Goal: Task Accomplishment & Management: Manage account settings

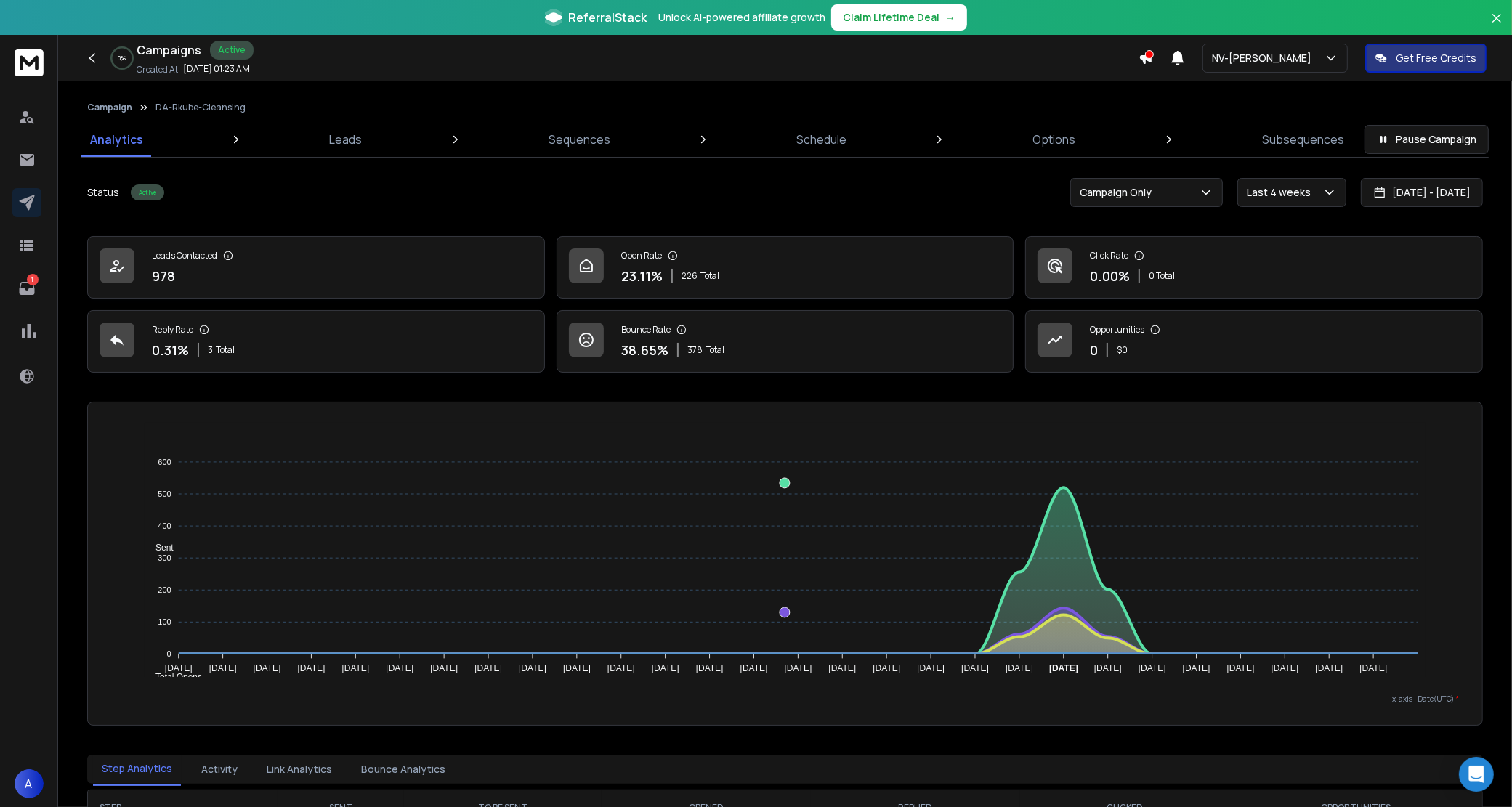
click at [101, 101] on button "Campaign" at bounding box center [109, 107] width 45 height 12
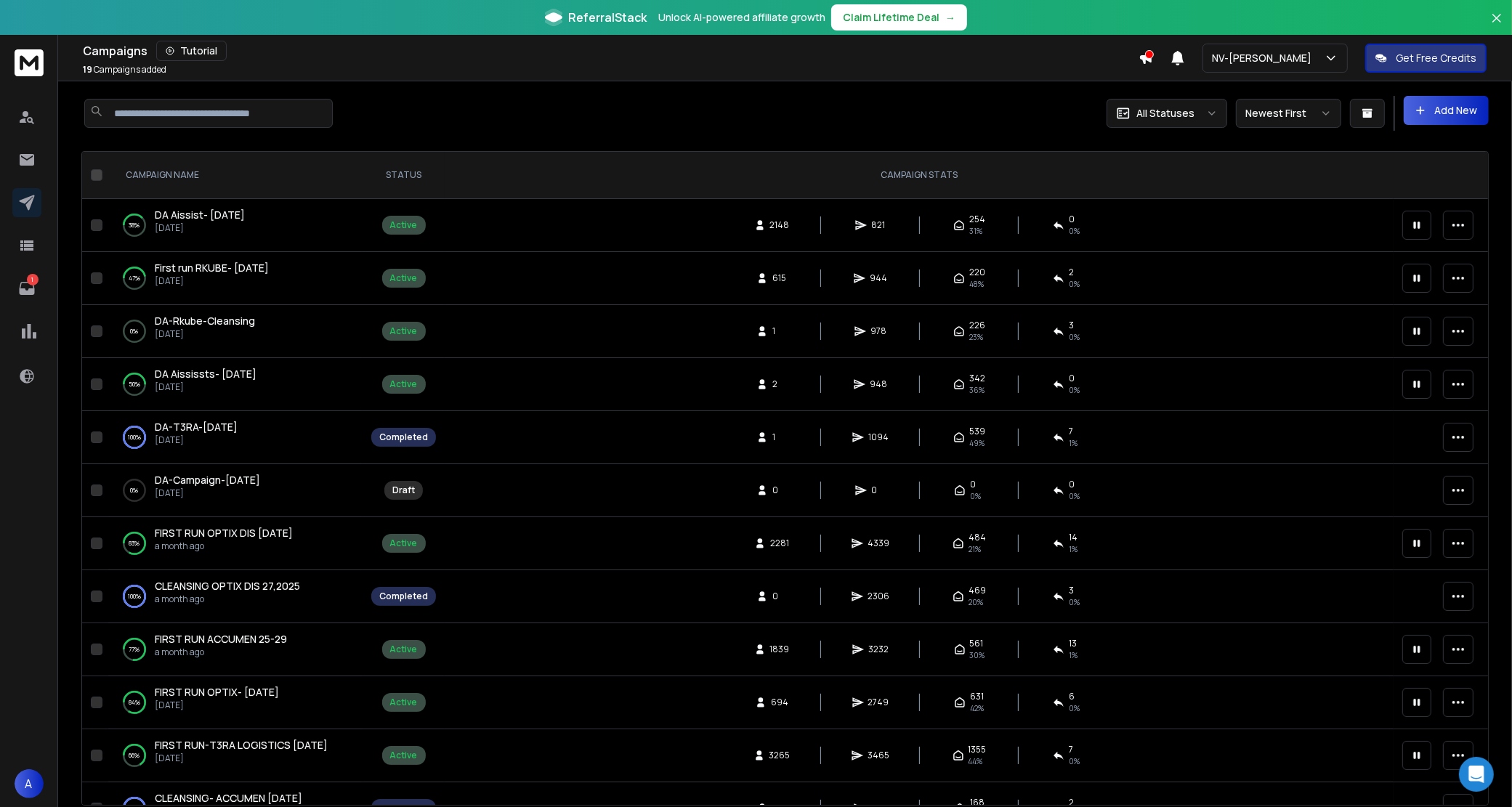
click at [204, 427] on span "DA-T3RA-[DATE]" at bounding box center [196, 427] width 83 height 14
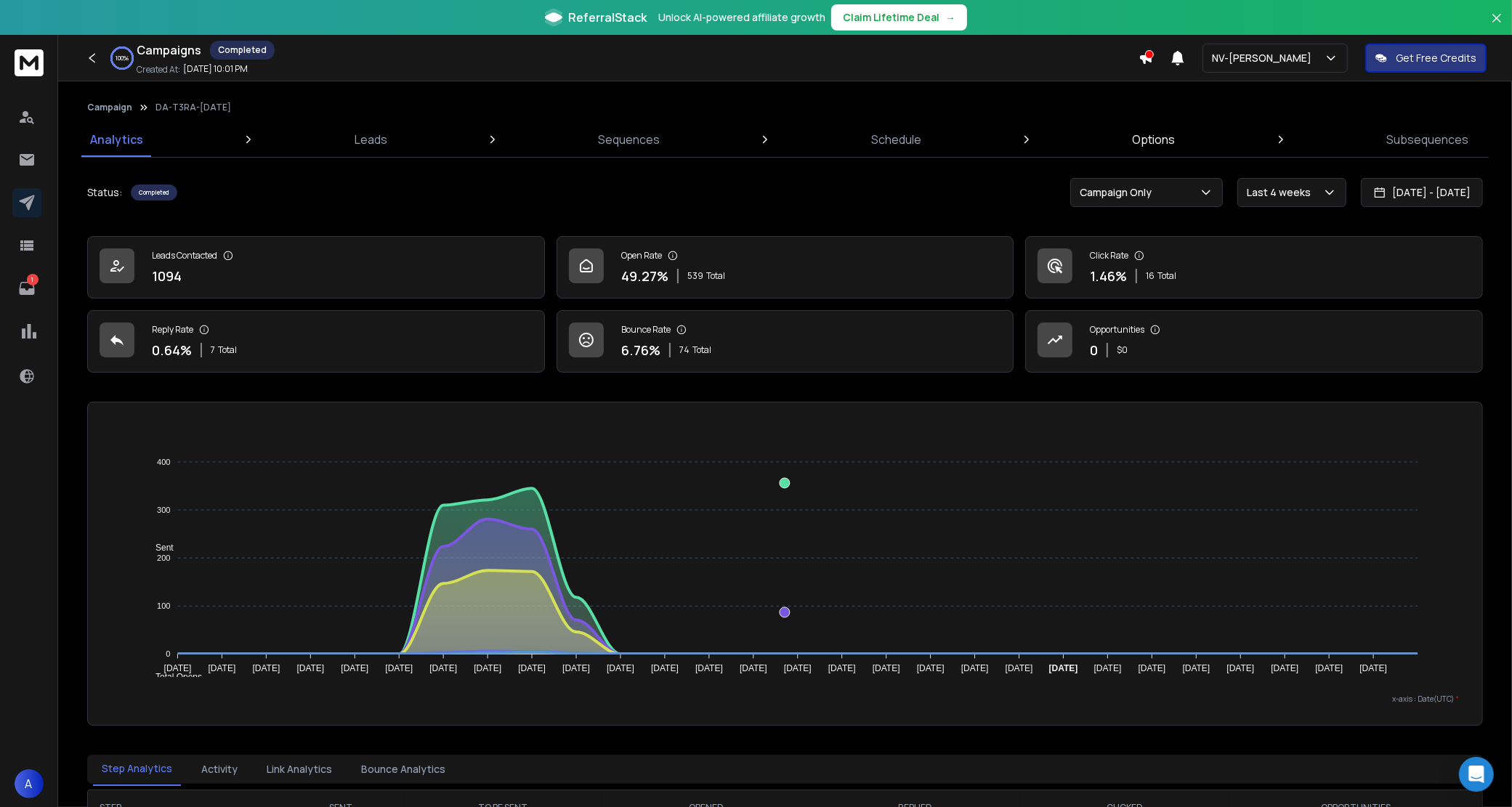
drag, startPoint x: 1166, startPoint y: 135, endPoint x: 1175, endPoint y: 139, distance: 9.8
click at [1167, 136] on p "Options" at bounding box center [1153, 139] width 43 height 18
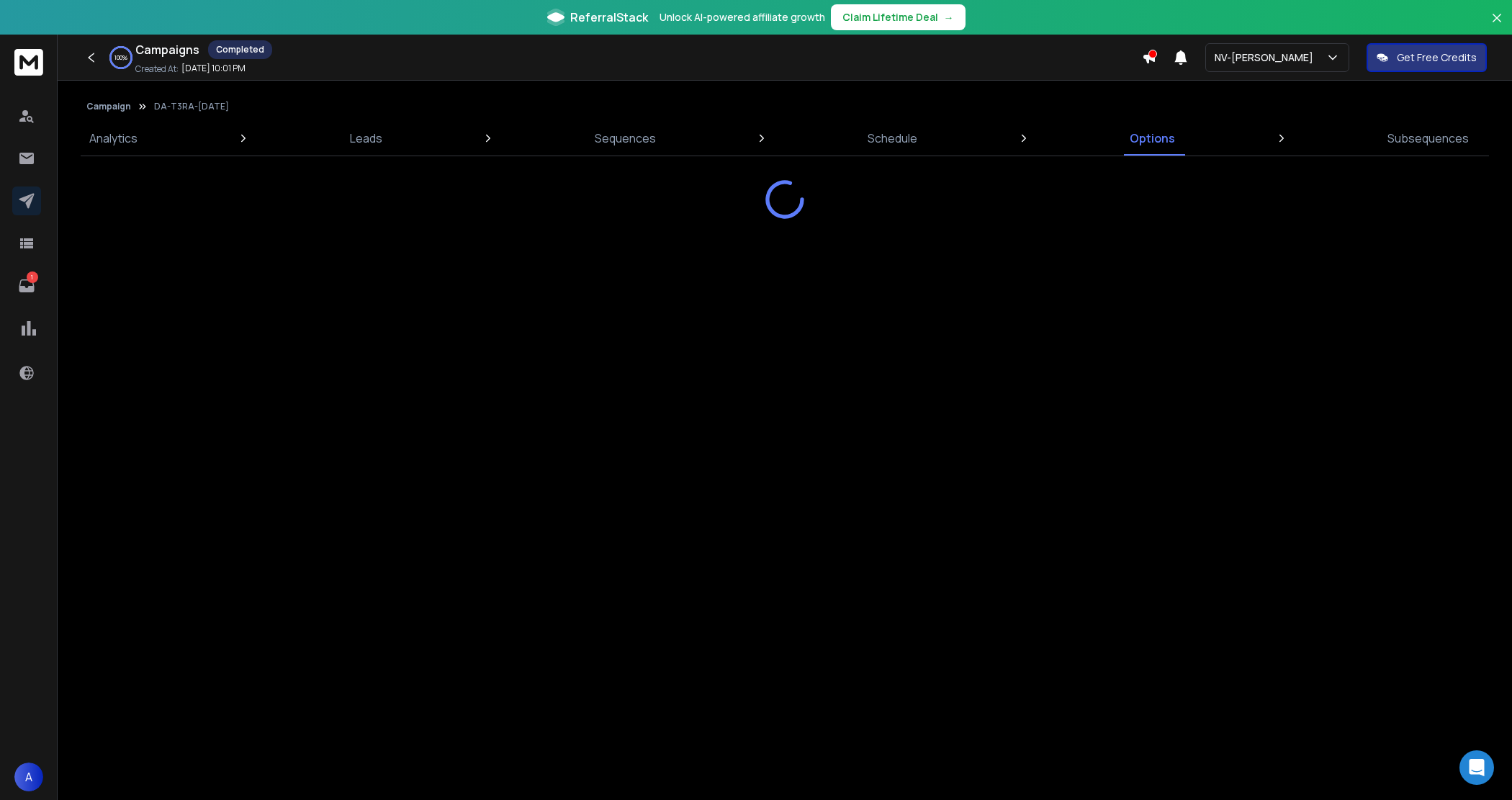
click at [1142, 134] on p "Options" at bounding box center [1152, 138] width 45 height 18
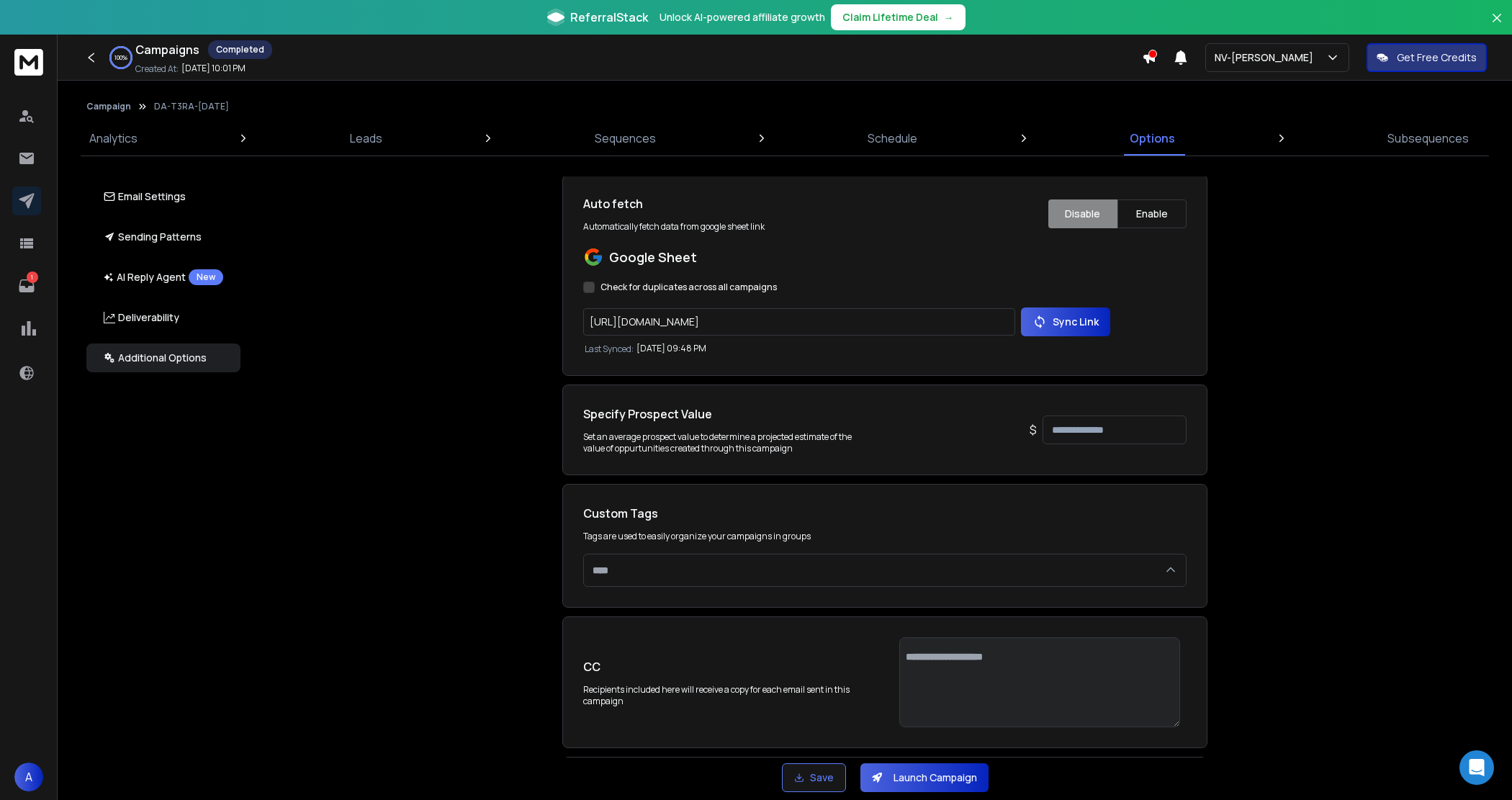
scroll to position [2301, 0]
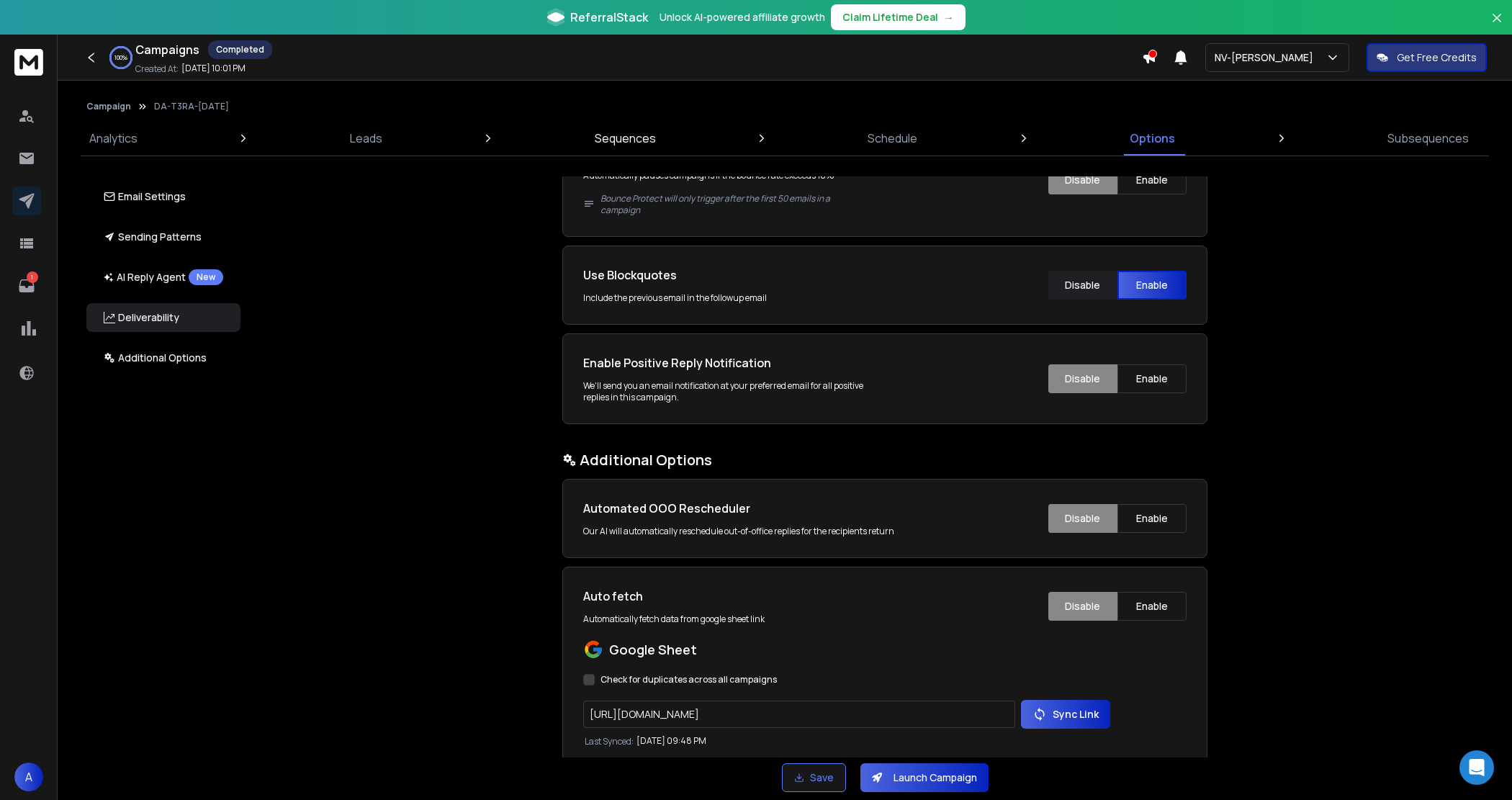
click at [612, 138] on p "Sequences" at bounding box center [625, 138] width 61 height 18
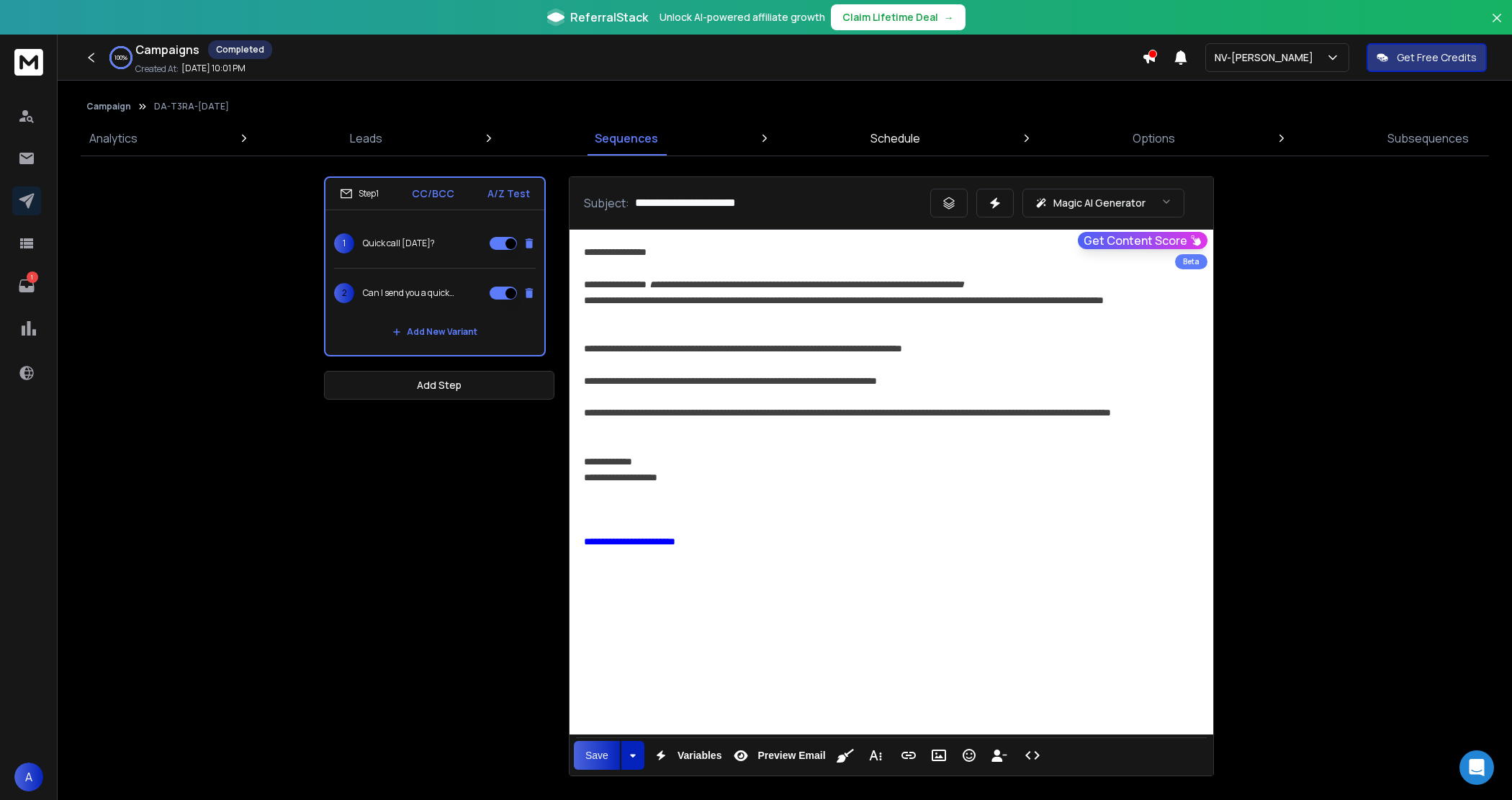
click at [877, 138] on p "Schedule" at bounding box center [895, 138] width 49 height 18
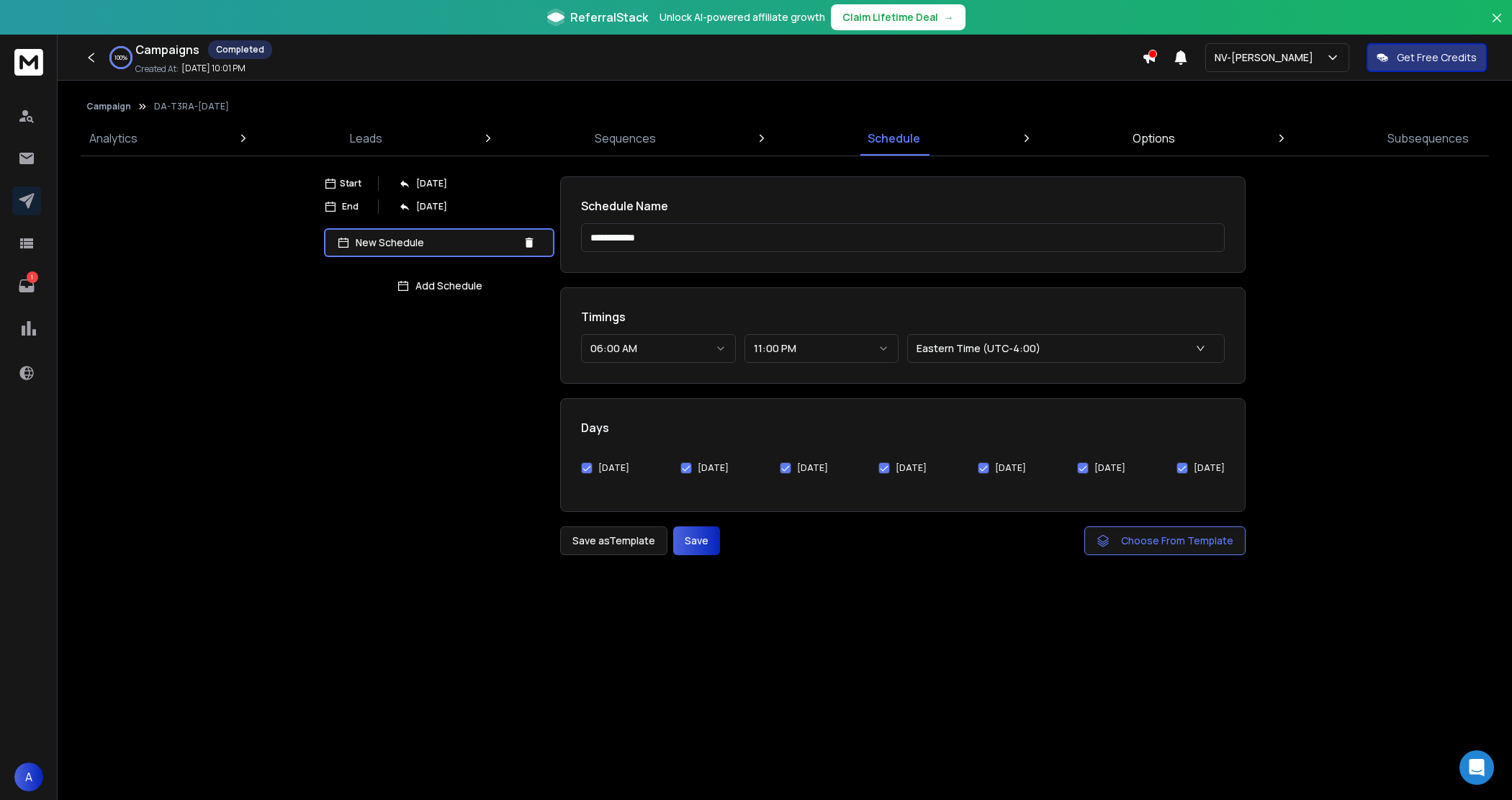
click at [1168, 133] on p "Options" at bounding box center [1154, 138] width 43 height 18
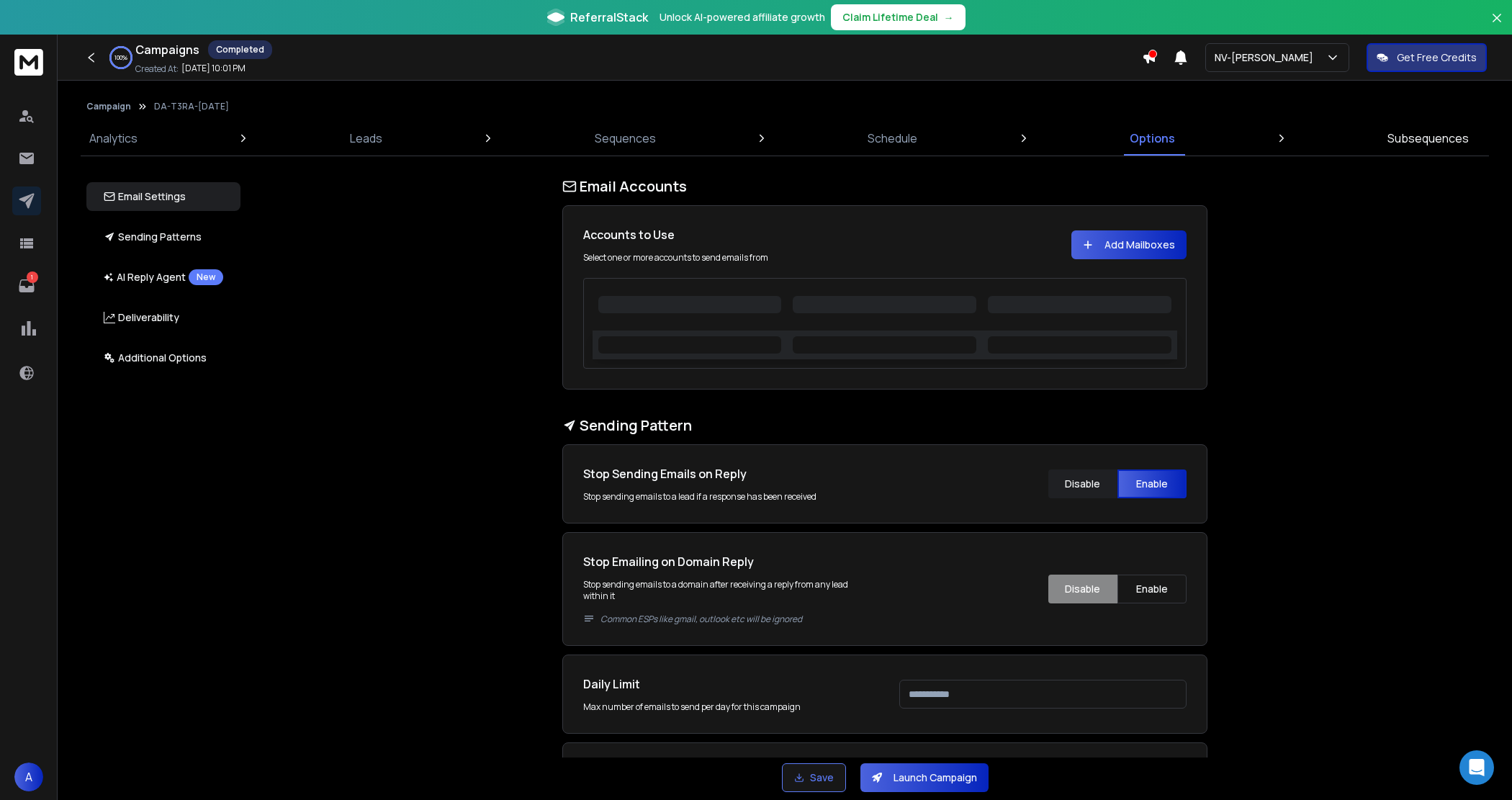
click at [1401, 134] on p "Subsequences" at bounding box center [1427, 138] width 81 height 18
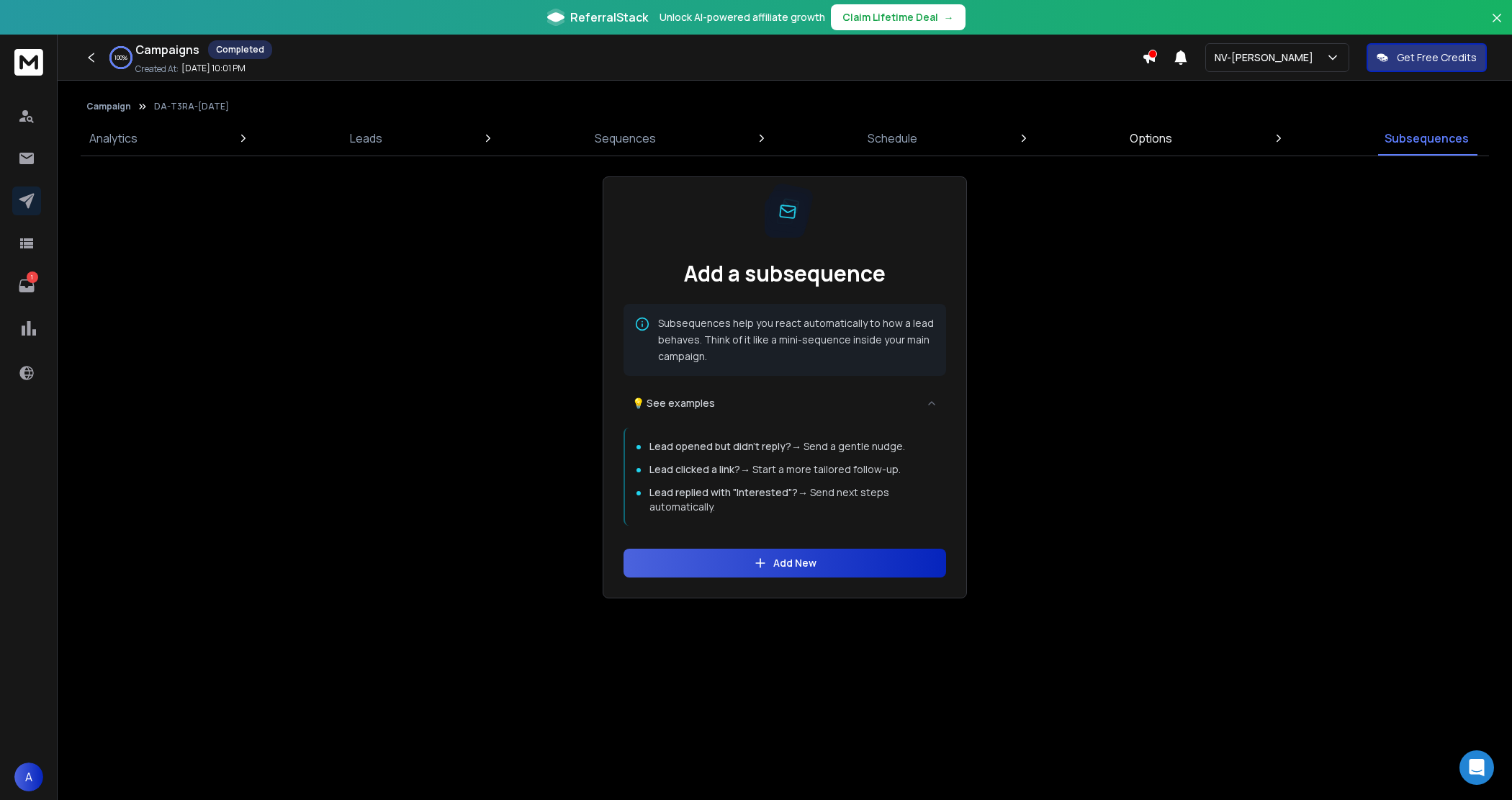
click at [1145, 136] on p "Options" at bounding box center [1150, 138] width 43 height 18
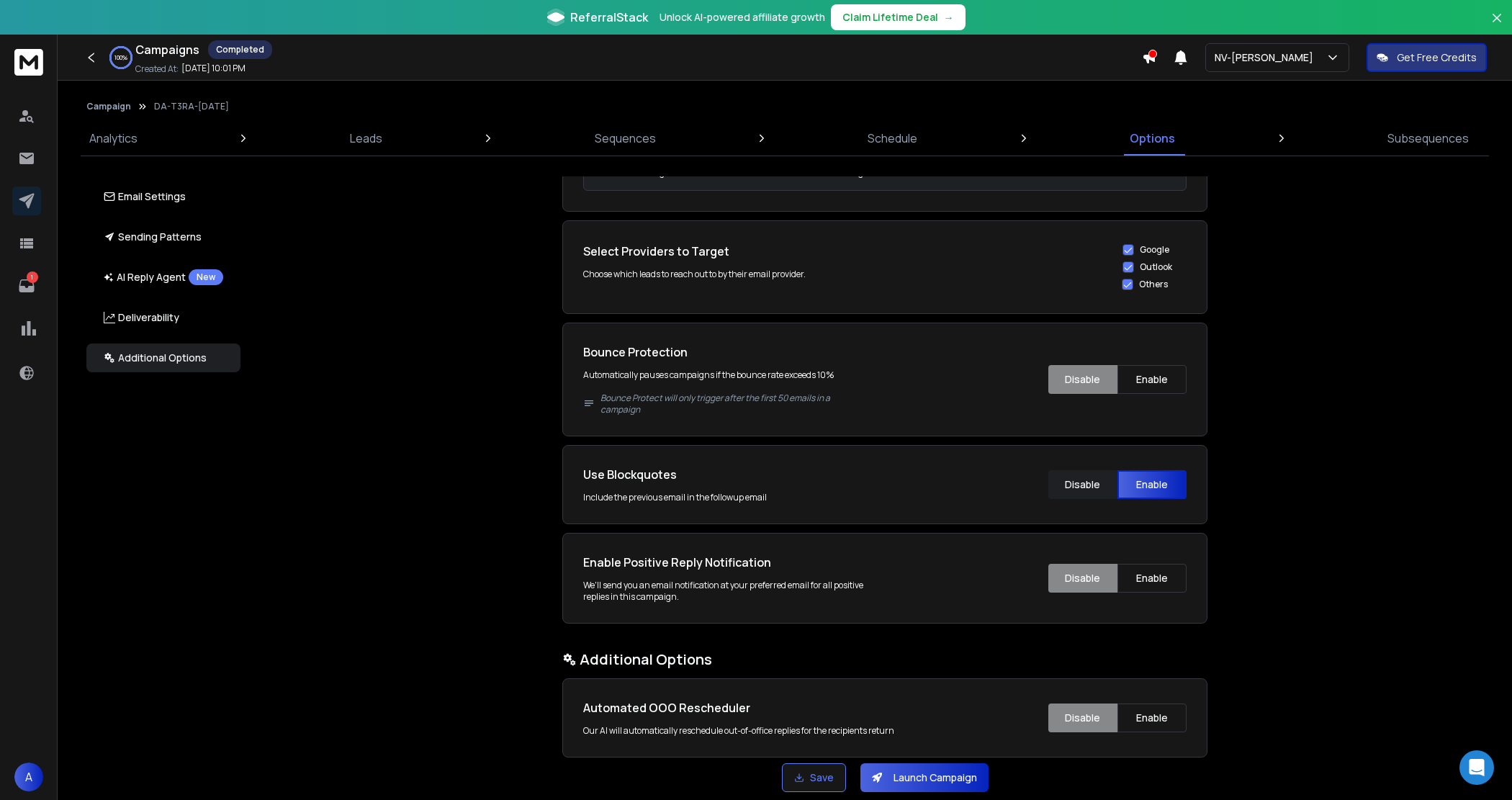
scroll to position [2431, 0]
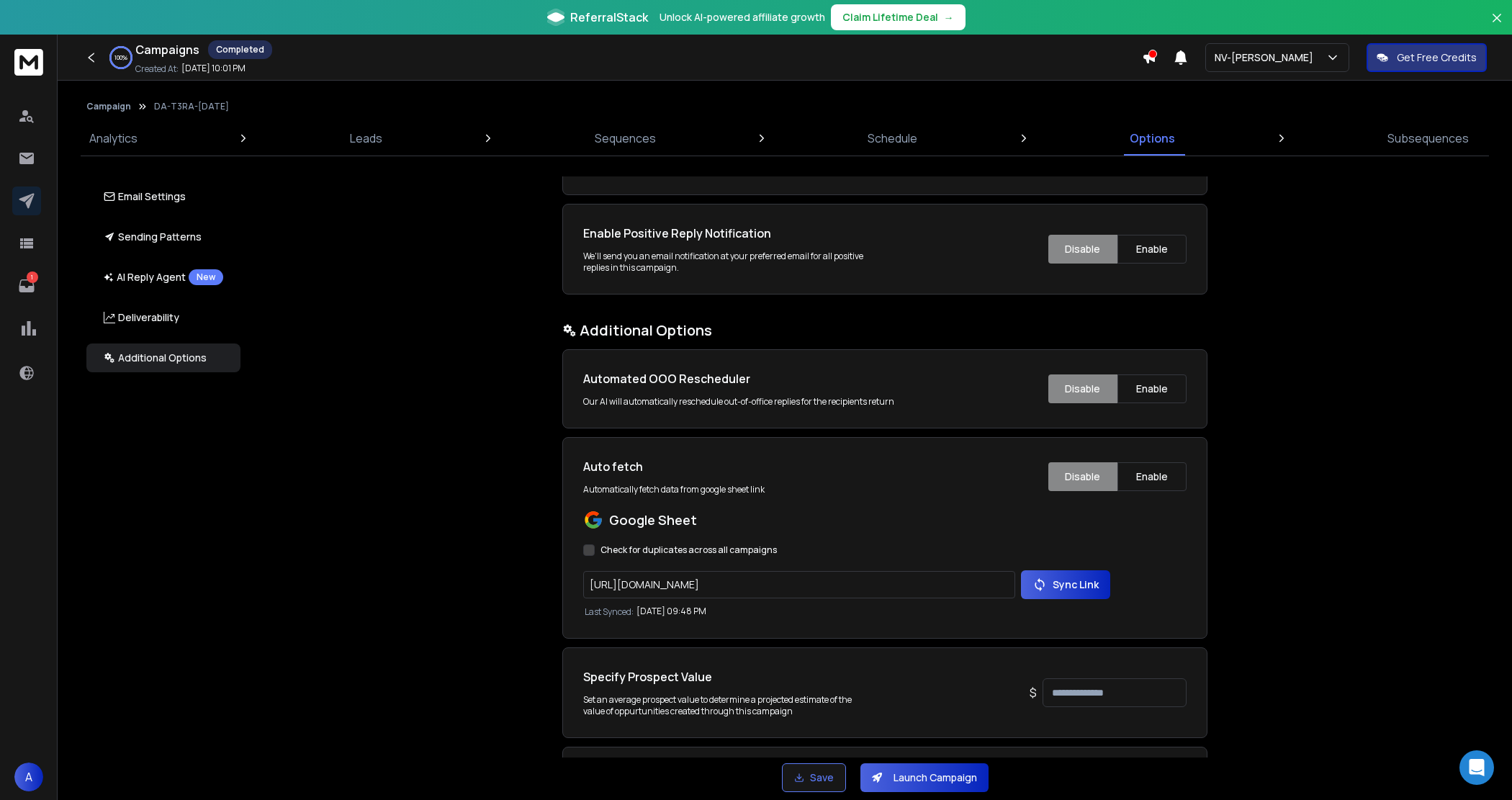
click at [699, 591] on link "[URL][DOMAIN_NAME]" at bounding box center [644, 585] width 110 height 13
click at [1047, 580] on button "Sync Link" at bounding box center [1065, 585] width 90 height 28
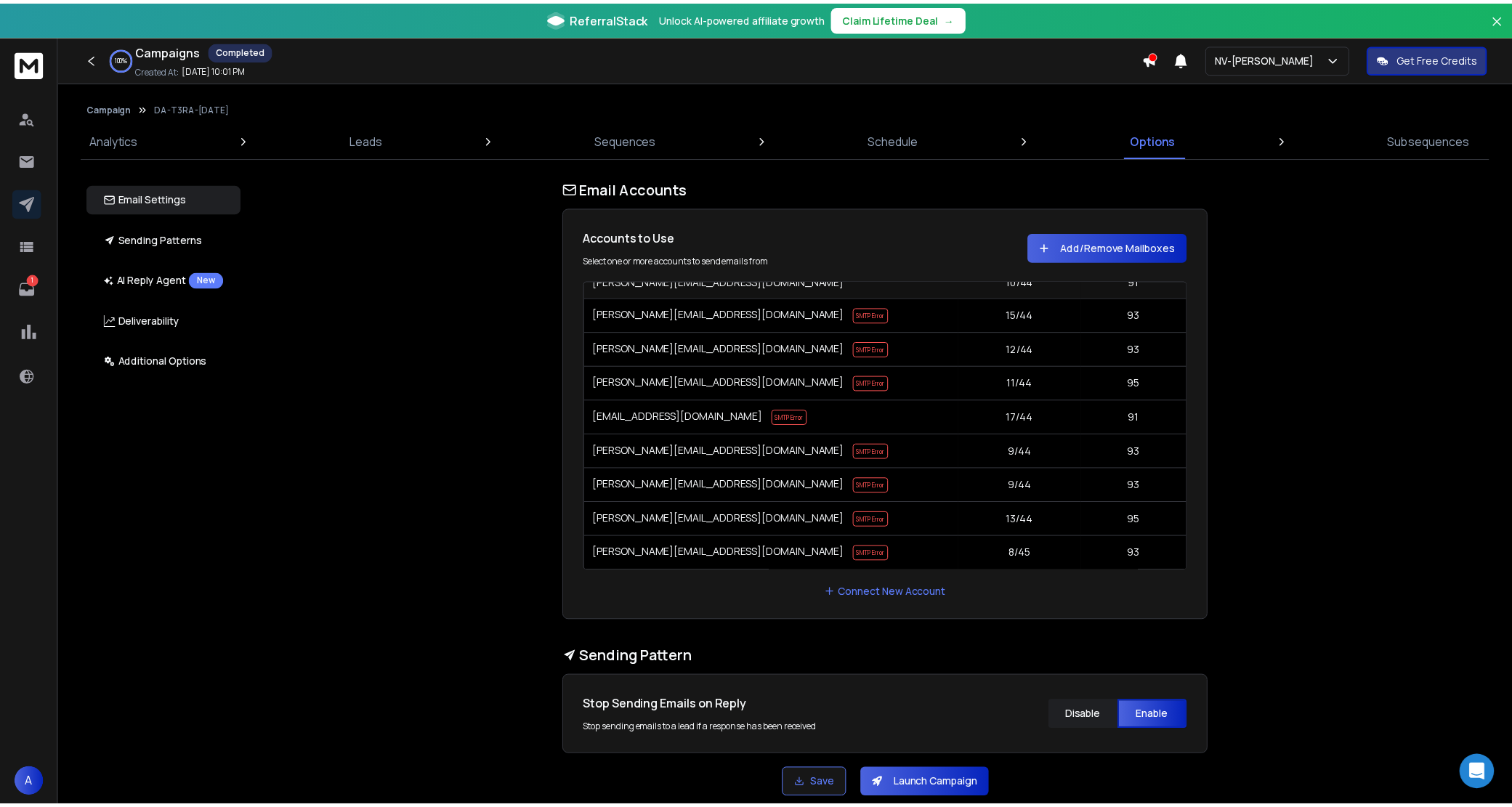
scroll to position [0, 0]
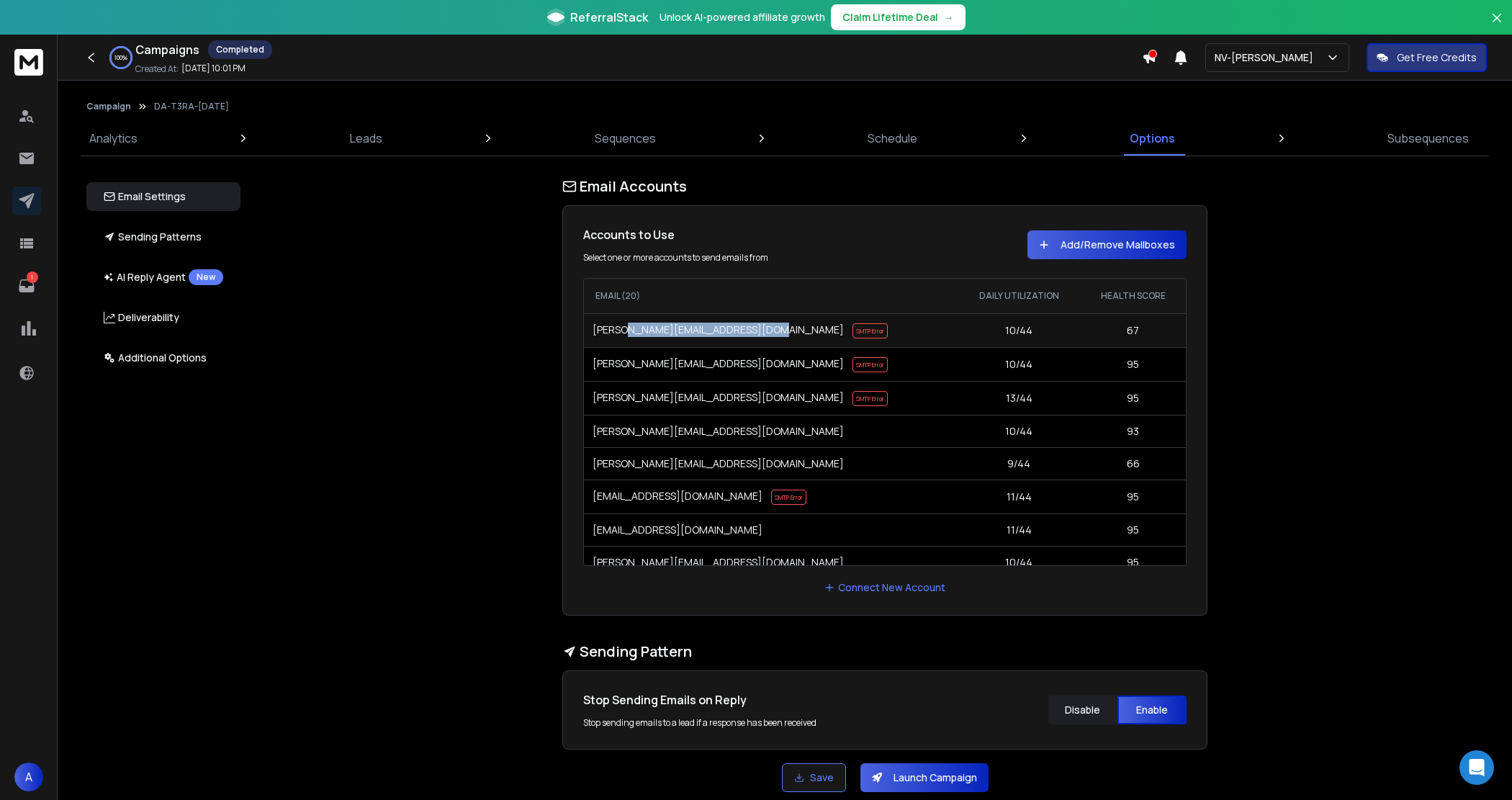
drag, startPoint x: 743, startPoint y: 328, endPoint x: 613, endPoint y: 332, distance: 130.1
click at [613, 332] on div "[PERSON_NAME][EMAIL_ADDRESS][DOMAIN_NAME] SMTP Error" at bounding box center [771, 330] width 357 height 16
copy p "[DOMAIN_NAME]"
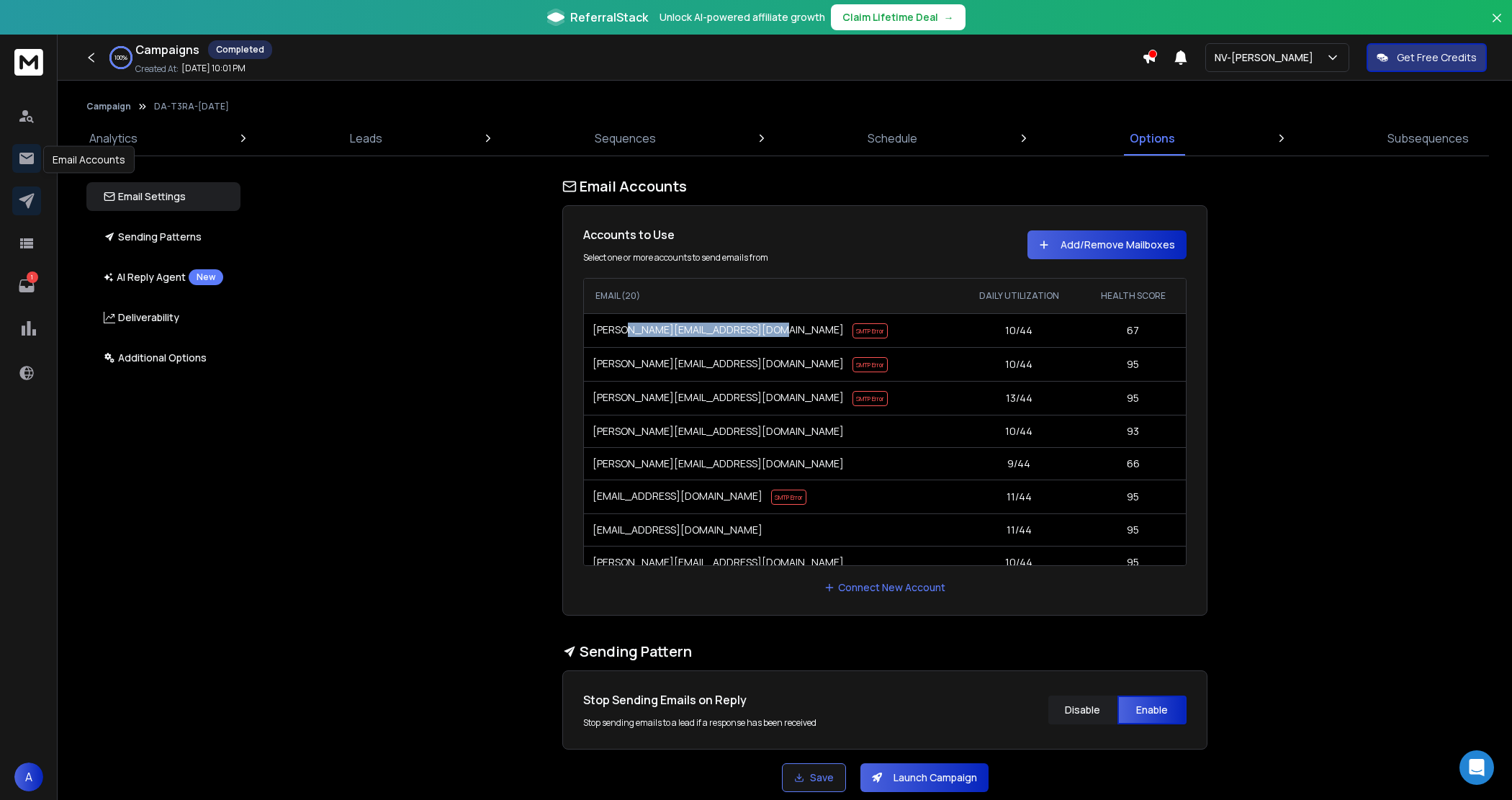
click at [28, 157] on icon at bounding box center [26, 158] width 18 height 18
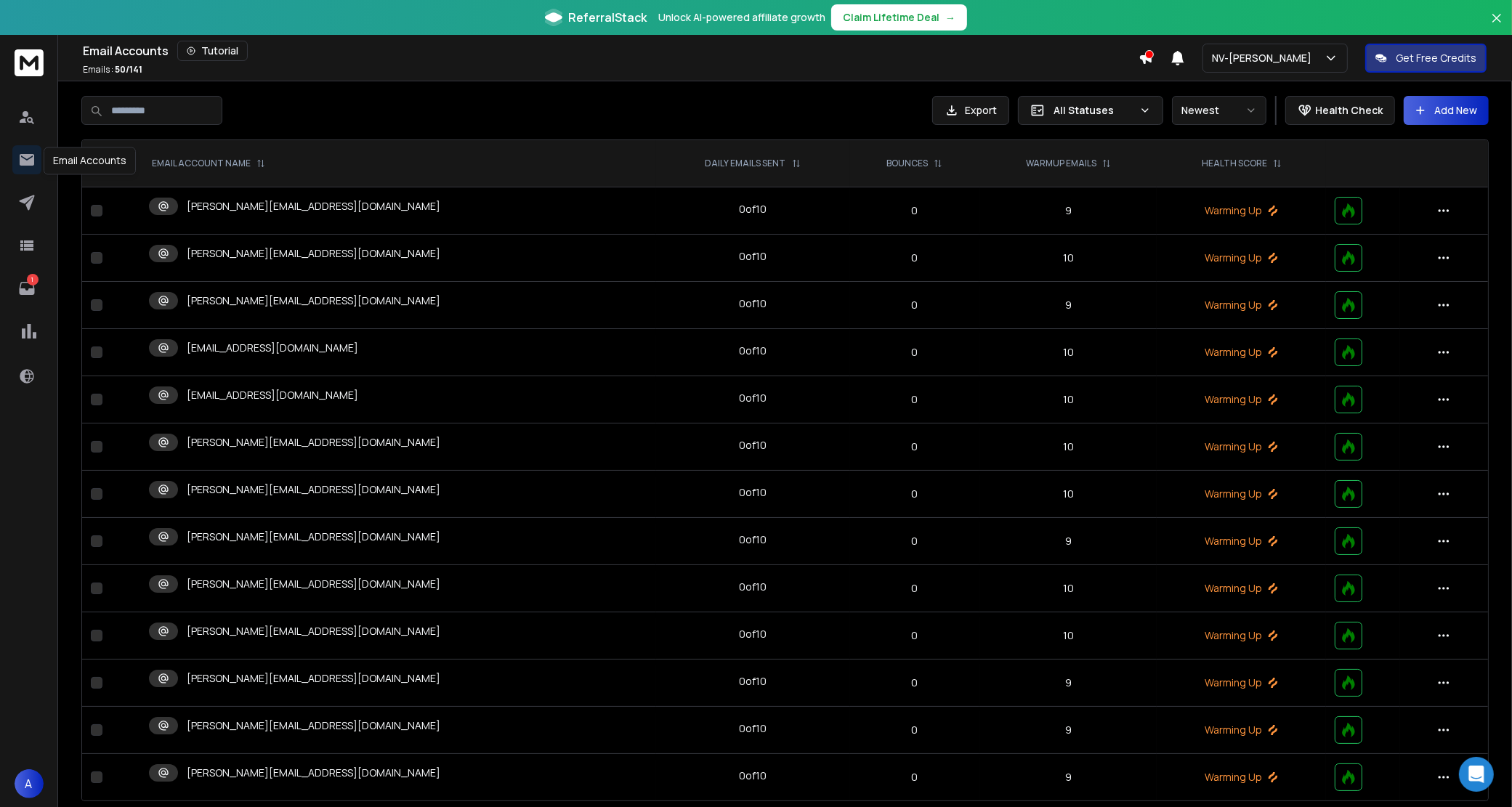
click at [168, 112] on input at bounding box center [151, 111] width 141 height 29
paste input "**********"
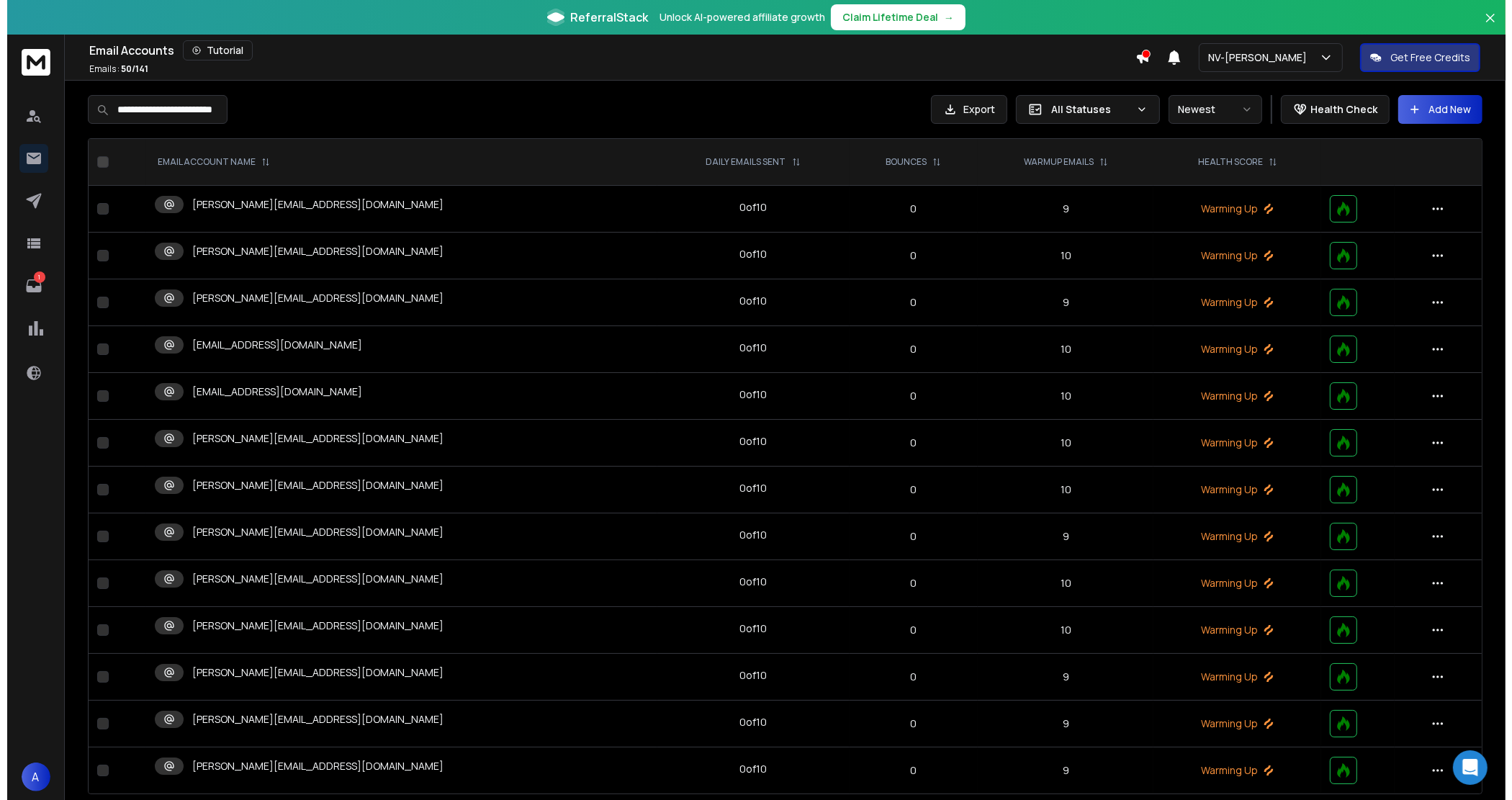
scroll to position [0, 11]
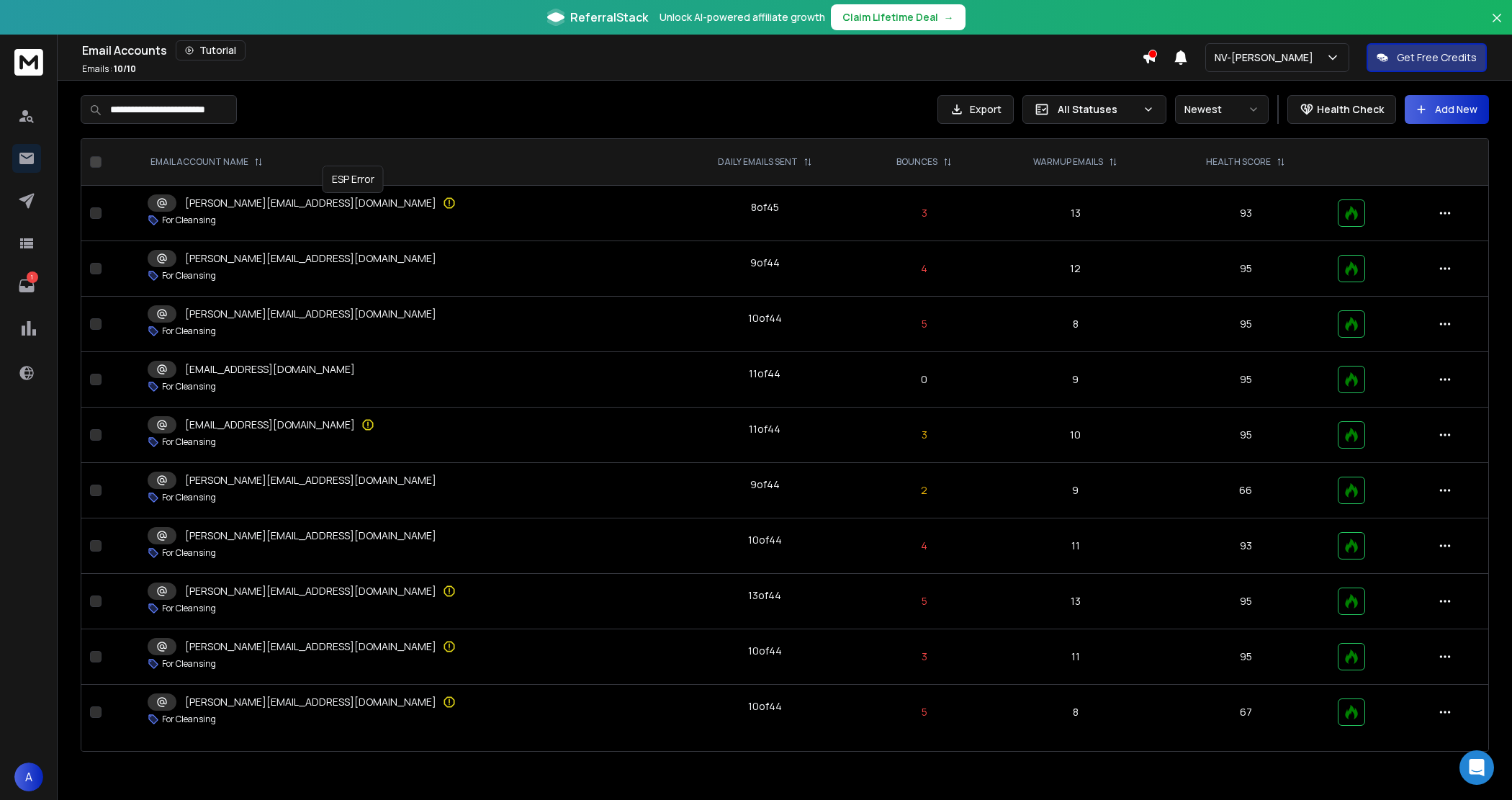
type input "**********"
click at [442, 202] on icon at bounding box center [449, 203] width 14 height 14
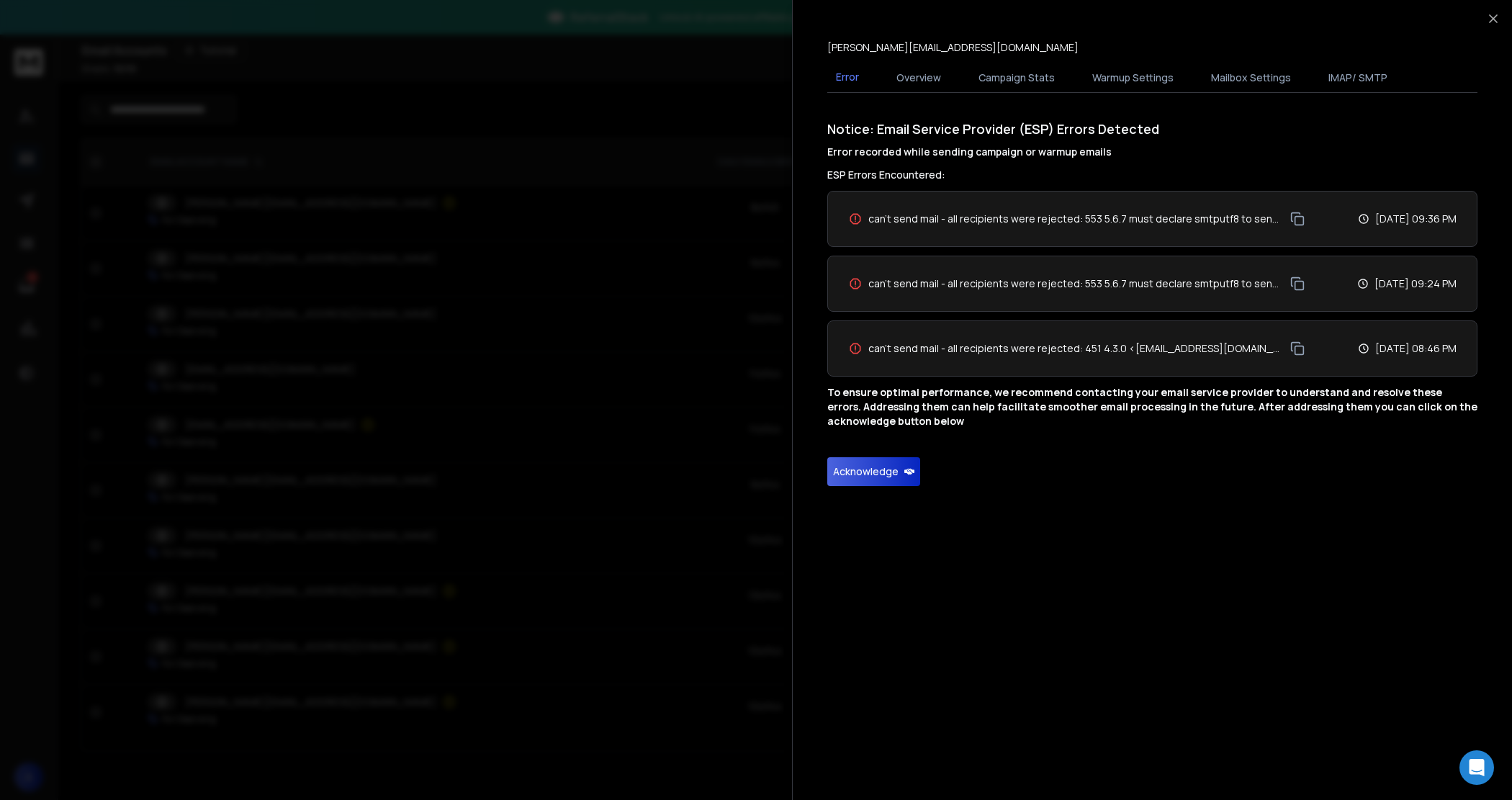
click at [881, 476] on button "Acknowledge" at bounding box center [873, 472] width 93 height 28
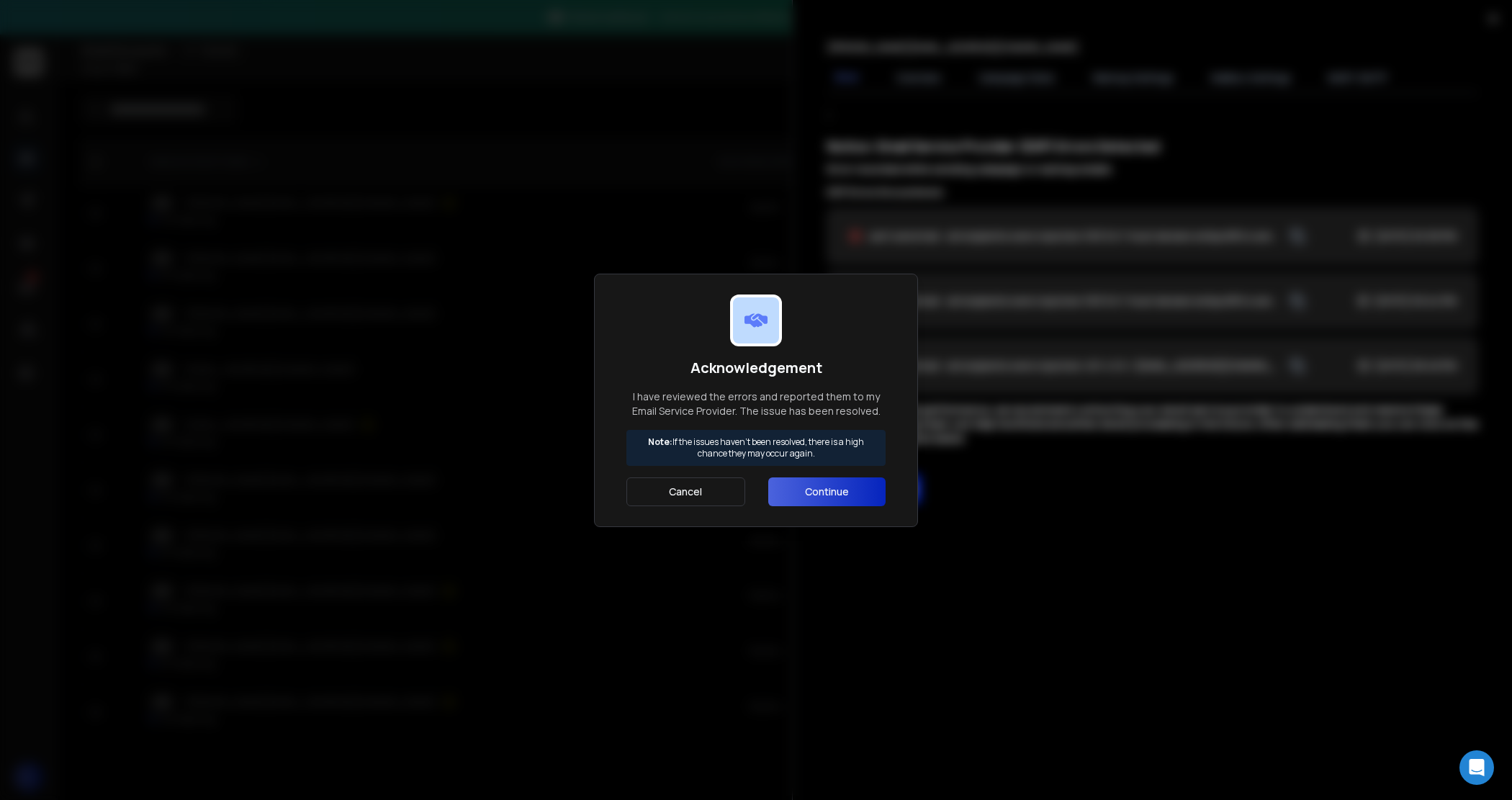
click at [805, 491] on button "Continue" at bounding box center [827, 492] width 117 height 28
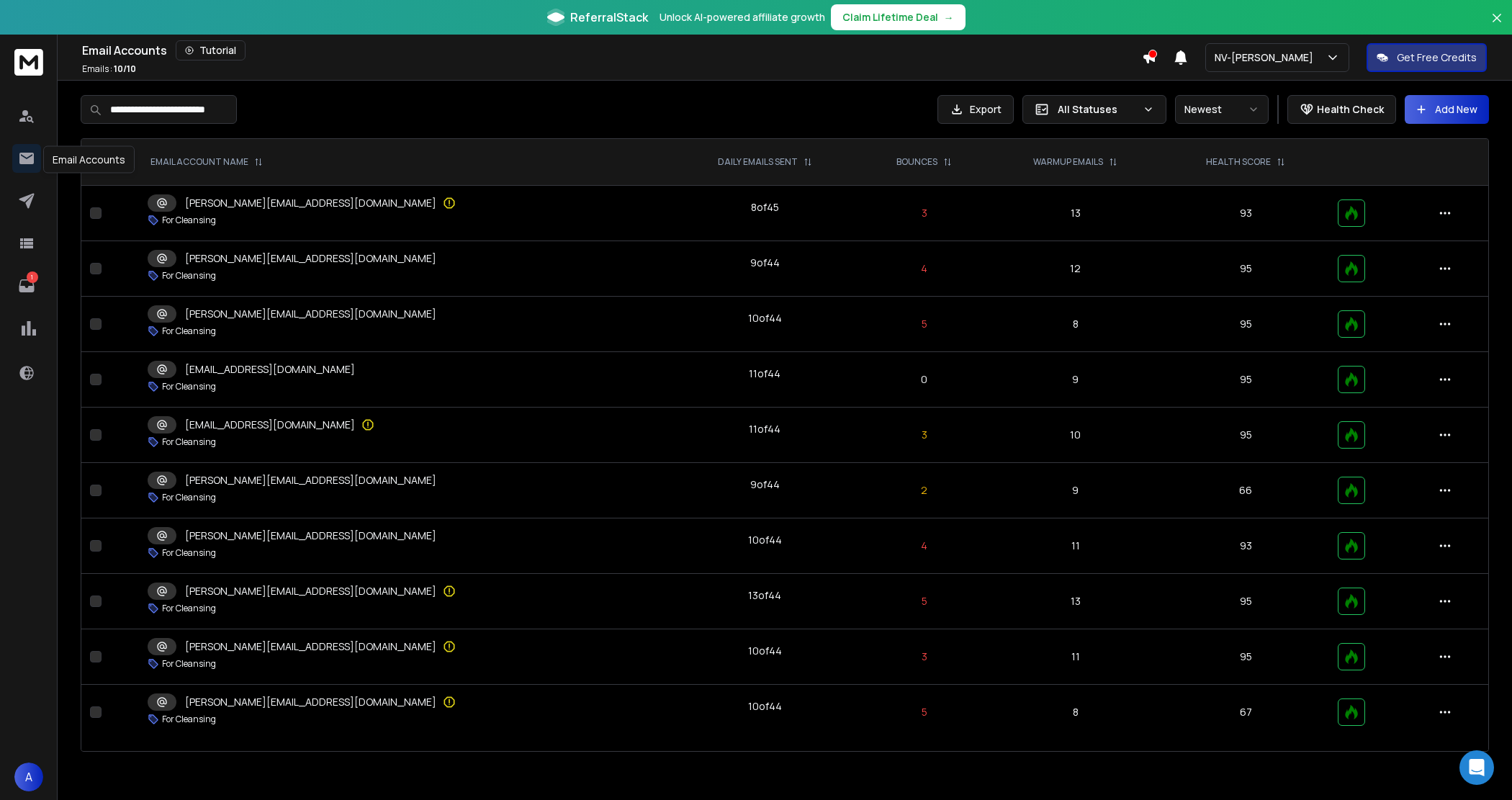
click at [23, 157] on icon at bounding box center [26, 158] width 18 height 18
click at [33, 193] on link at bounding box center [27, 201] width 28 height 28
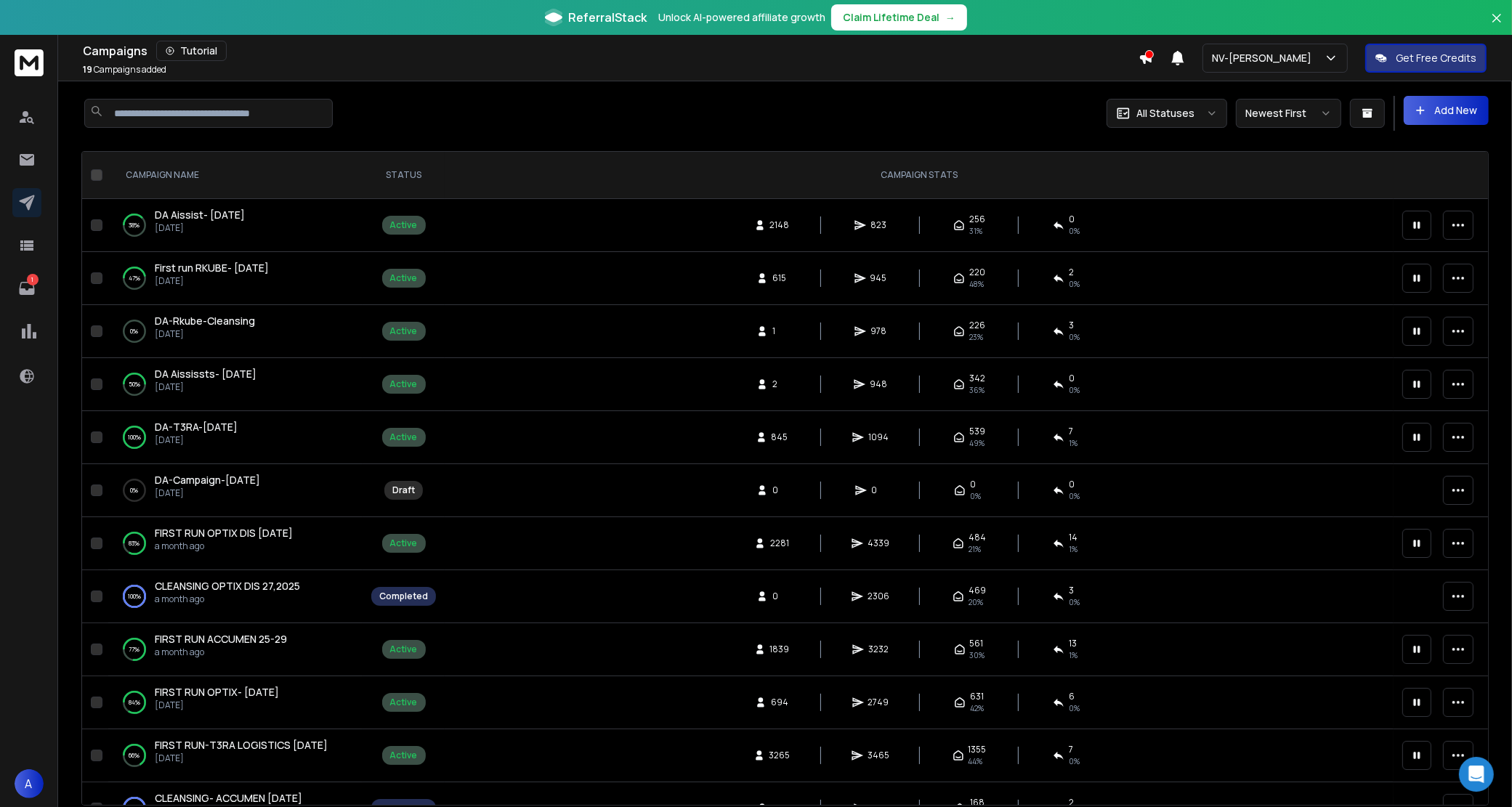
click at [216, 429] on span "DA-T3RA-[DATE]" at bounding box center [196, 427] width 83 height 14
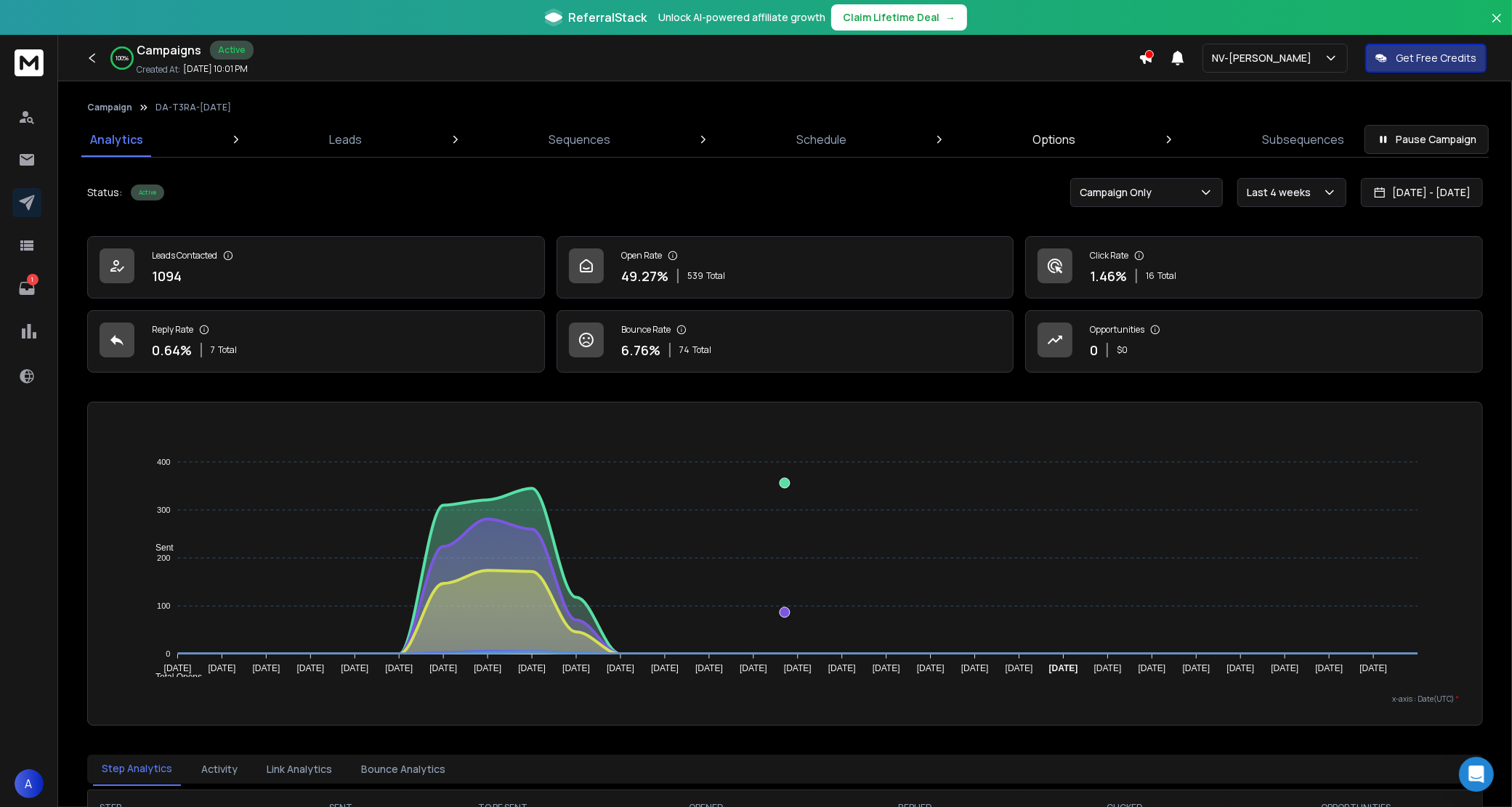
click at [1047, 140] on p "Options" at bounding box center [1054, 139] width 43 height 18
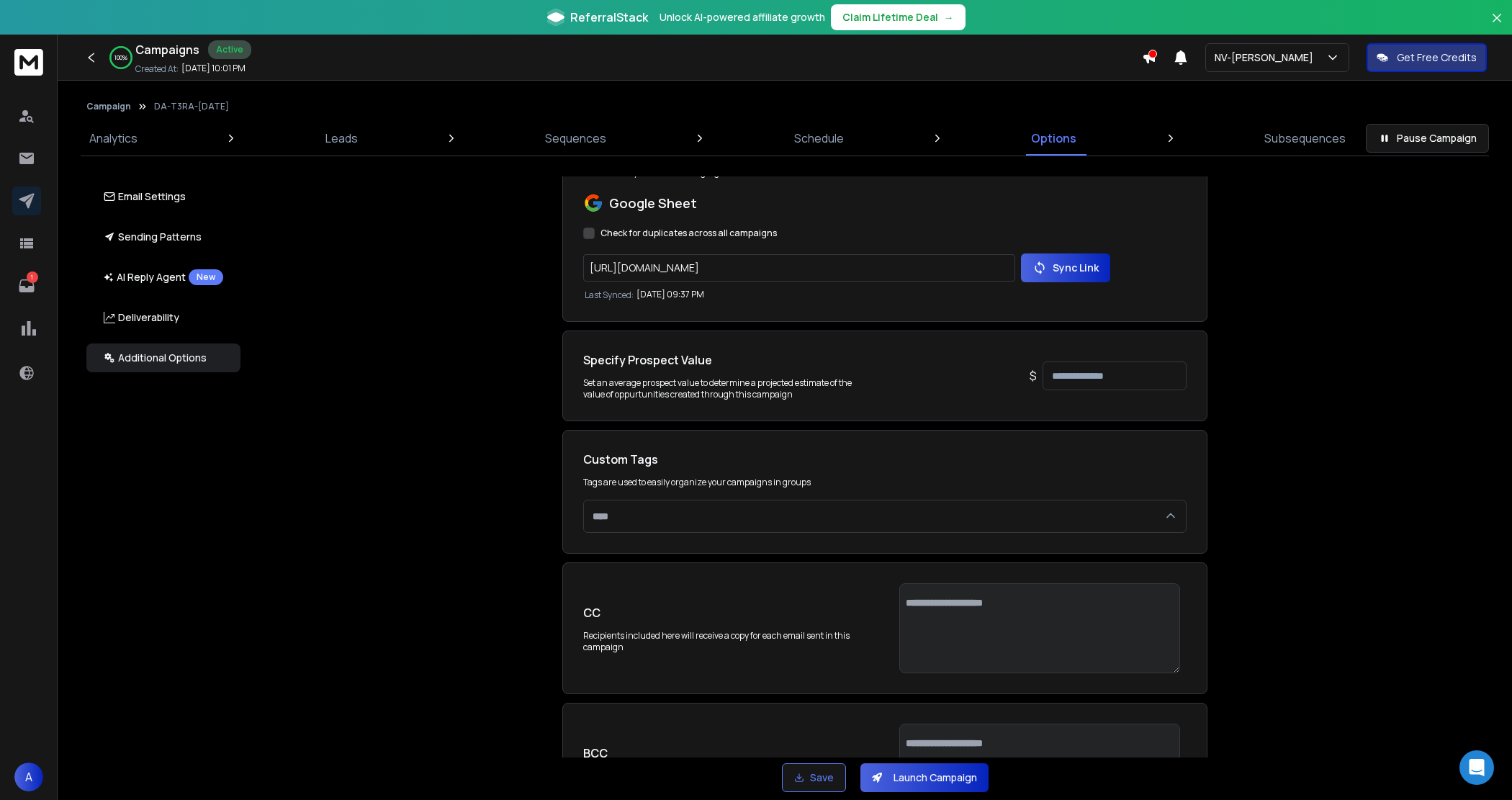
scroll to position [2481, 0]
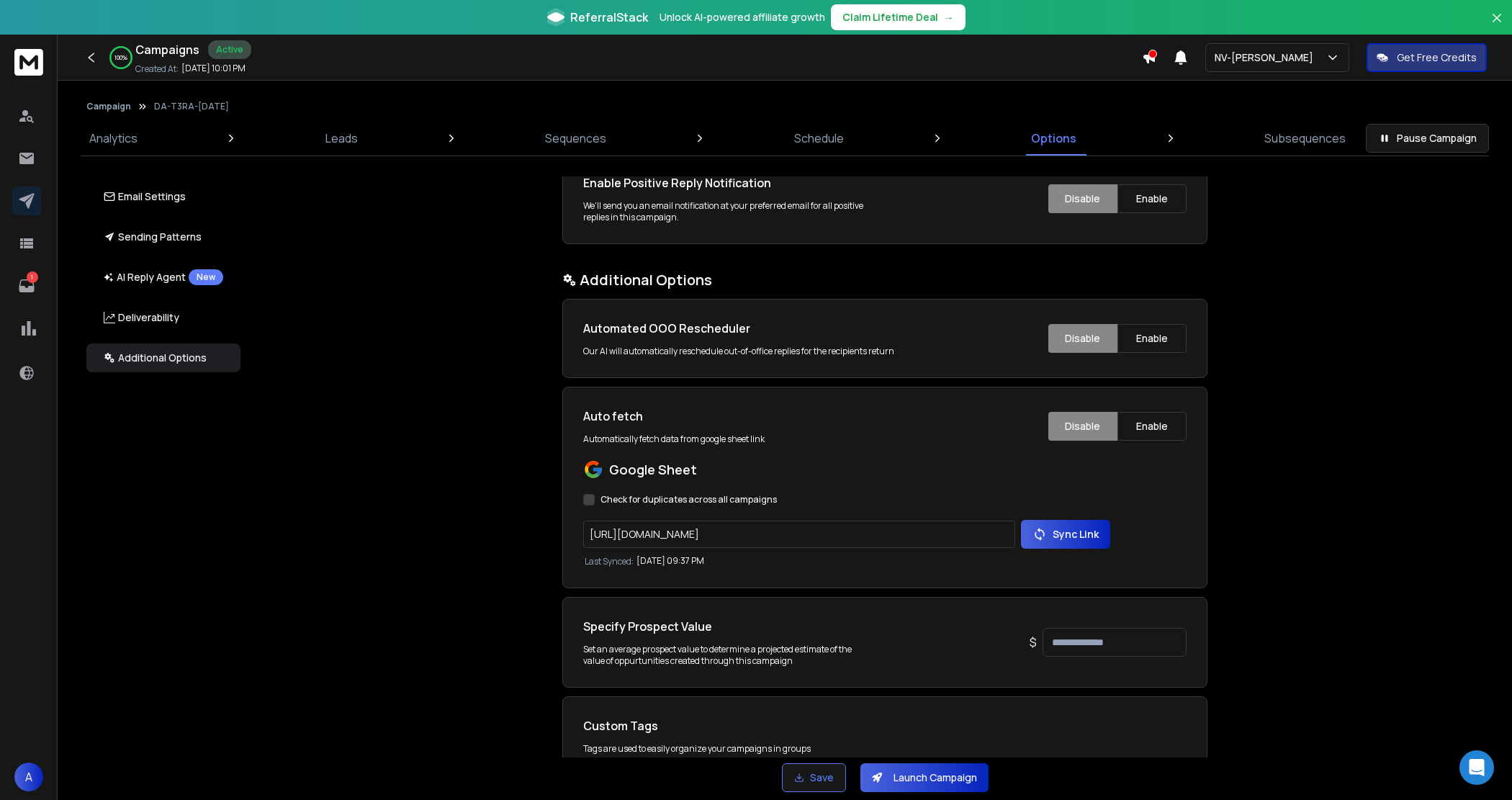
click at [1041, 543] on button "Sync Link" at bounding box center [1065, 534] width 90 height 28
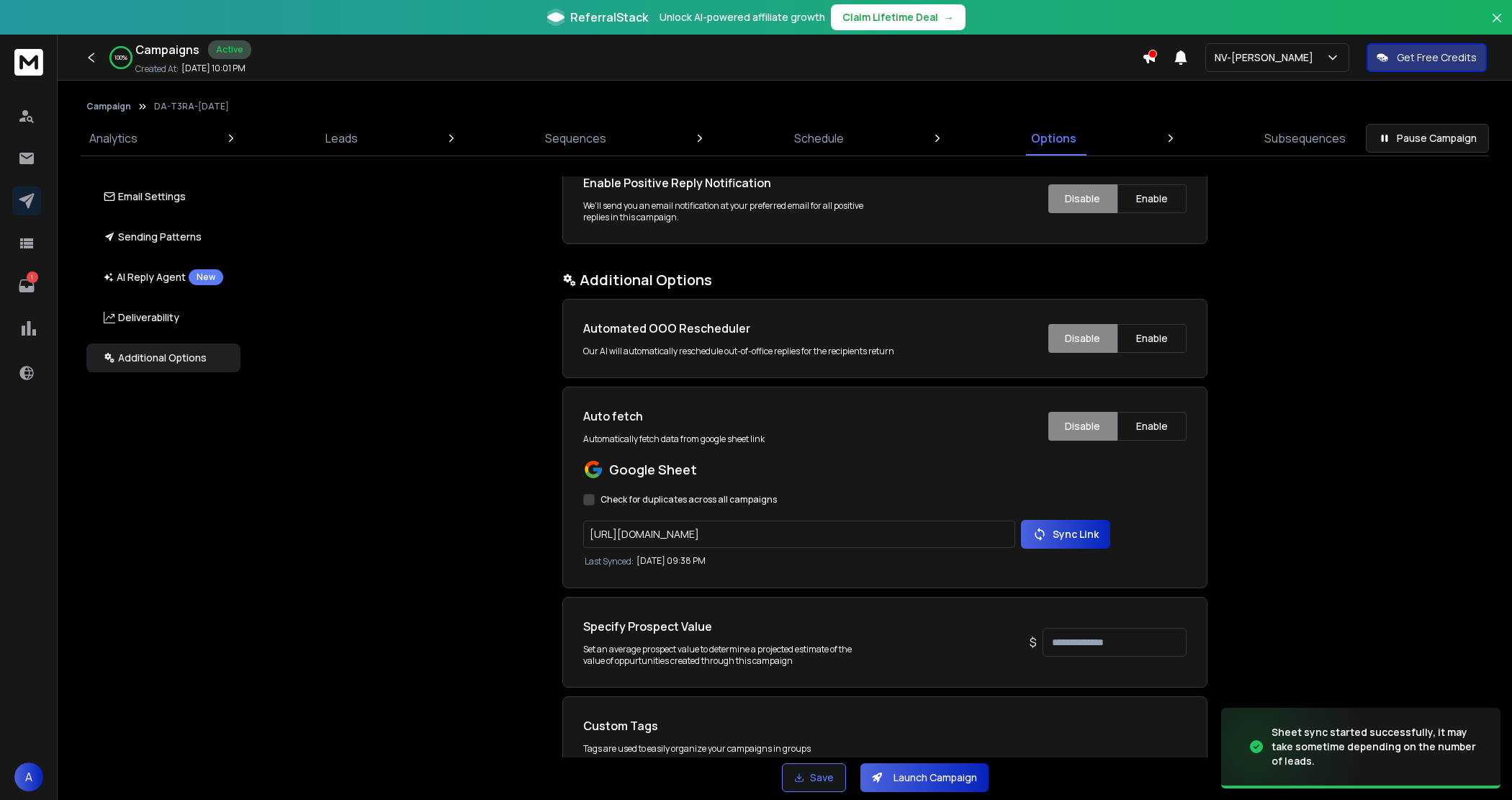
click at [920, 782] on button "Launch Campaign" at bounding box center [924, 778] width 128 height 28
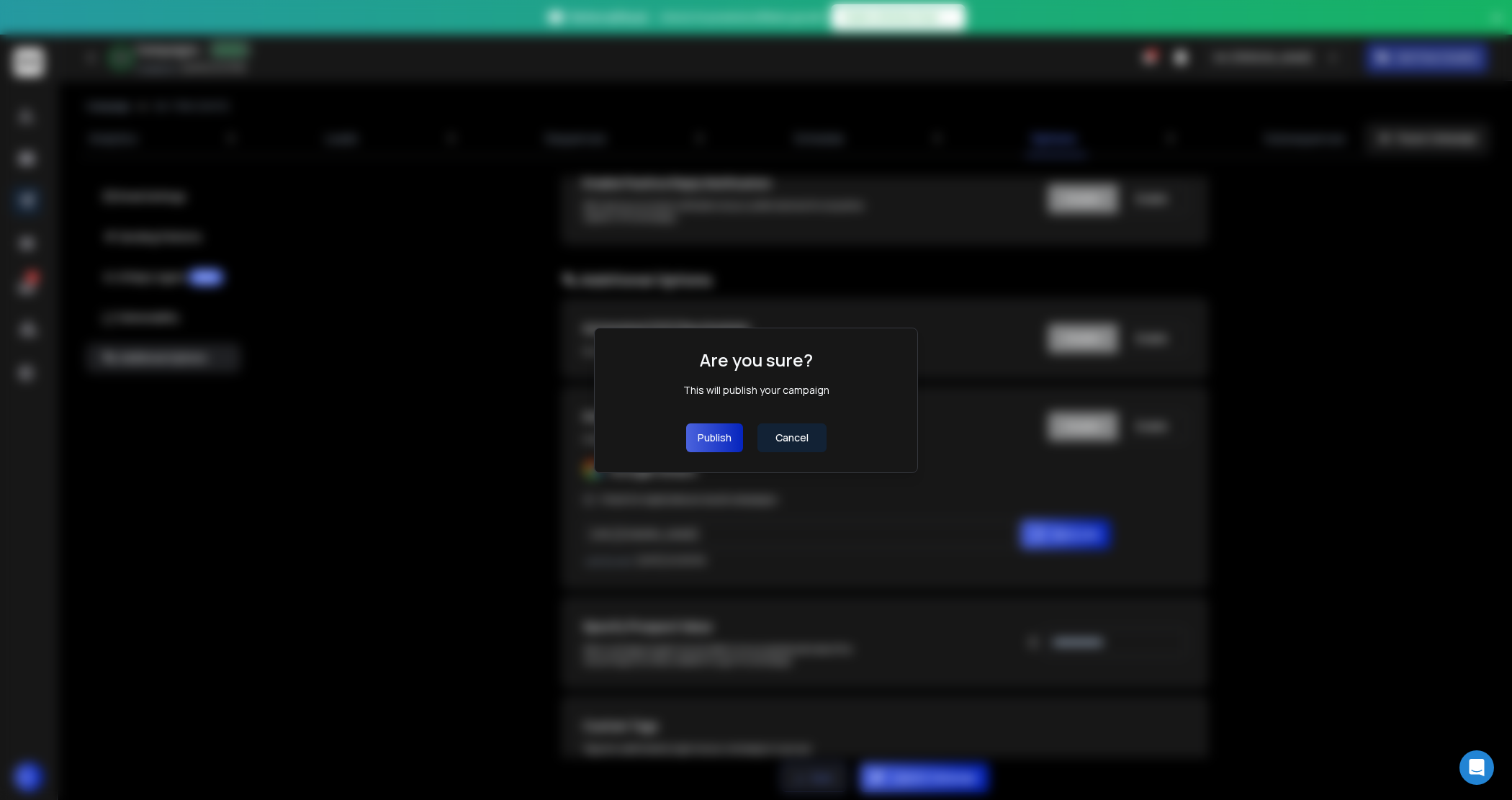
click at [723, 438] on button "Publish" at bounding box center [715, 438] width 57 height 28
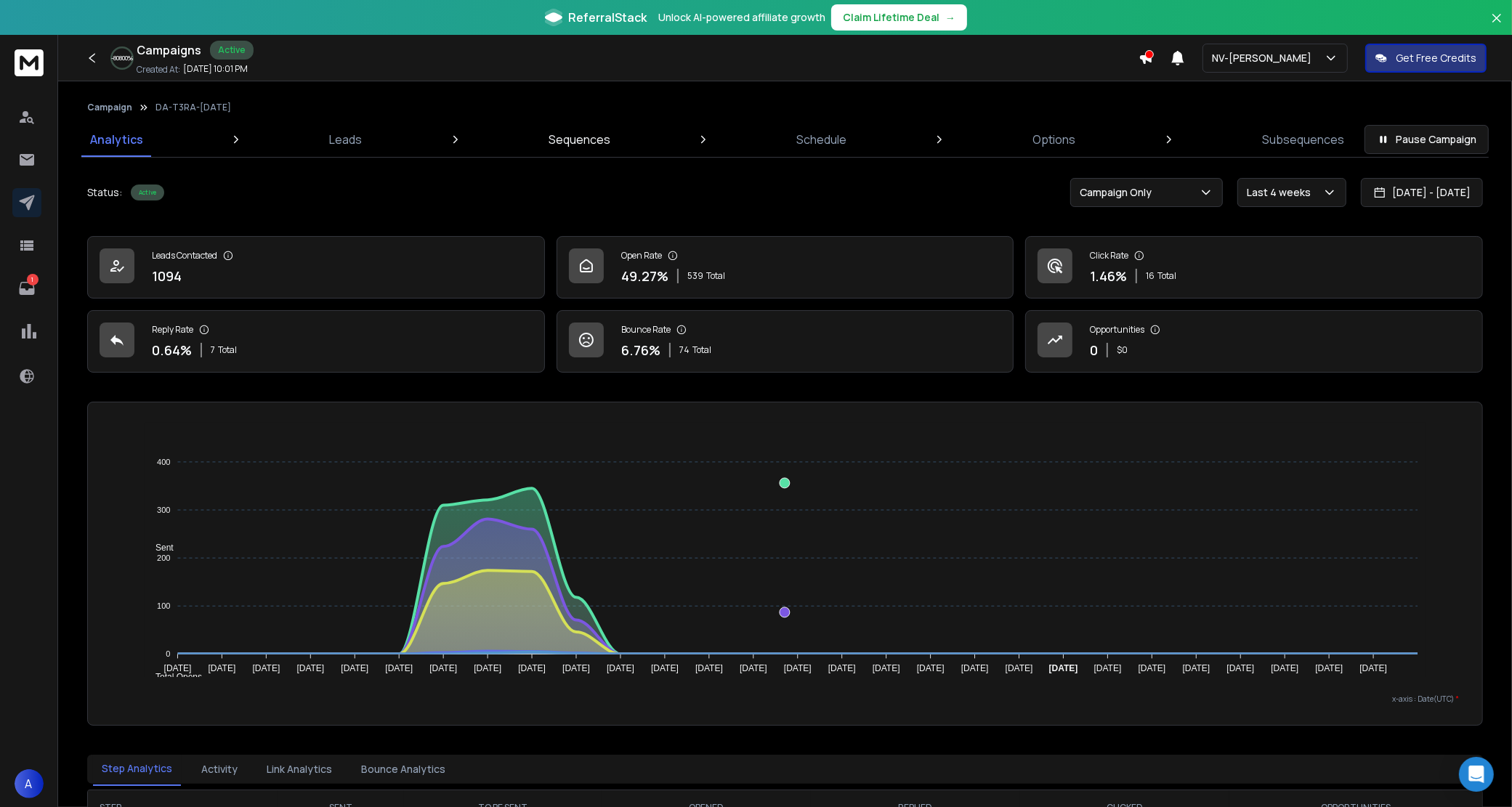
click at [599, 131] on p "Sequences" at bounding box center [579, 139] width 62 height 18
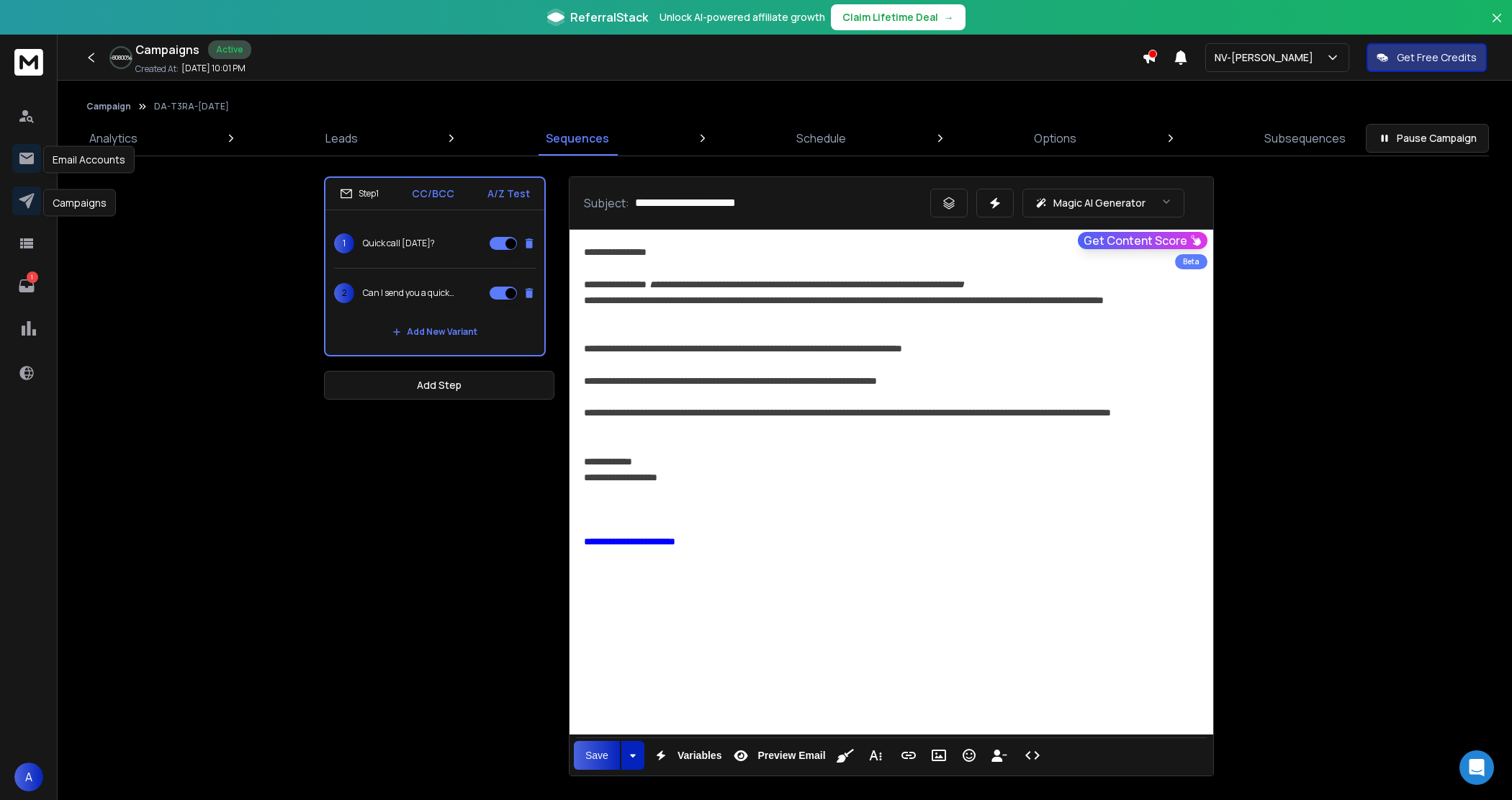
click at [23, 160] on icon at bounding box center [26, 158] width 14 height 12
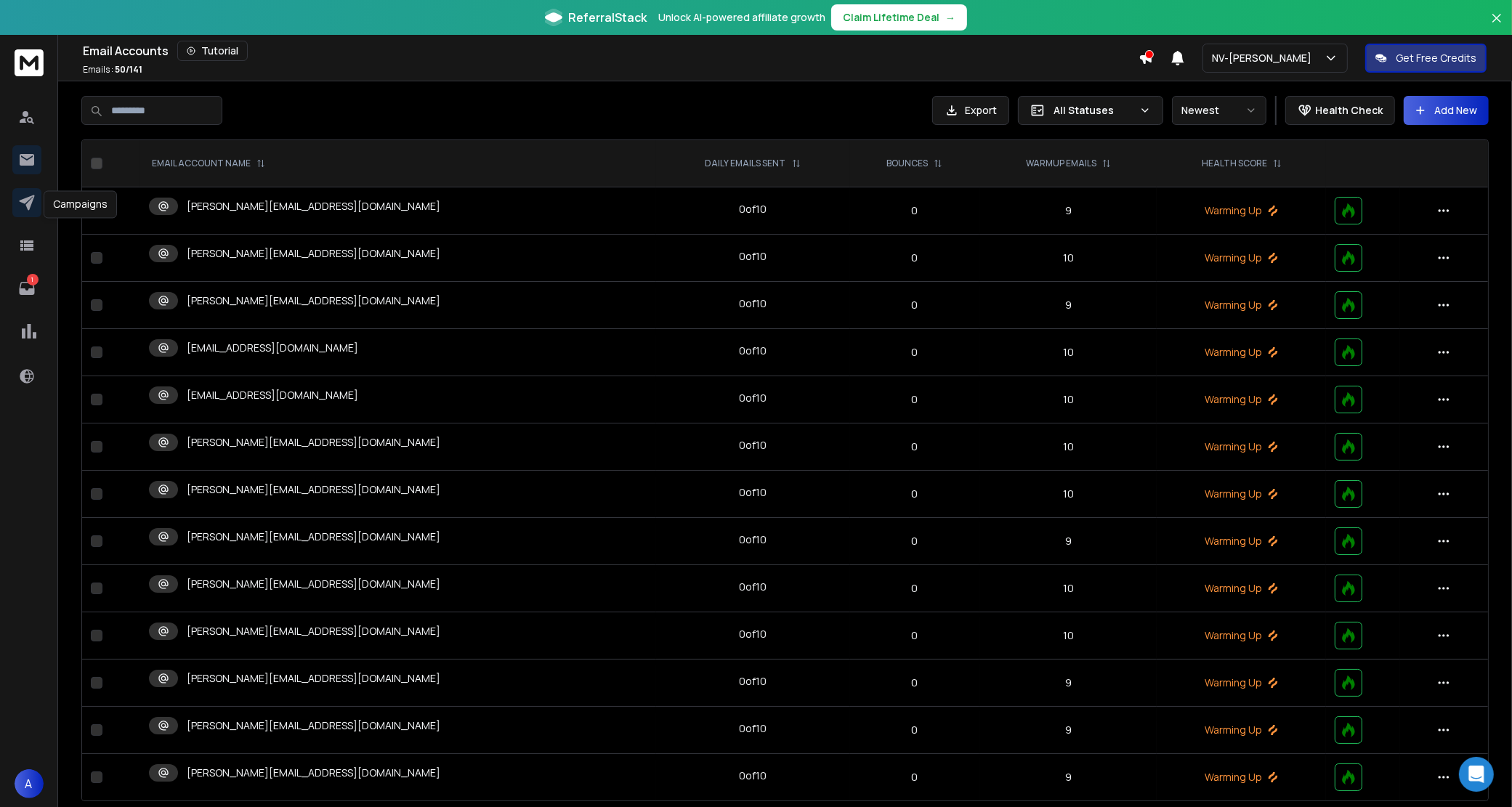
click at [36, 211] on link at bounding box center [27, 203] width 29 height 29
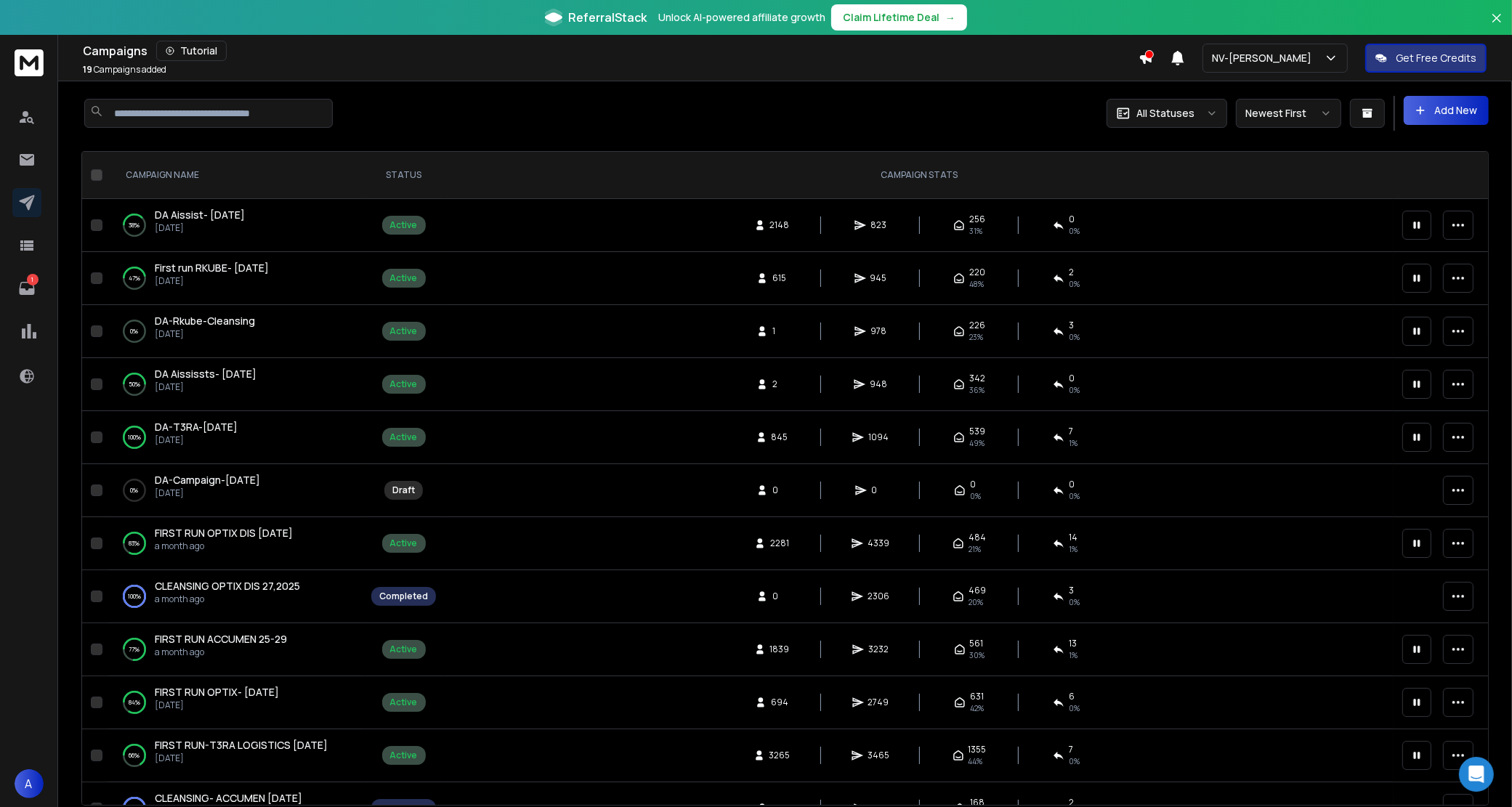
click at [210, 429] on span "DA-T3RA-[DATE]" at bounding box center [196, 427] width 83 height 14
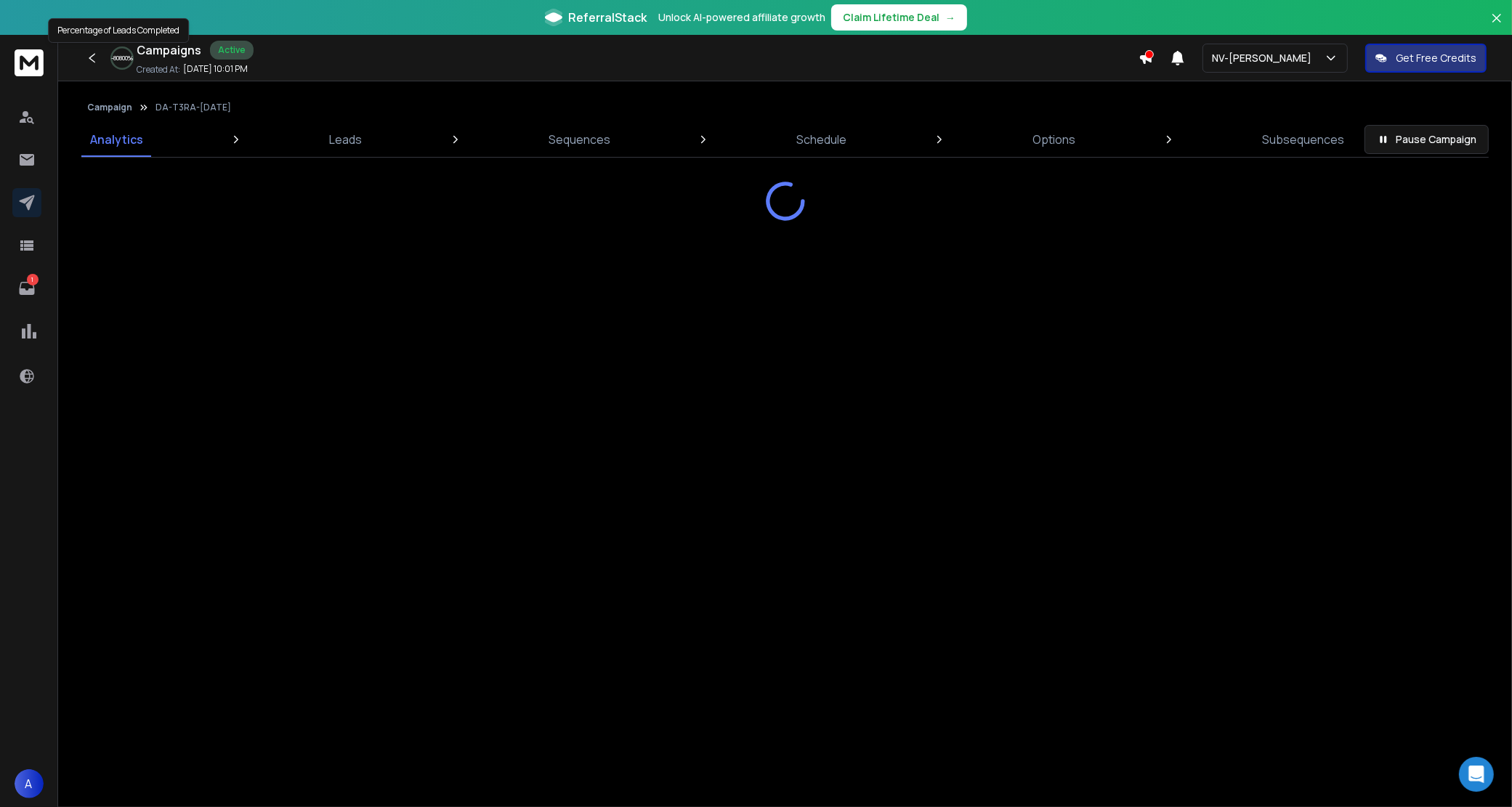
click at [120, 60] on p "-80800 %" at bounding box center [122, 58] width 22 height 8
click at [122, 59] on p "-80800 %" at bounding box center [122, 58] width 22 height 8
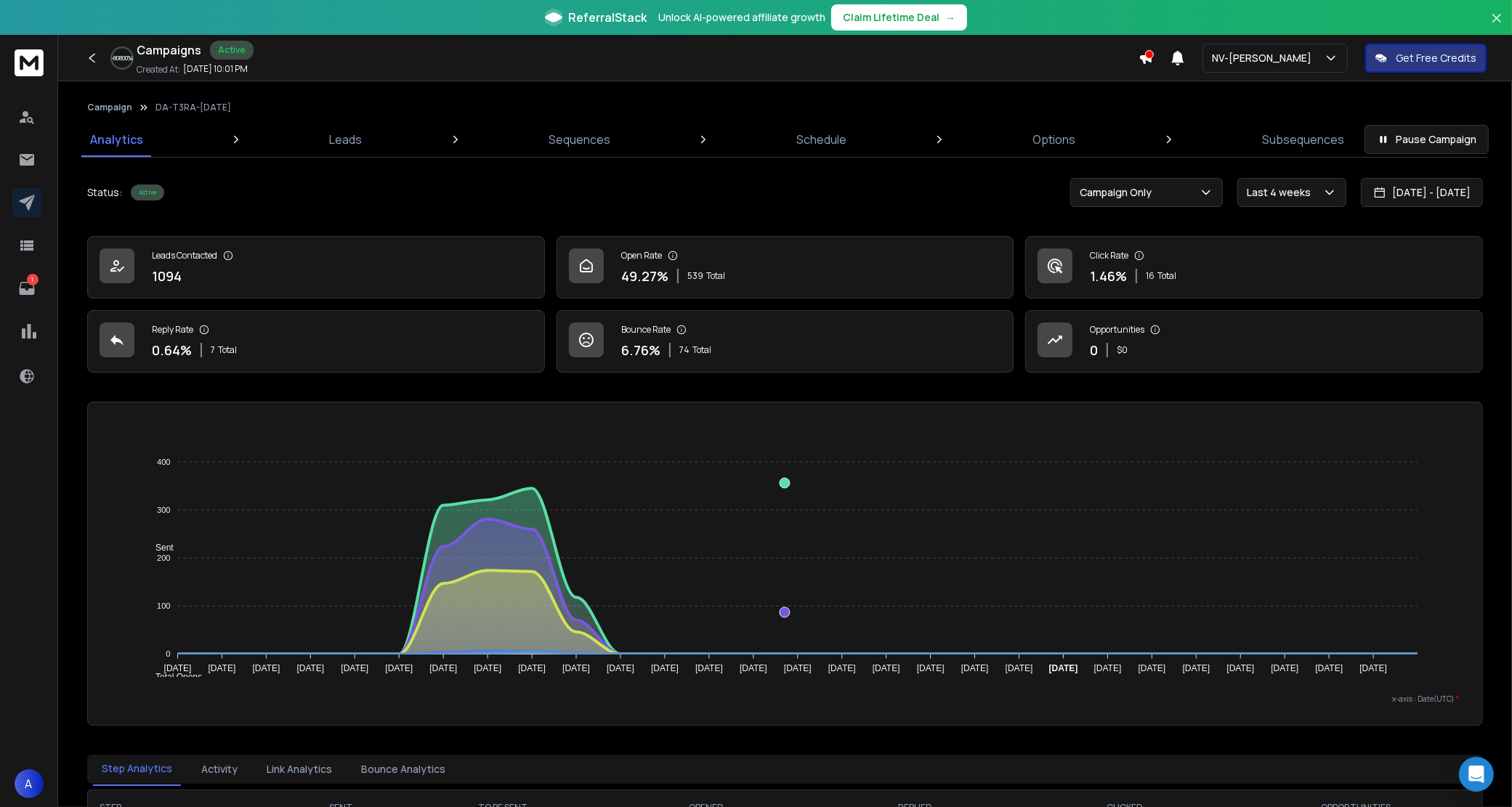
click at [338, 182] on div "Status: Active Pause Campaign Campaign Only Last 4 weeks 11 Sep 2025 - 09 Oct 2…" at bounding box center [785, 193] width 1395 height 29
click at [345, 146] on p "Leads" at bounding box center [345, 139] width 33 height 18
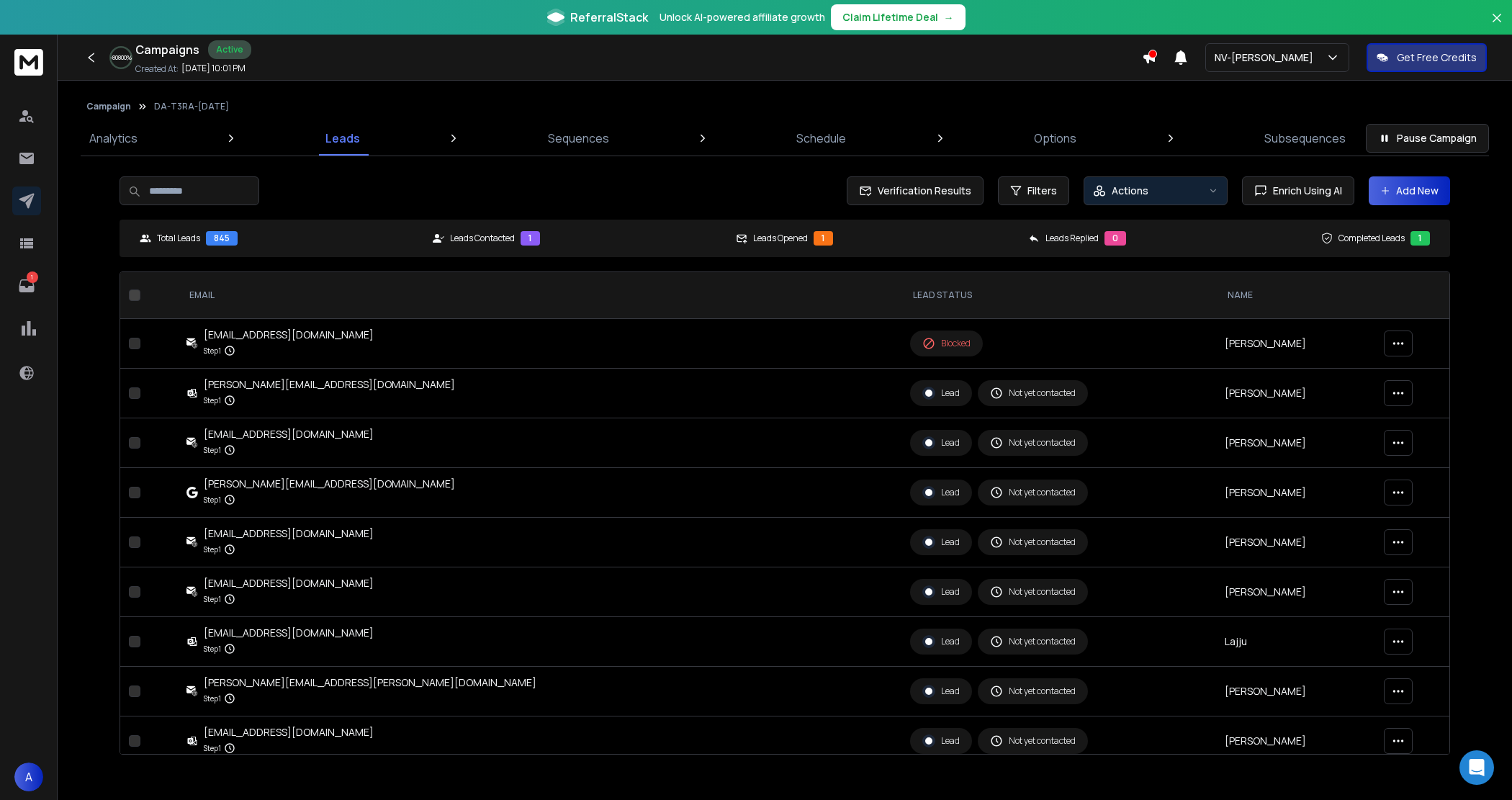
click at [1153, 183] on div "Actions" at bounding box center [1147, 190] width 110 height 14
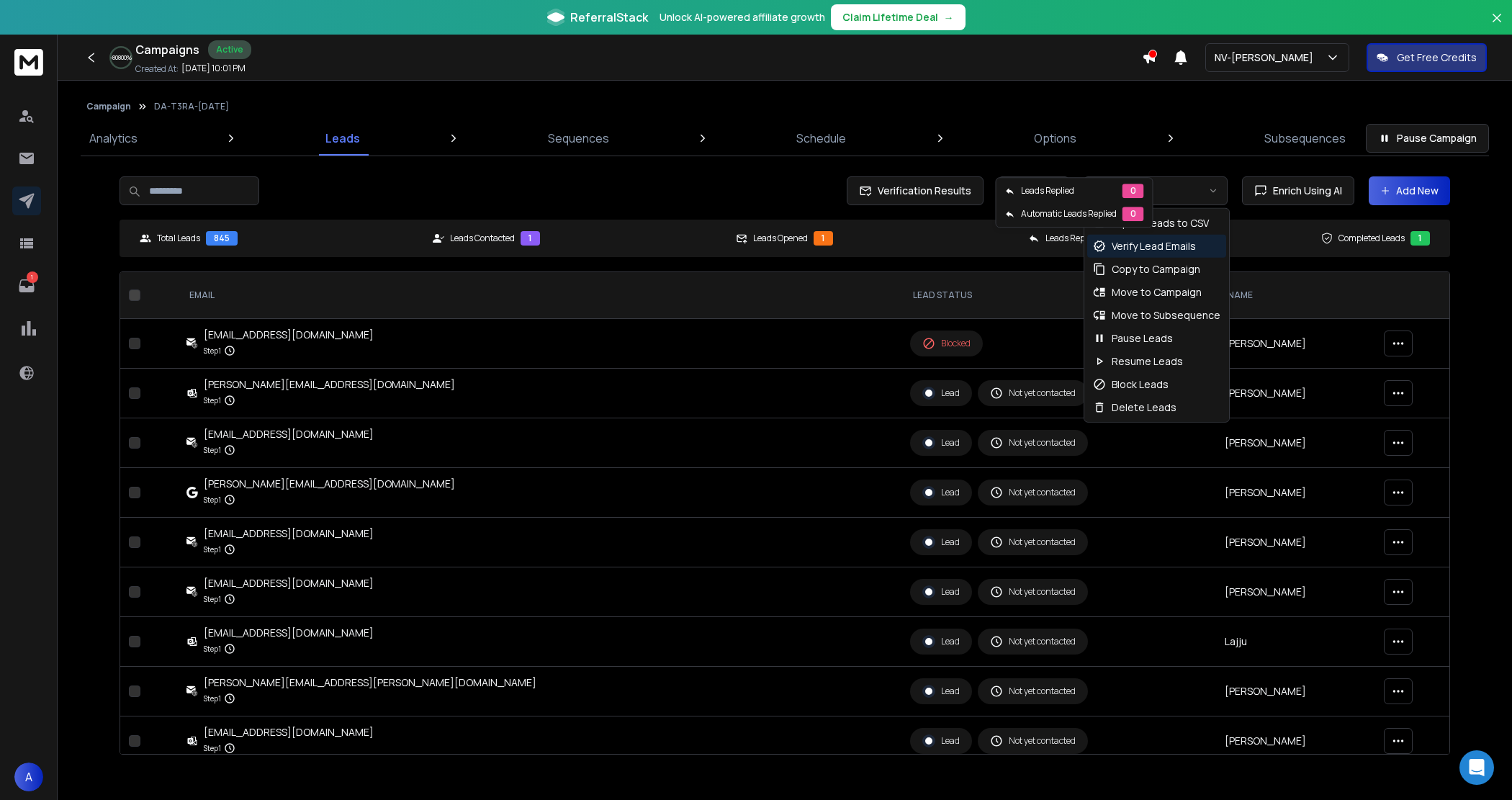
click at [1042, 203] on div "Leads Replied 0 Automatic Leads Replied 0" at bounding box center [1074, 202] width 139 height 38
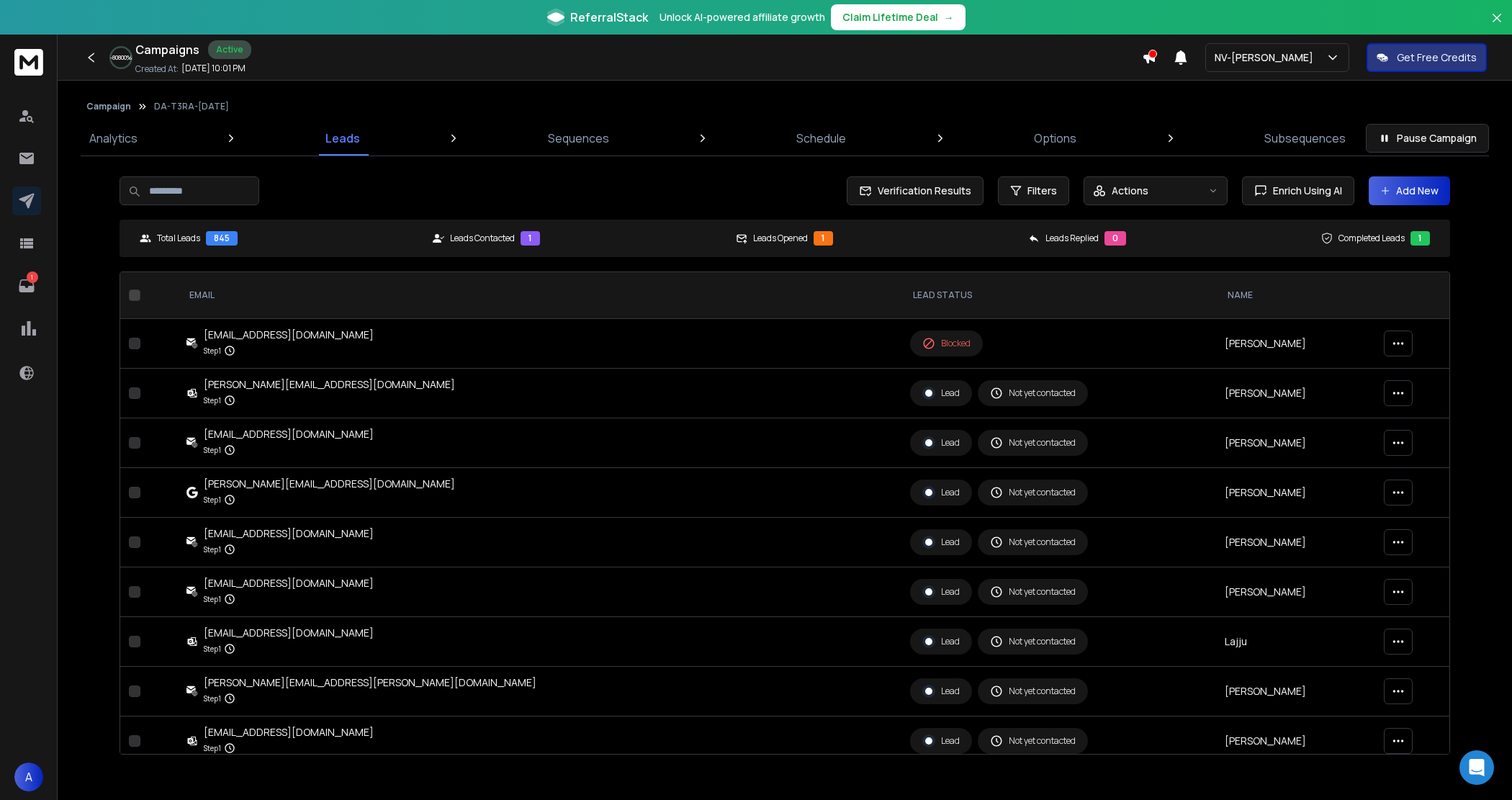
click at [1021, 214] on div "Verification Results Filters Actions Enrich Using AI Add New Total Leads 845 Le…" at bounding box center [784, 458] width 1330 height 564
click at [1023, 191] on button "Filters" at bounding box center [1033, 191] width 71 height 28
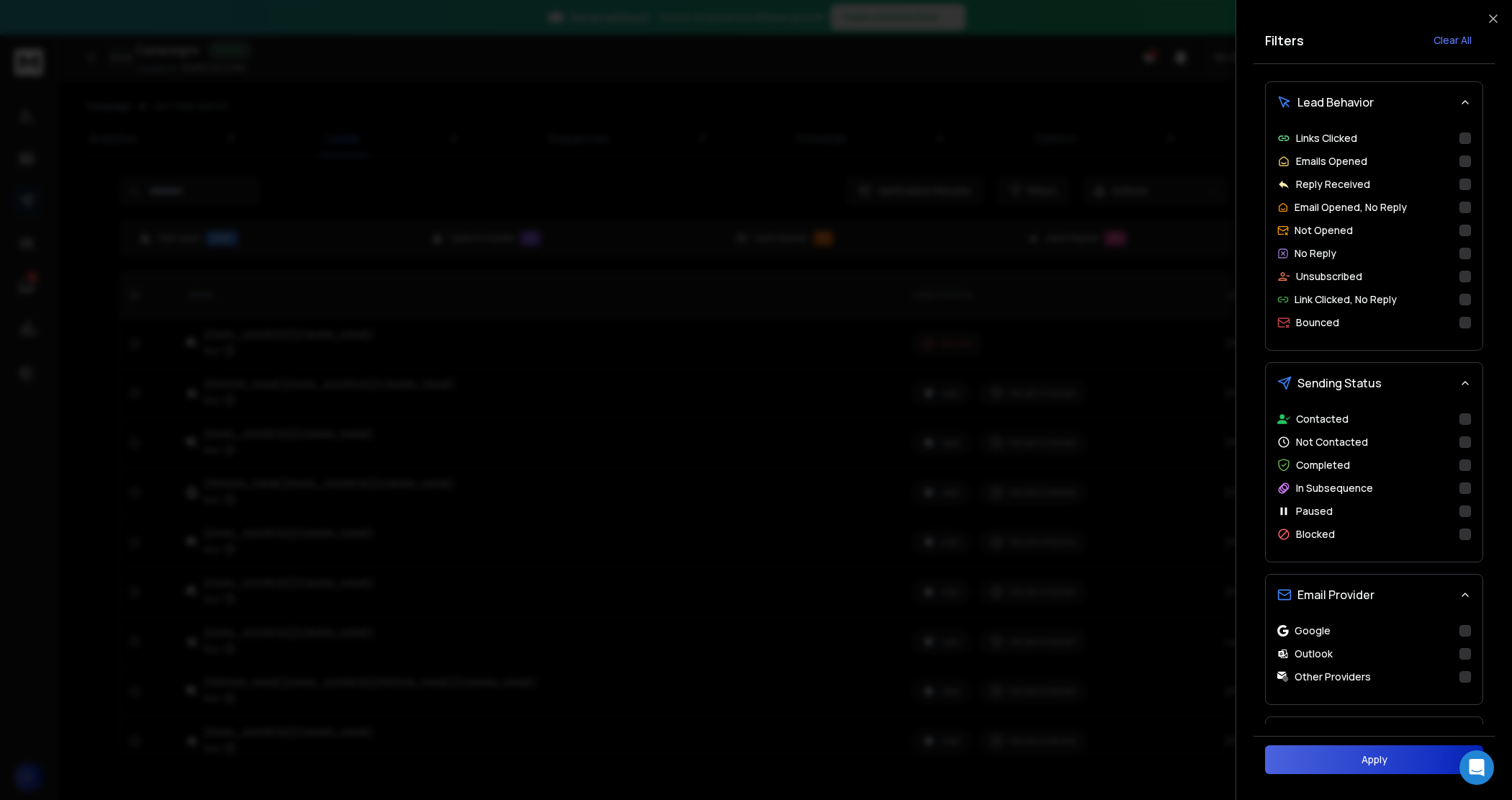
click at [1459, 322] on button "Bounced" at bounding box center [1465, 323] width 12 height 12
click at [1355, 756] on button "Apply" at bounding box center [1374, 760] width 219 height 28
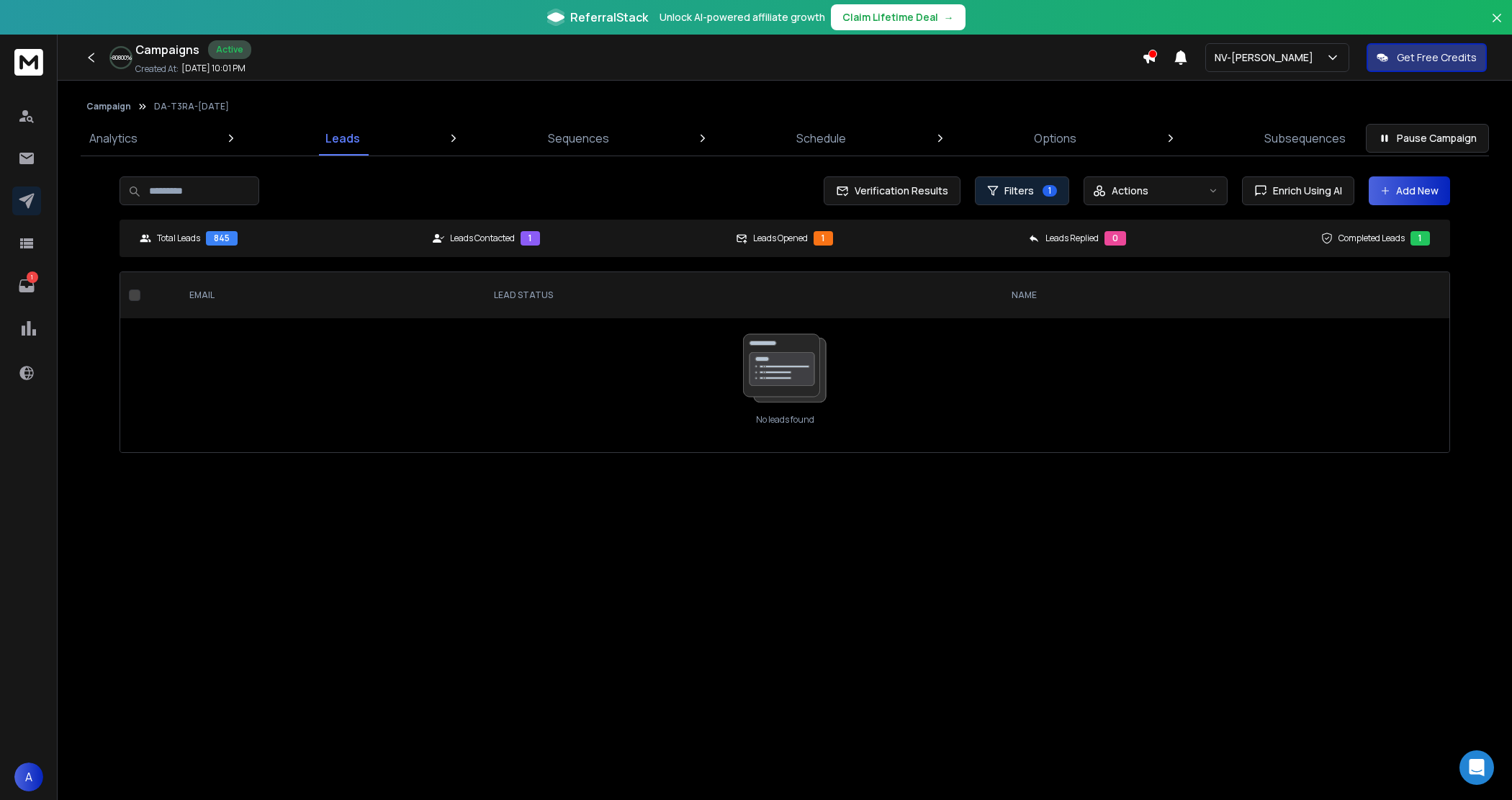
click at [1020, 188] on span "Filters" at bounding box center [1019, 190] width 29 height 14
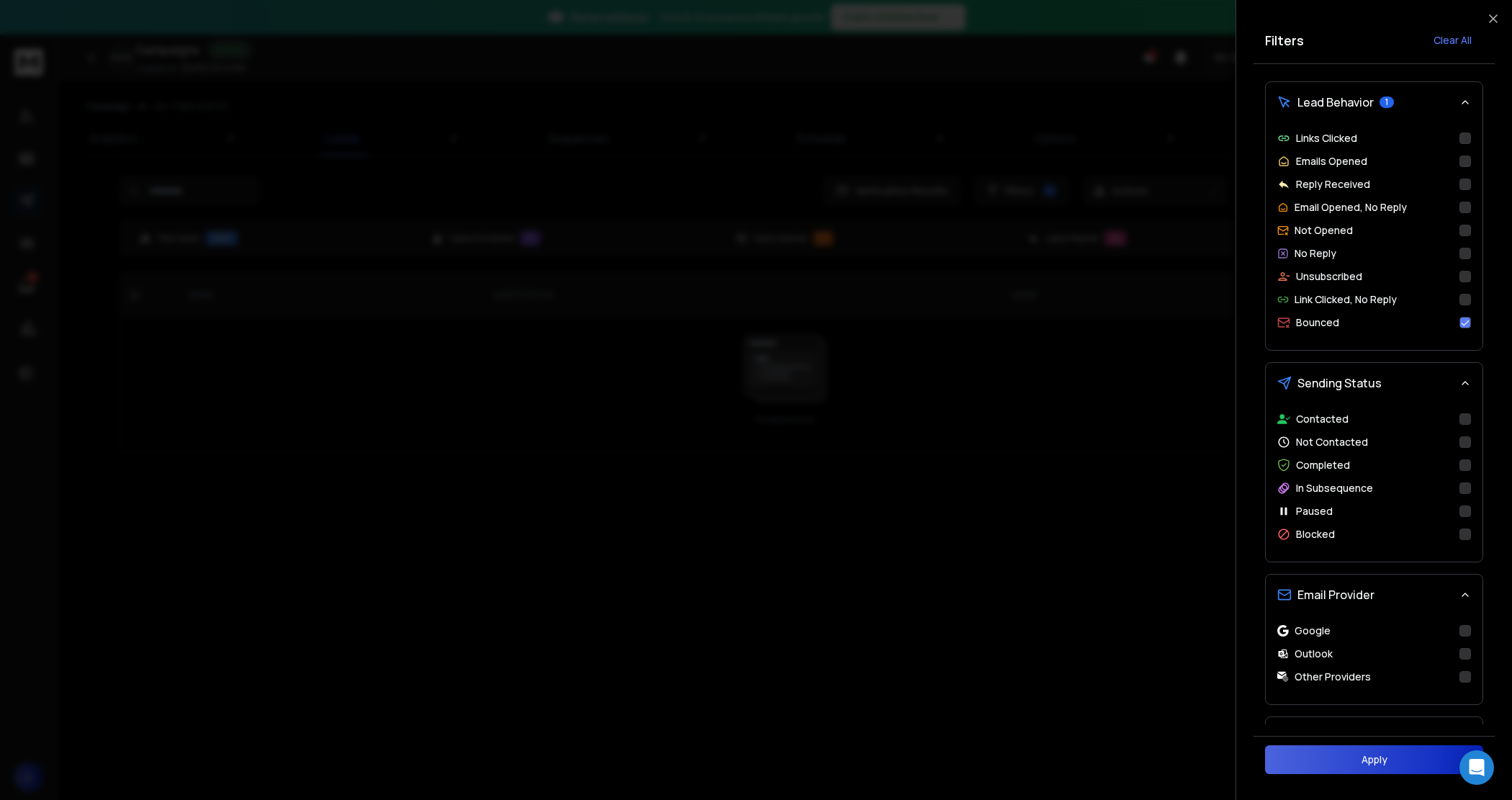
click at [1459, 321] on button "Bounced" at bounding box center [1465, 323] width 12 height 12
click at [1459, 325] on button "Bounced" at bounding box center [1465, 323] width 12 height 12
click at [1332, 766] on button "Apply" at bounding box center [1374, 760] width 219 height 28
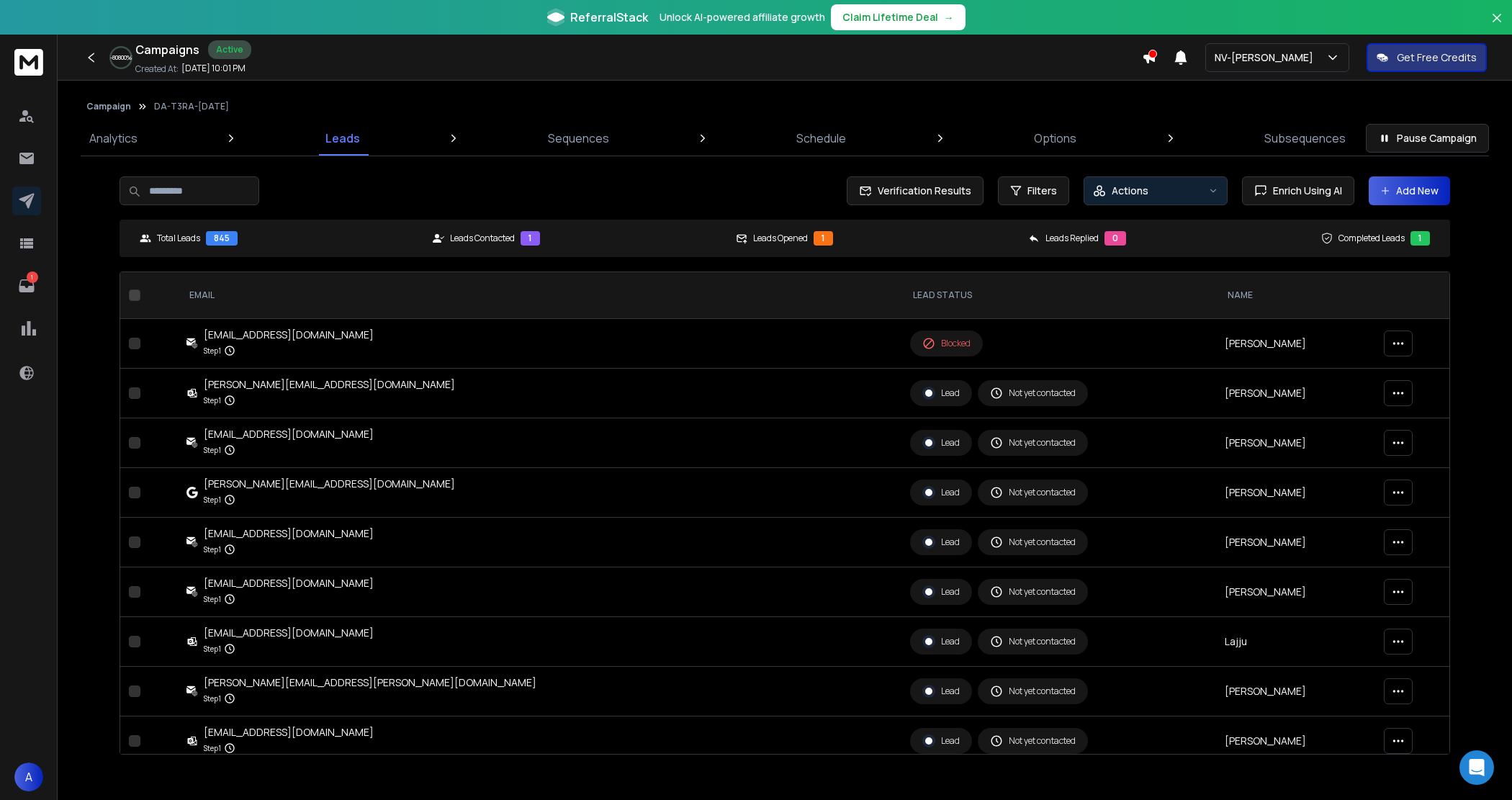
click at [1139, 192] on p "Actions" at bounding box center [1130, 190] width 37 height 14
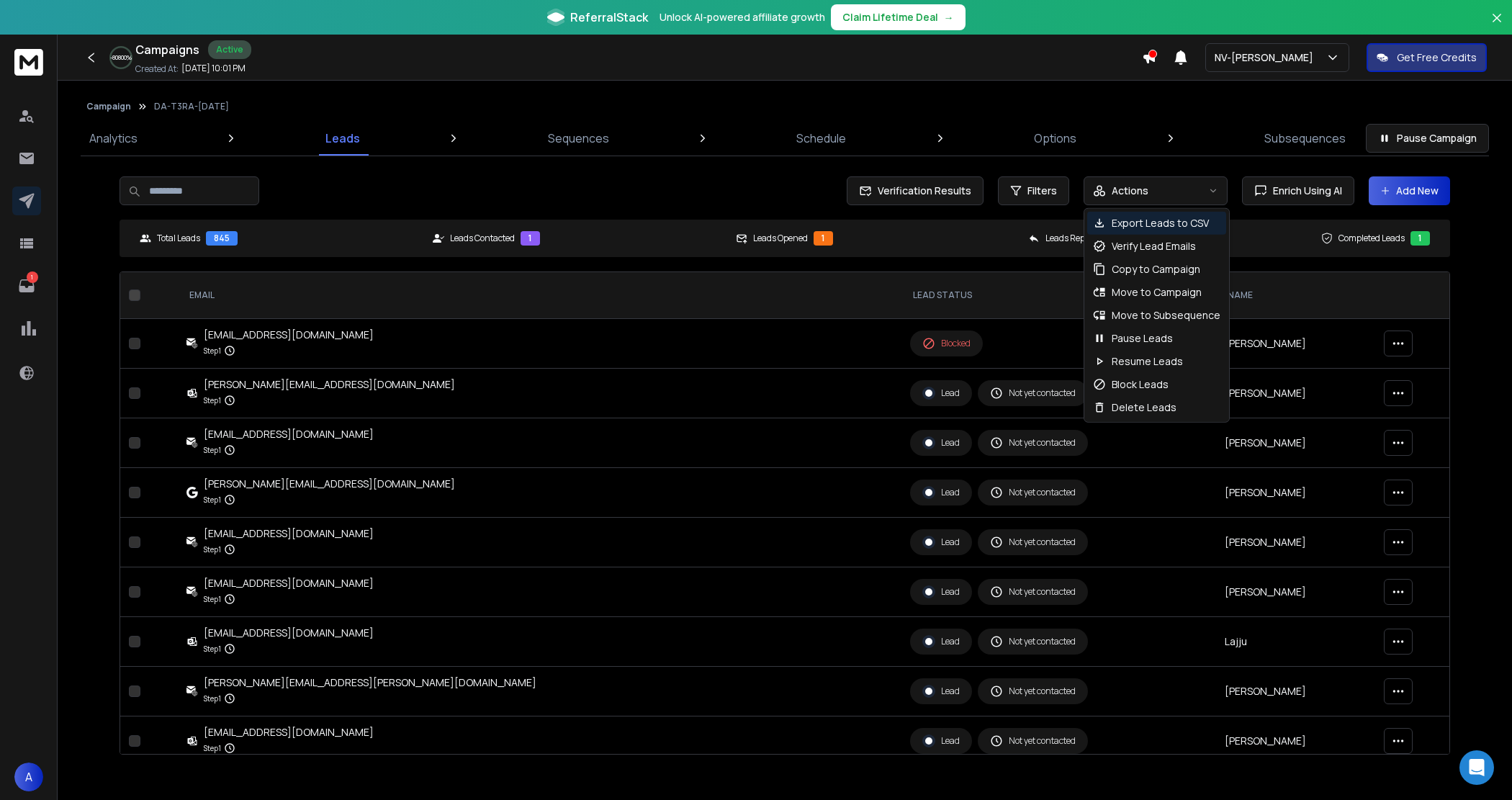
click at [1025, 92] on div "Campaign DA-T3RA-Sep17 Analytics Leads Sequences Schedule Options Subsequences …" at bounding box center [784, 421] width 1454 height 680
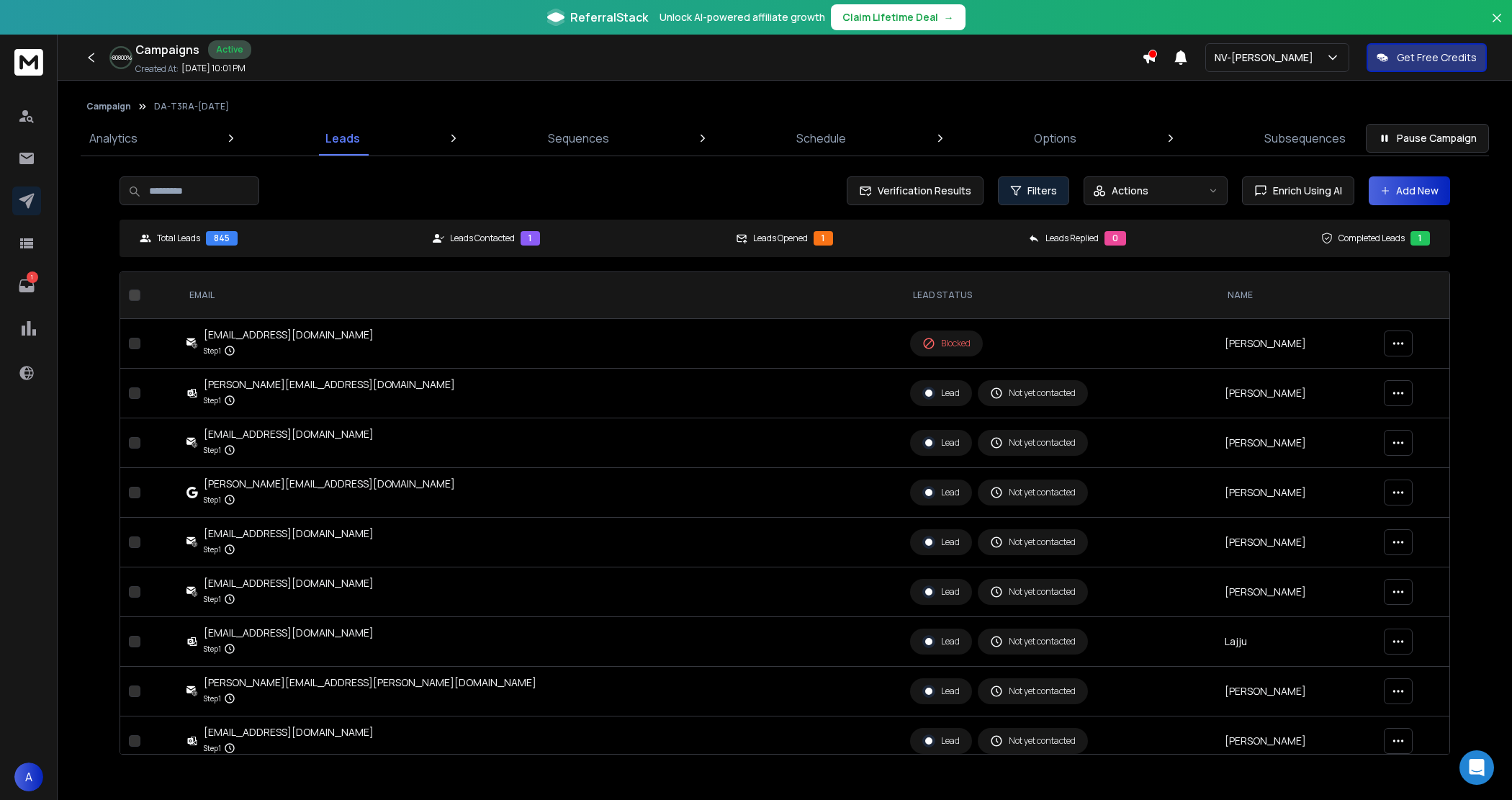
click at [1037, 180] on button "Filters" at bounding box center [1033, 191] width 71 height 28
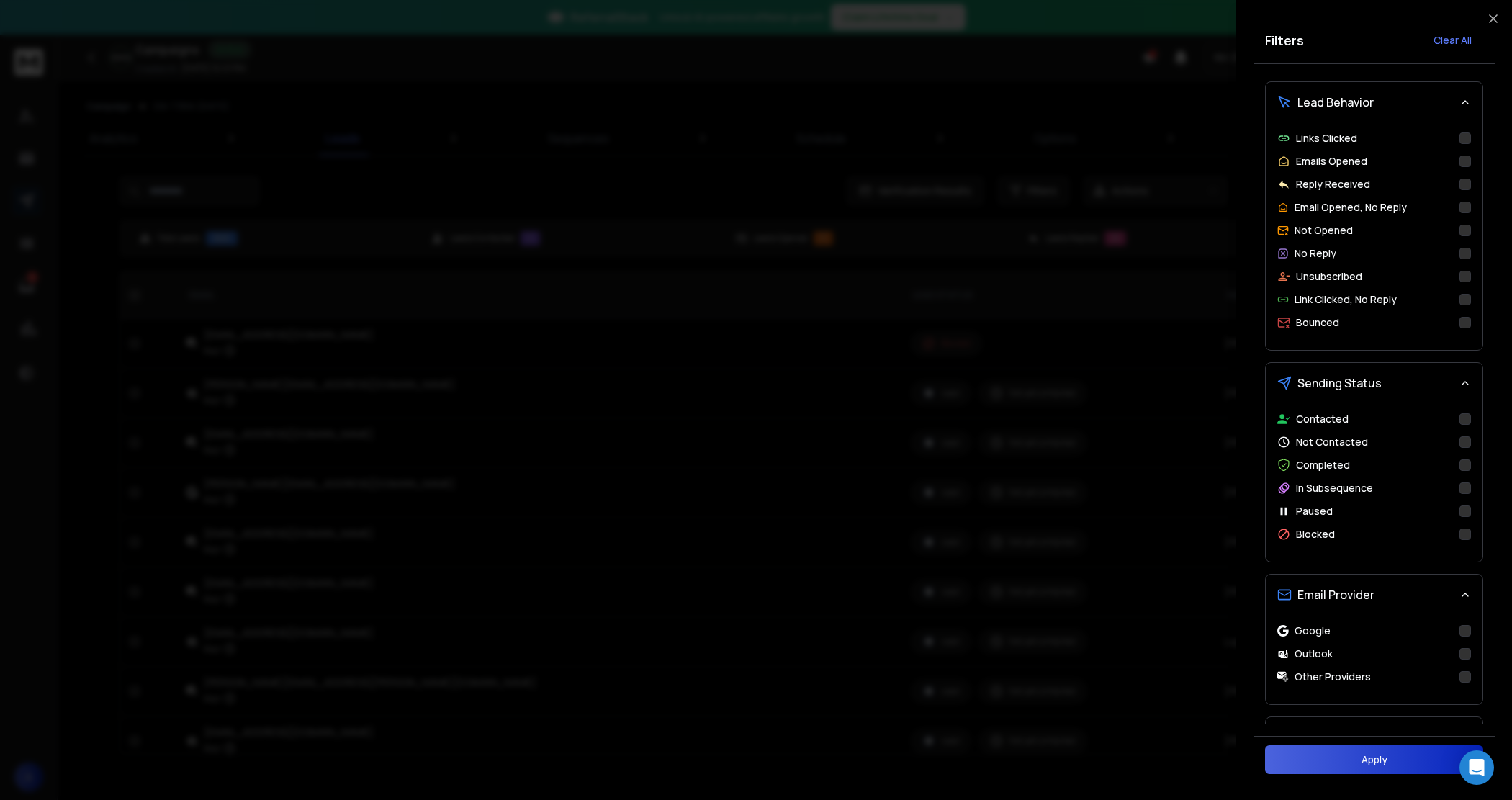
click at [1459, 538] on button "Blocked" at bounding box center [1465, 534] width 12 height 12
click at [1373, 753] on button "Apply" at bounding box center [1374, 760] width 219 height 28
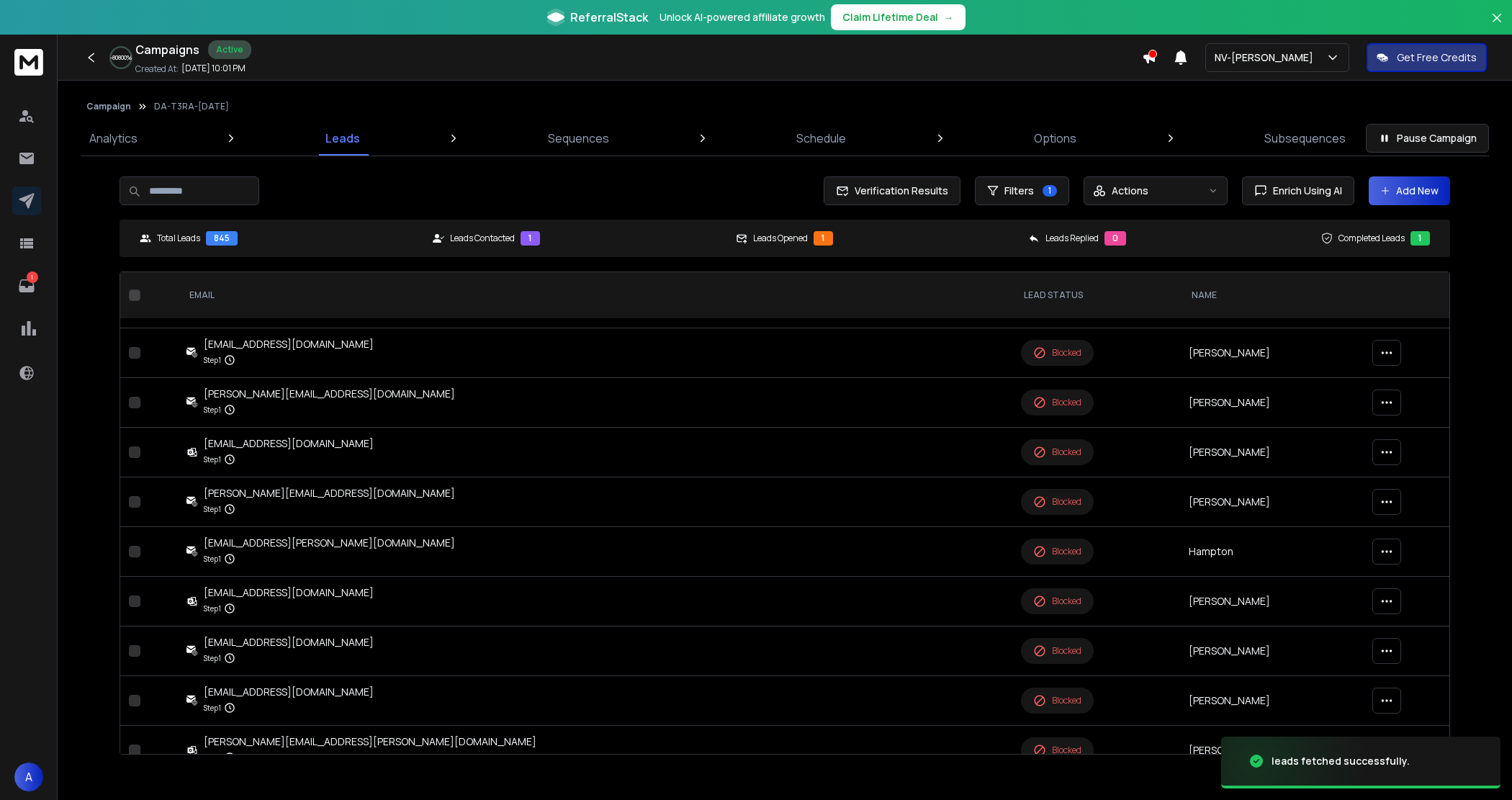
scroll to position [380, 0]
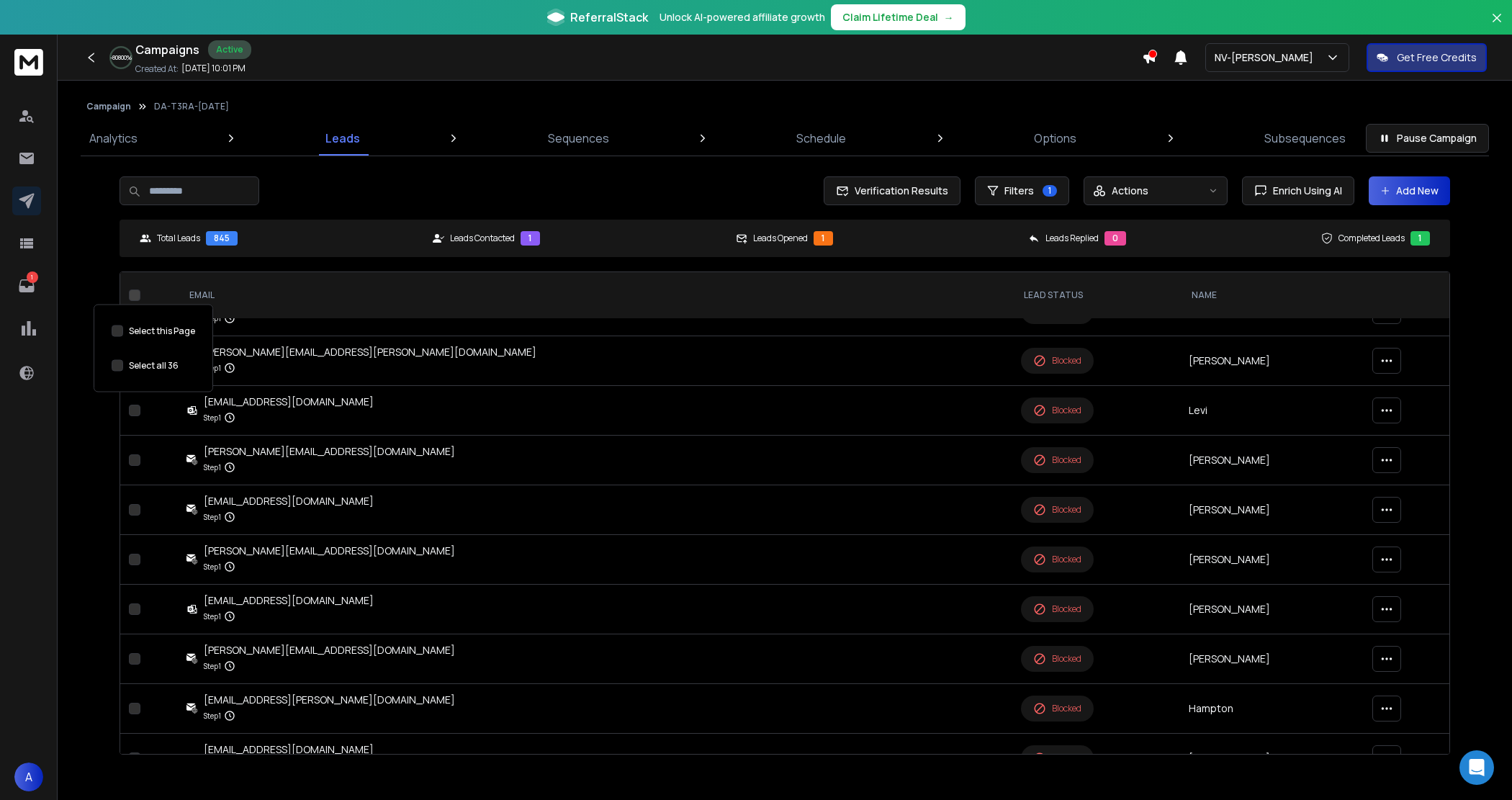
click at [131, 293] on button "Select this Page" at bounding box center [135, 296] width 12 height 12
click at [116, 362] on button "Select this Page" at bounding box center [117, 366] width 12 height 12
click at [131, 296] on button "Select this Page" at bounding box center [135, 296] width 12 height 12
click at [138, 300] on button "Select this Page" at bounding box center [135, 296] width 12 height 12
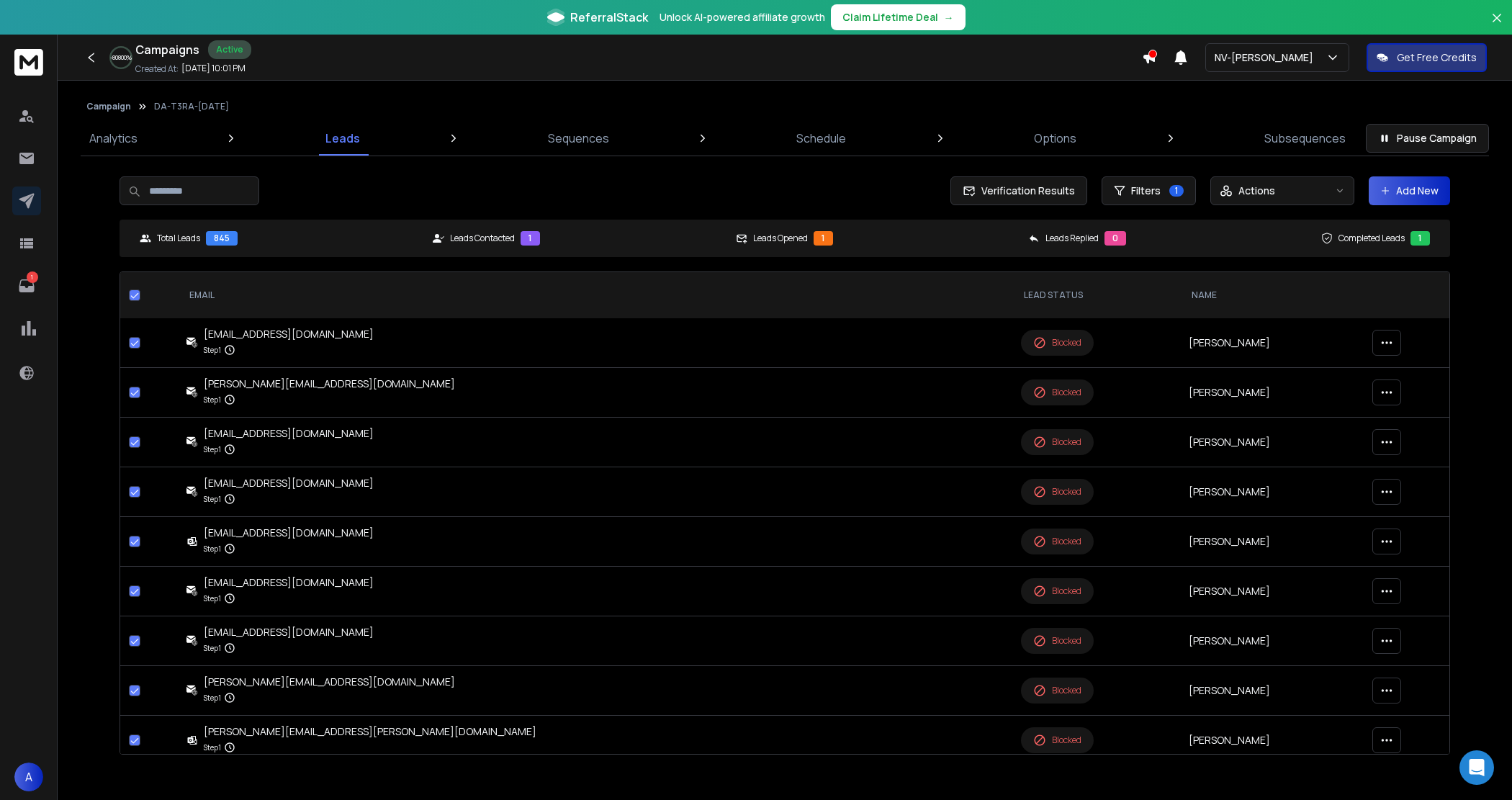
scroll to position [0, 0]
click at [1265, 199] on button "Actions" at bounding box center [1283, 191] width 144 height 28
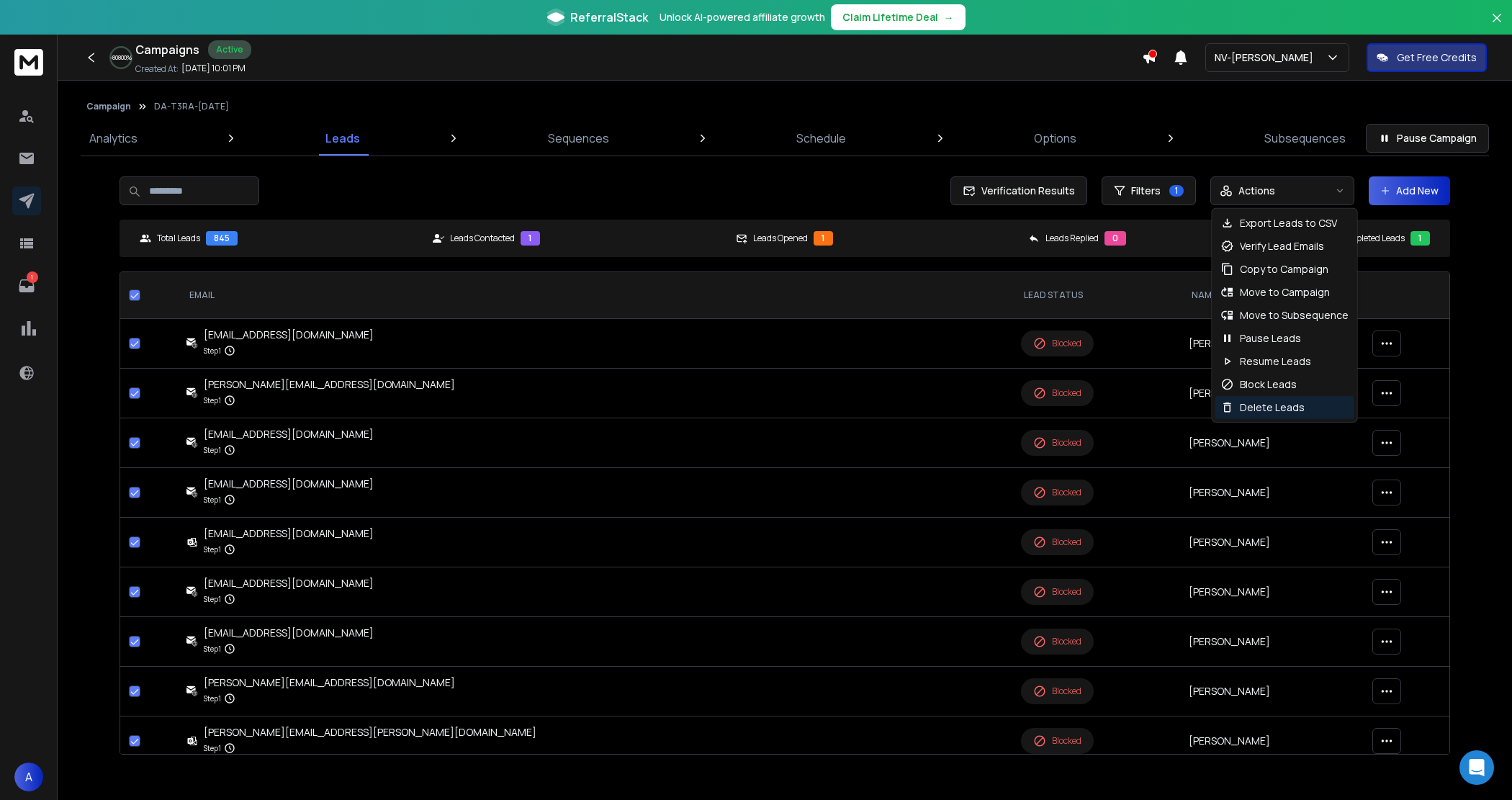
click at [1268, 405] on p "Delete Leads" at bounding box center [1272, 407] width 64 height 14
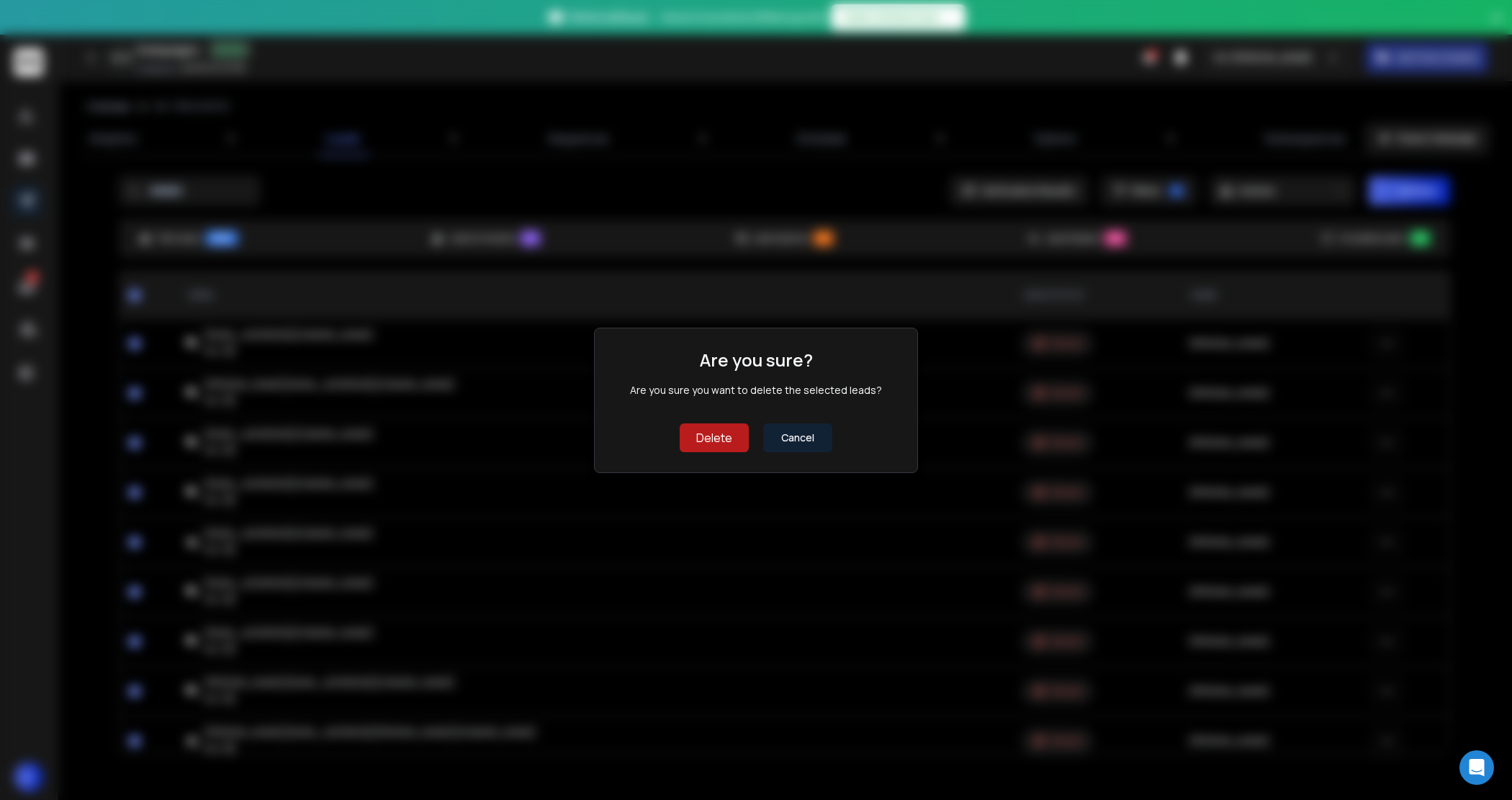
click at [717, 441] on button "Delete" at bounding box center [714, 438] width 69 height 28
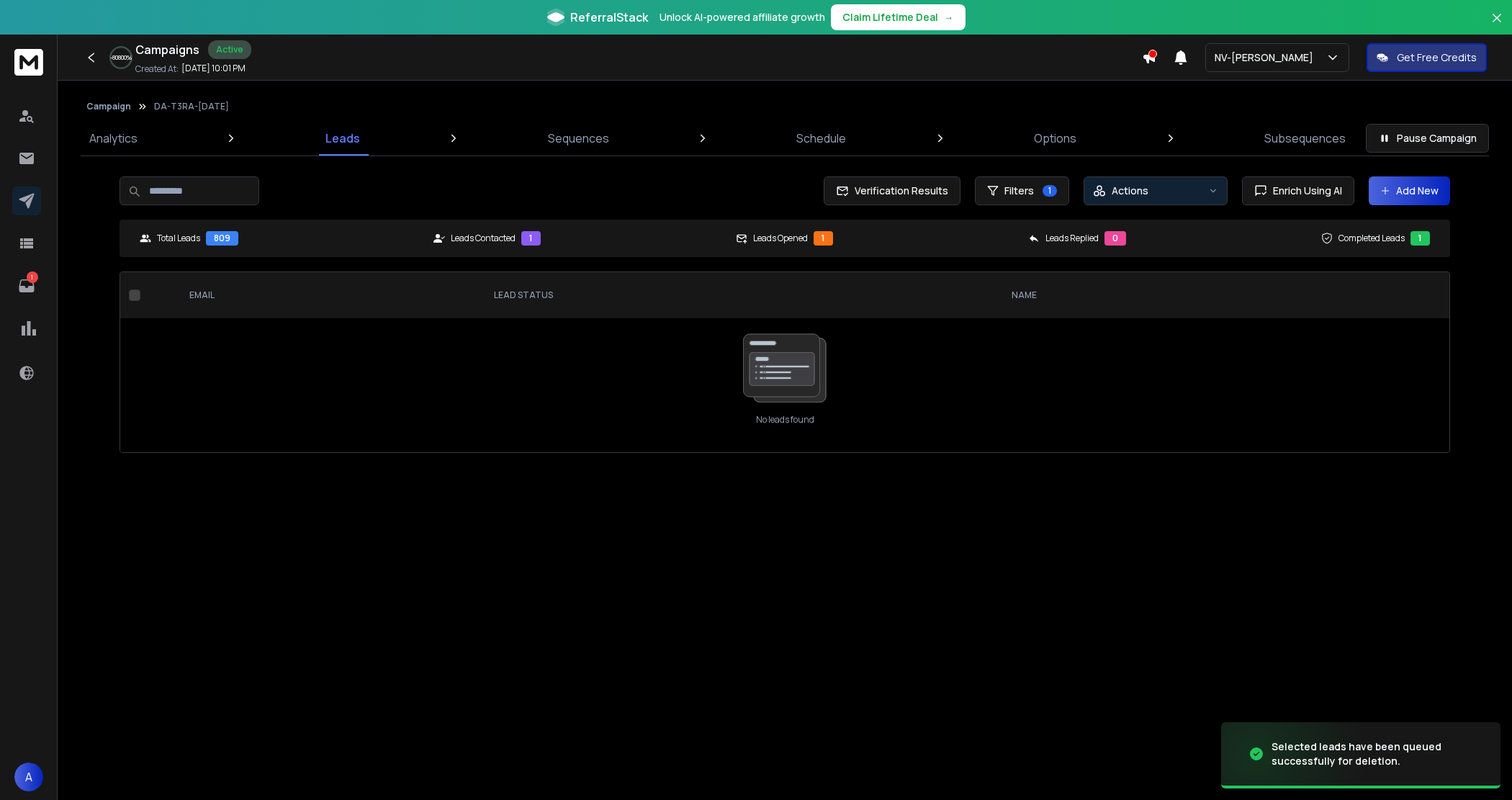
click at [1124, 193] on p "Actions" at bounding box center [1130, 190] width 37 height 14
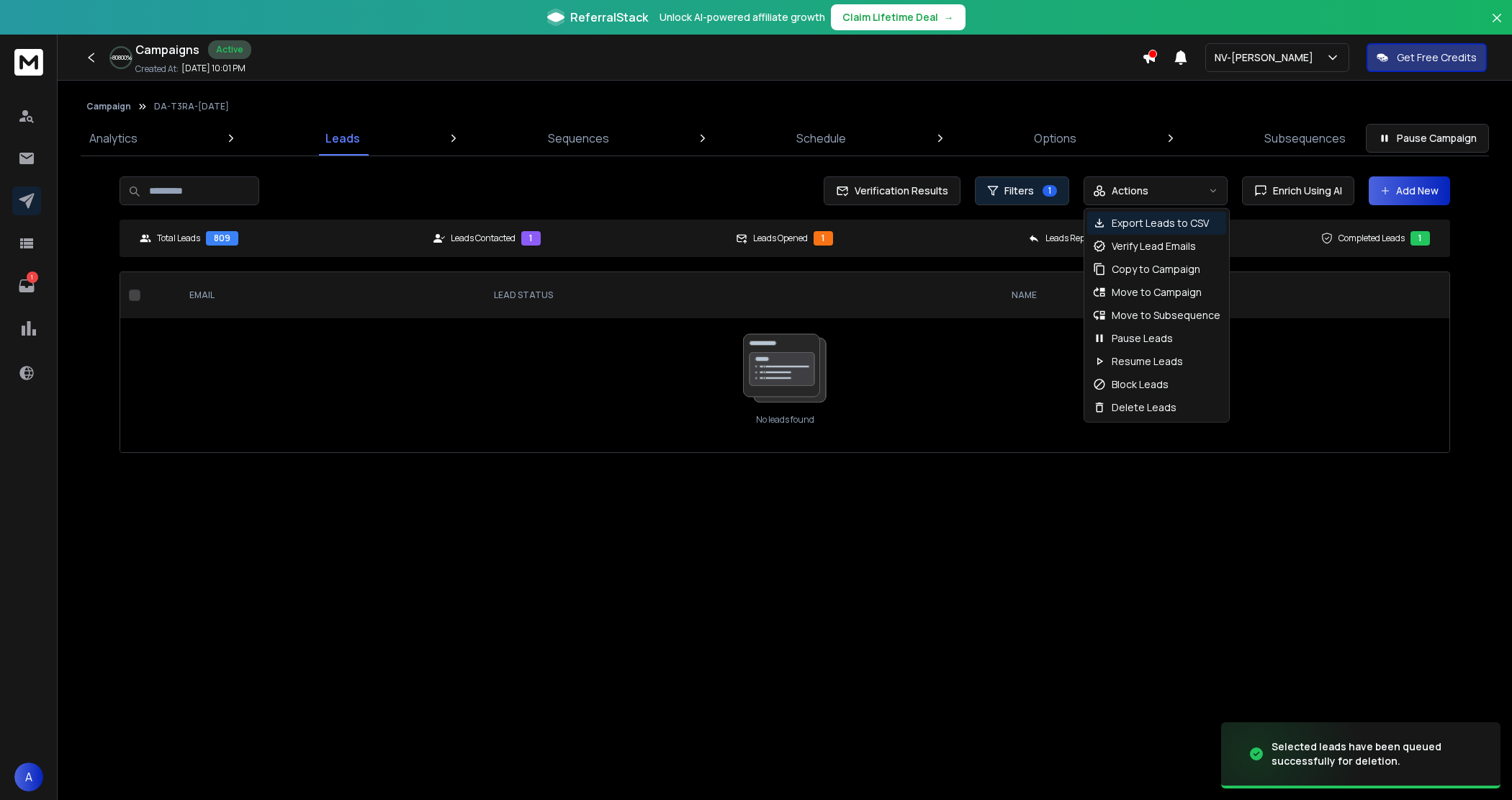
click at [1052, 188] on span "1" at bounding box center [1049, 191] width 14 height 12
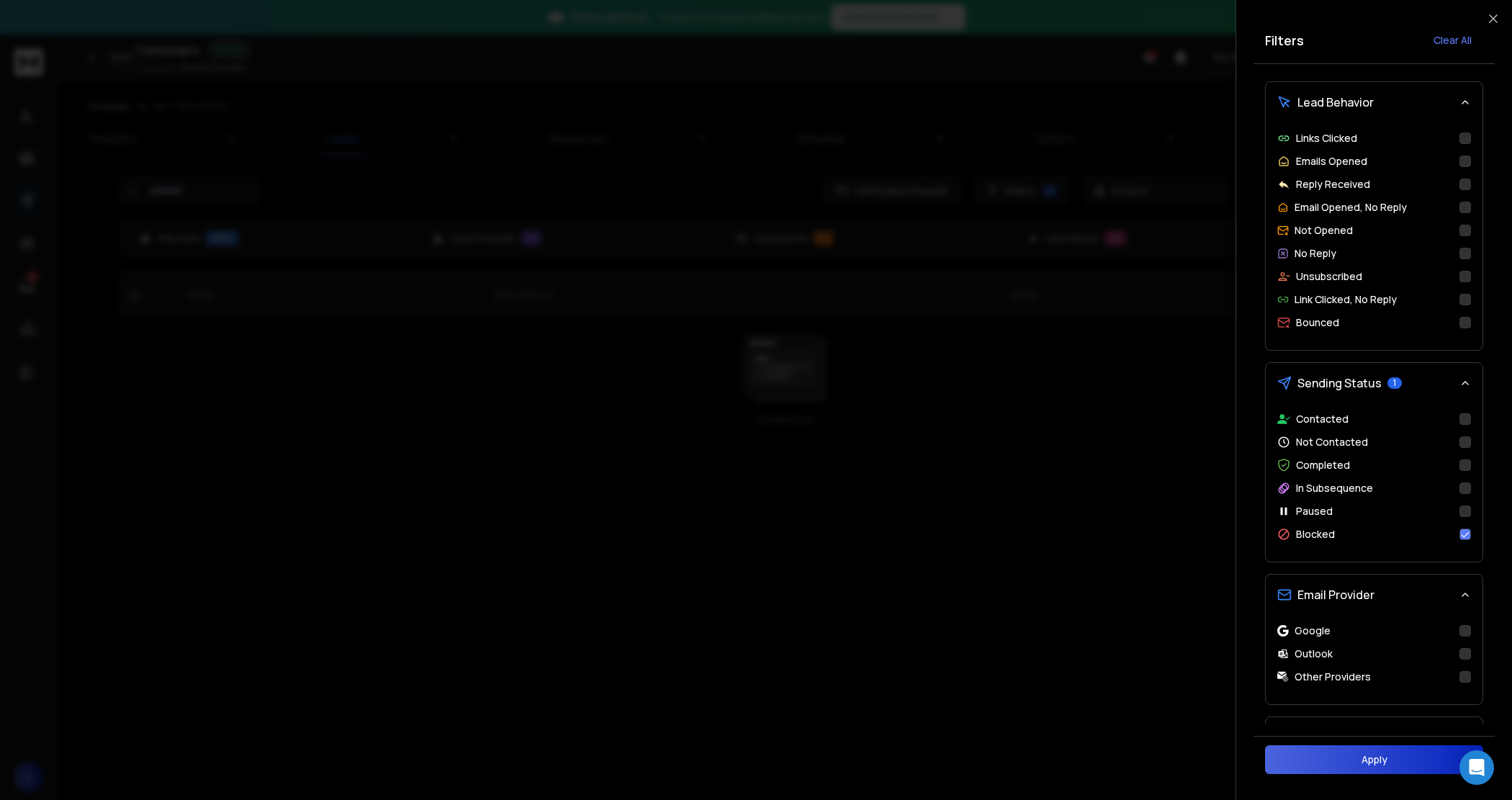
click at [1459, 533] on button "Blocked" at bounding box center [1465, 534] width 12 height 12
click at [1379, 757] on button "Apply" at bounding box center [1374, 760] width 219 height 28
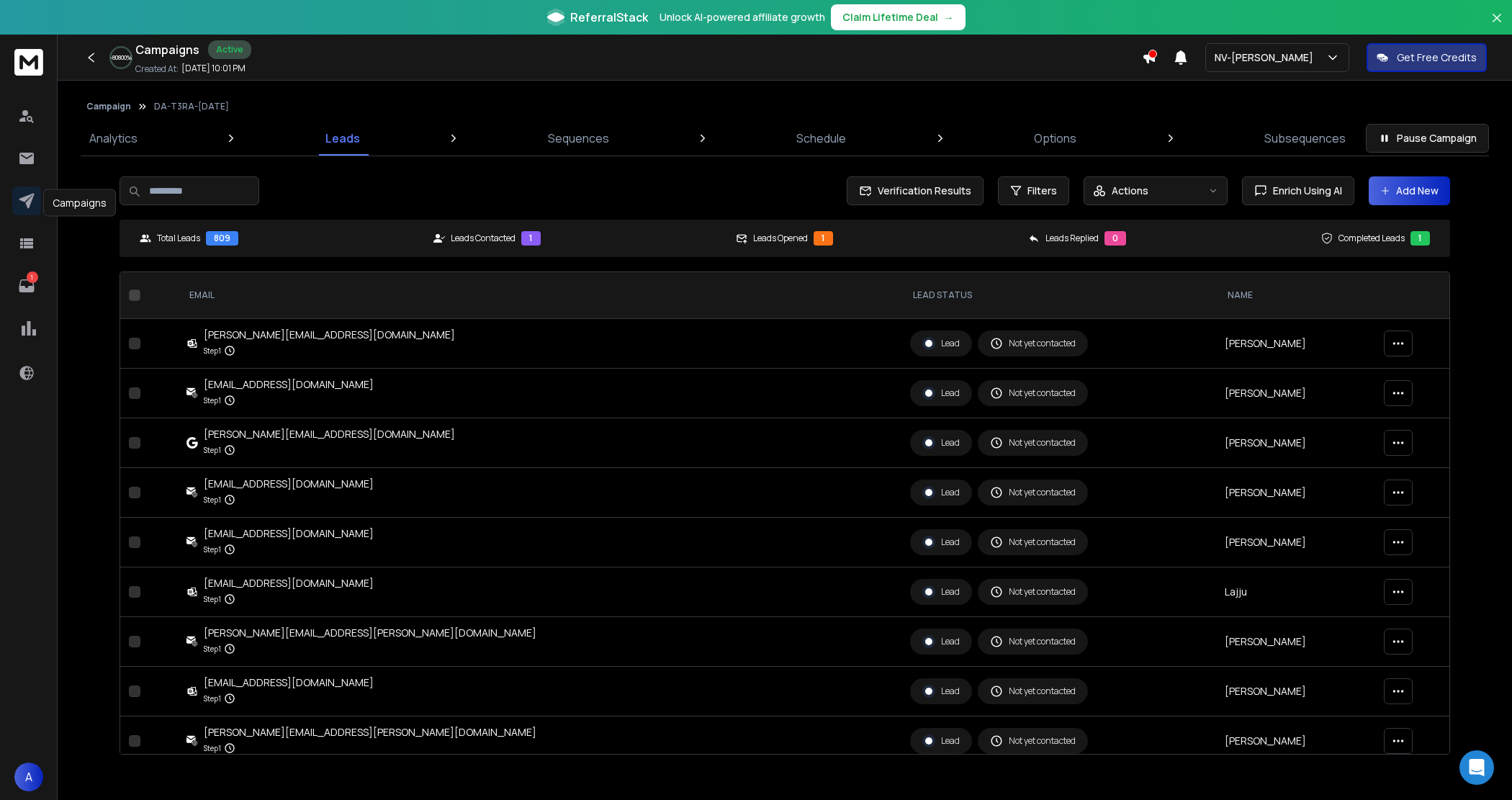
click at [23, 198] on icon at bounding box center [26, 201] width 18 height 18
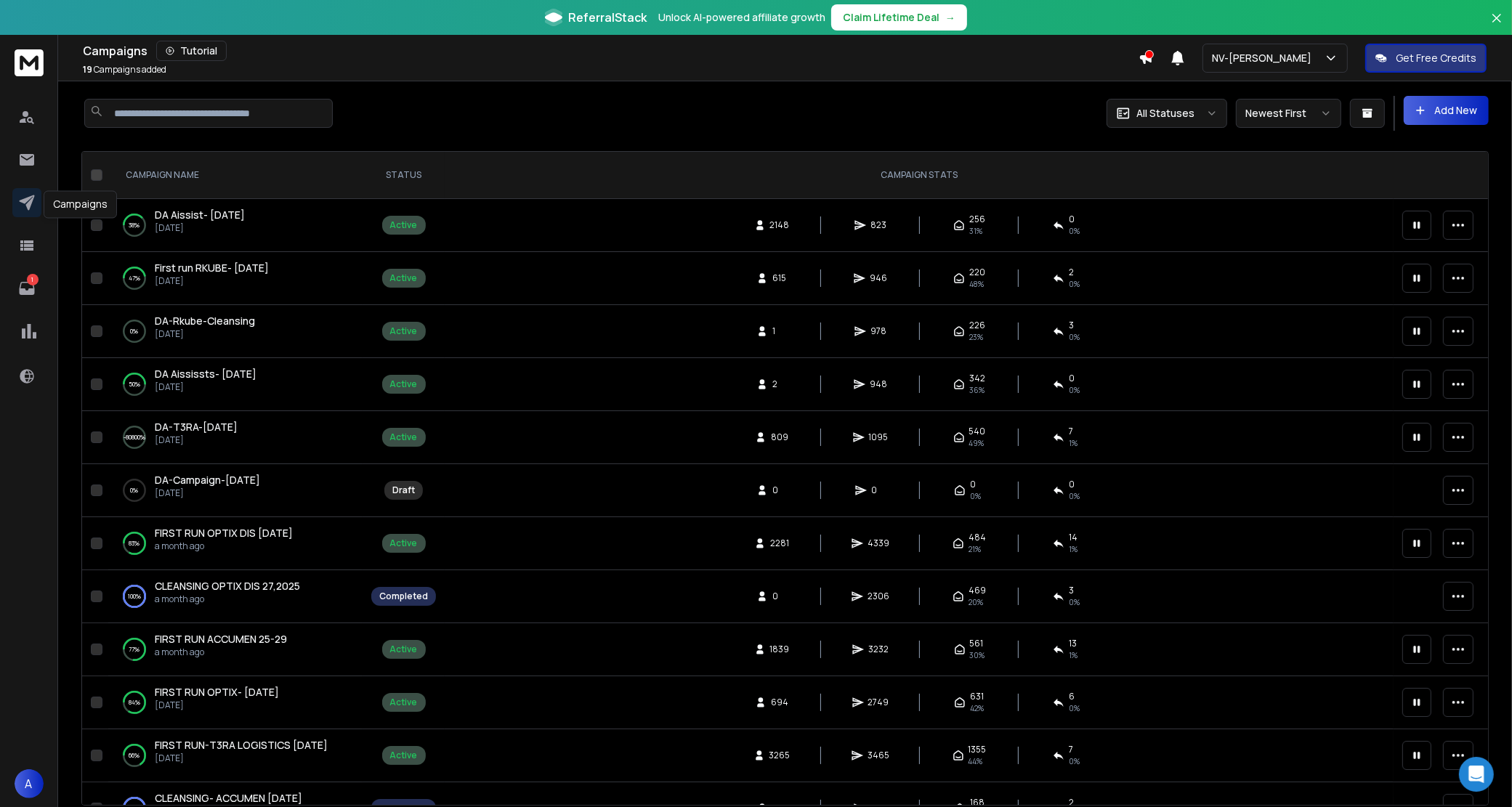
click at [199, 433] on span "DA-T3RA-[DATE]" at bounding box center [196, 427] width 83 height 14
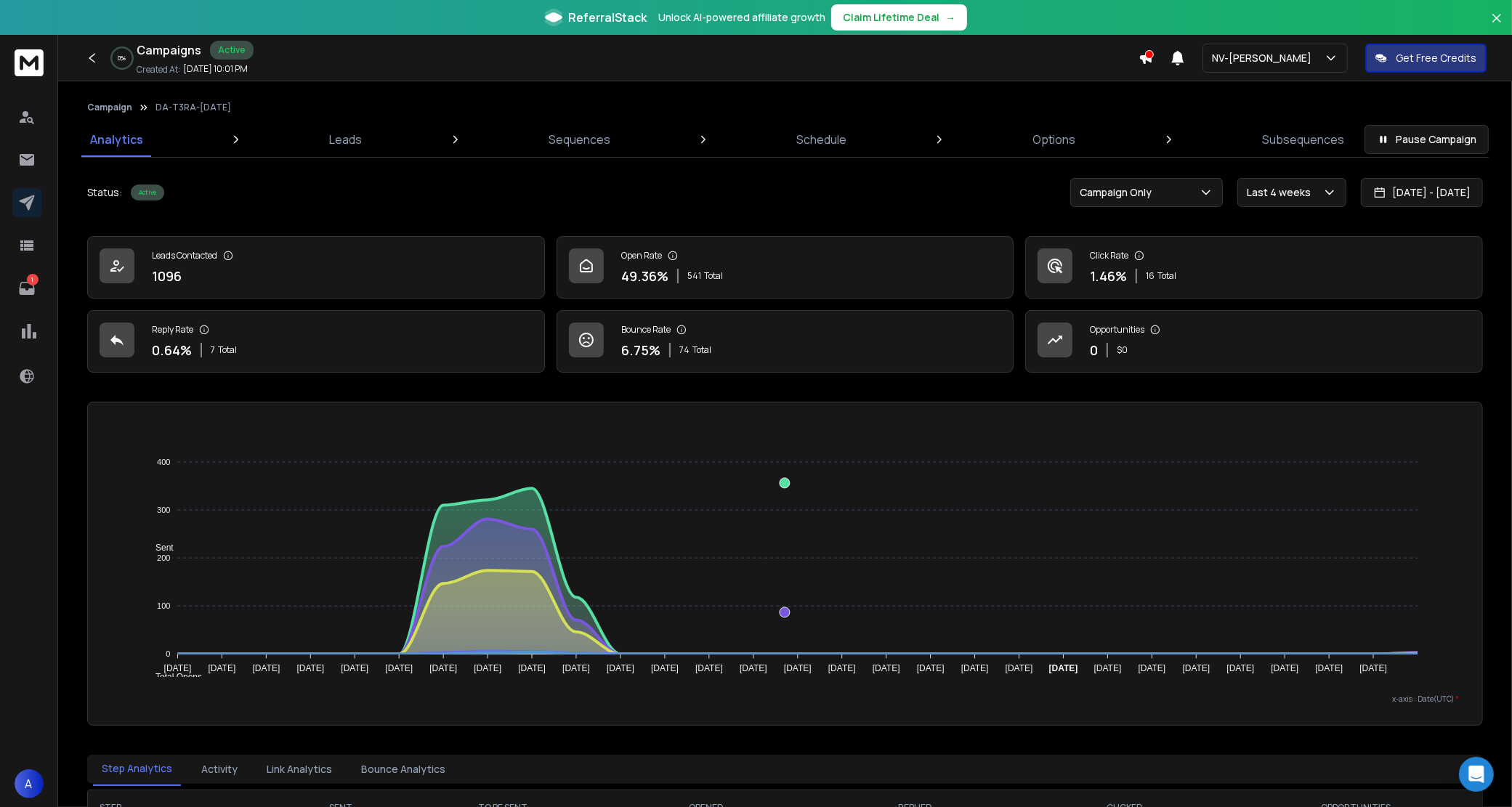
click at [1014, 147] on div "Analytics Leads Sequences Schedule Options Subsequences" at bounding box center [716, 139] width 1271 height 35
click at [1050, 139] on p "Options" at bounding box center [1054, 139] width 43 height 18
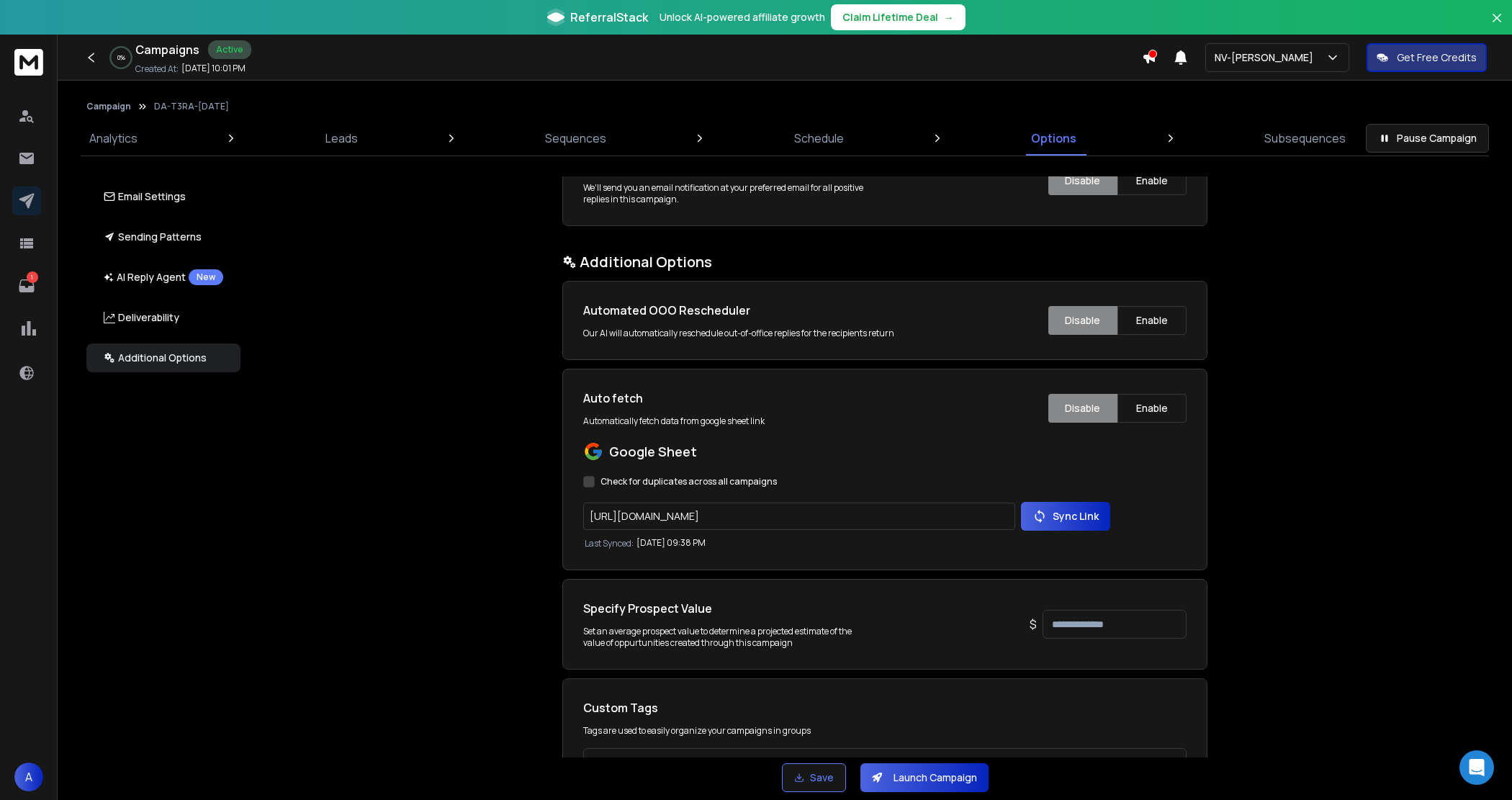
scroll to position [2481, 0]
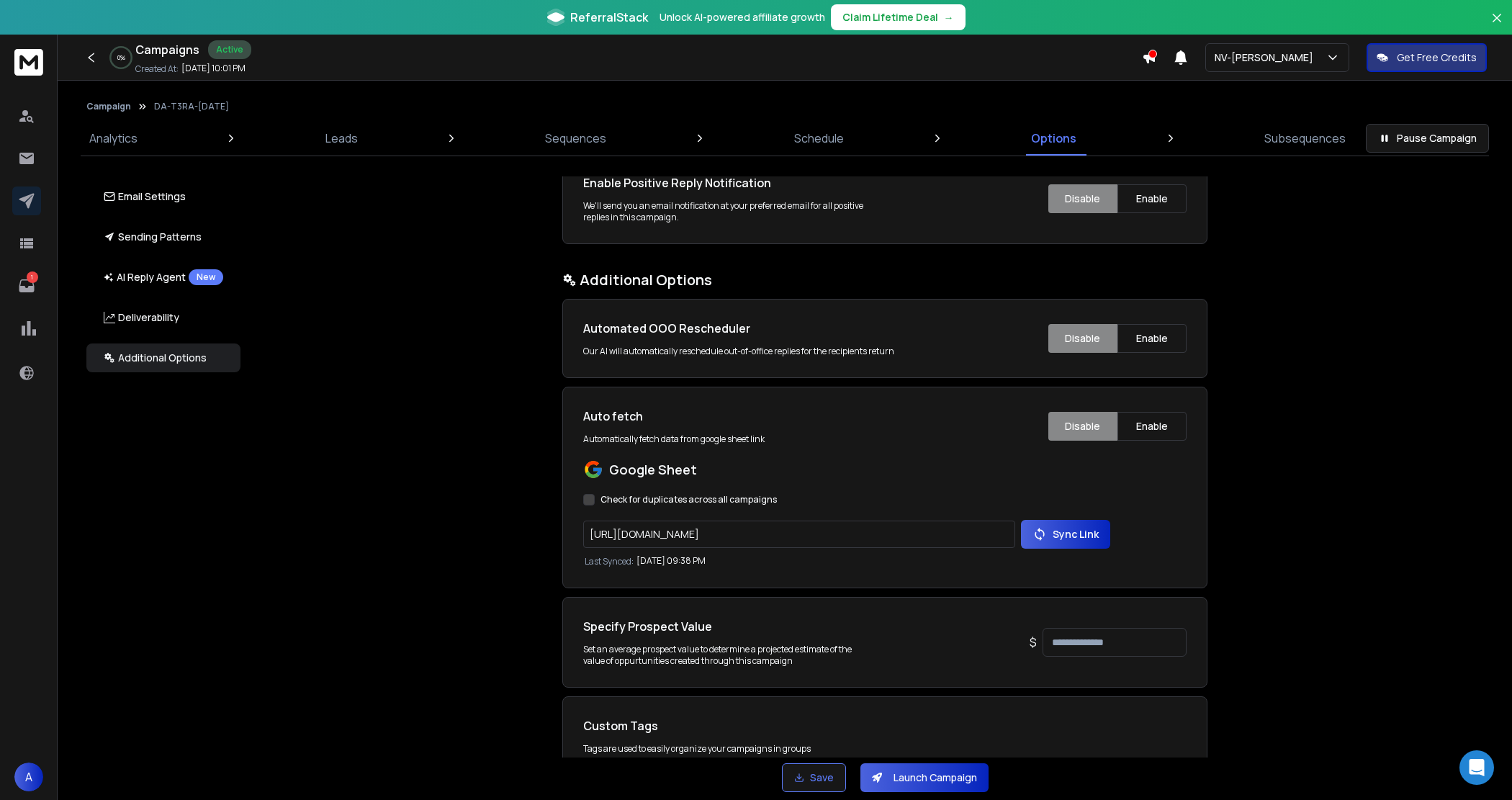
click at [1052, 541] on p "Sync Link" at bounding box center [1075, 534] width 46 height 14
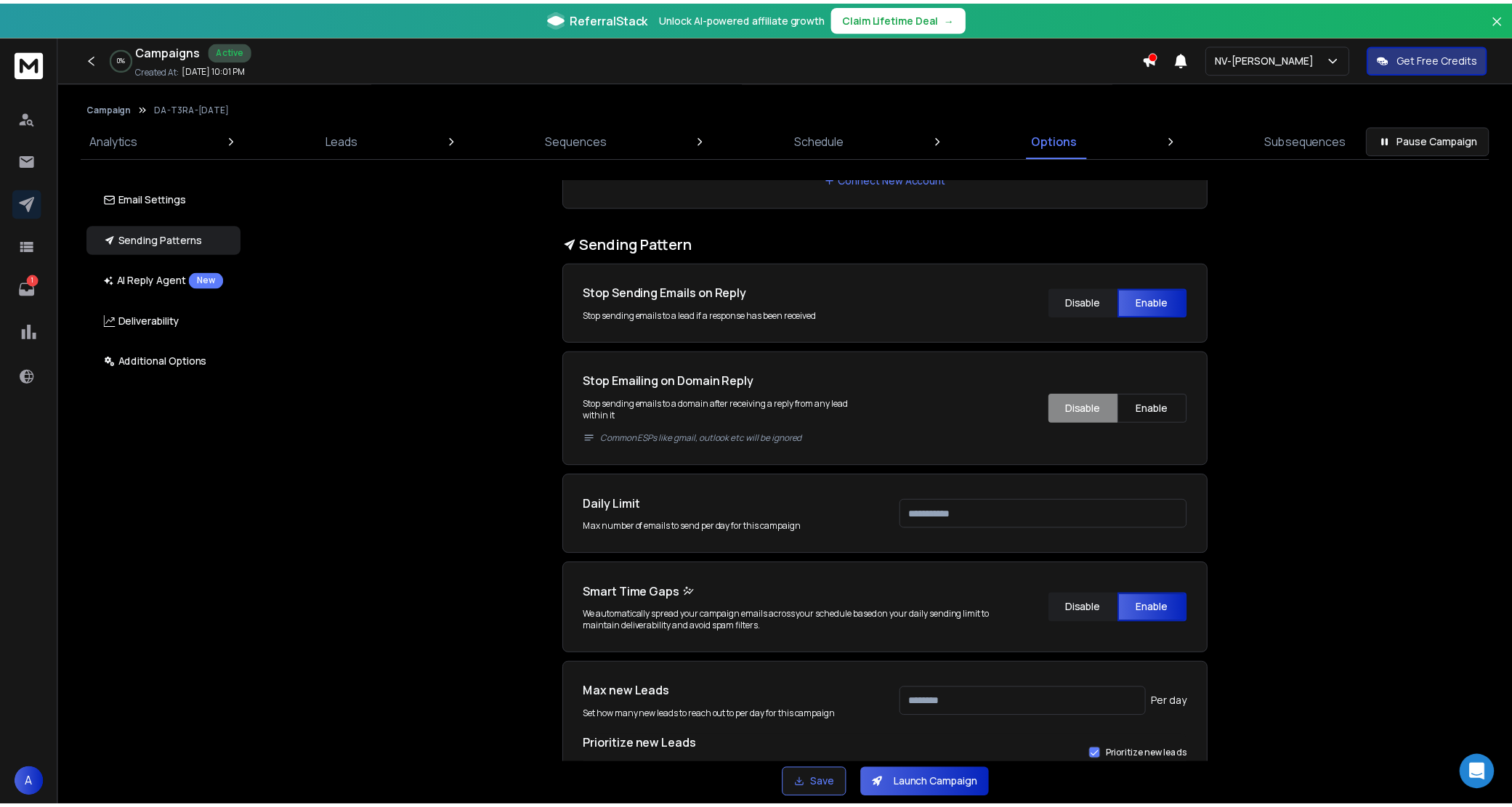
scroll to position [0, 0]
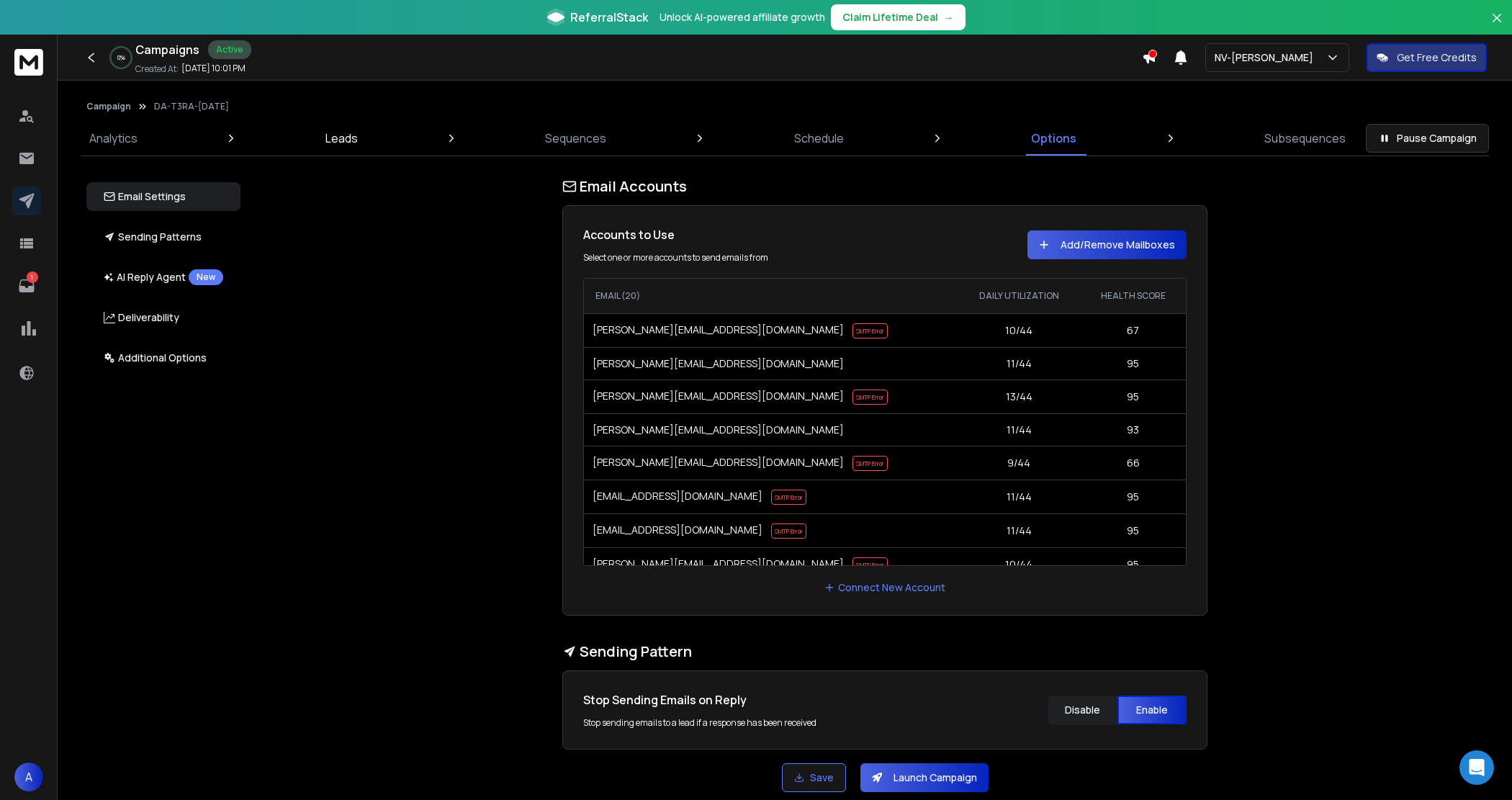
click at [327, 141] on p "Leads" at bounding box center [342, 138] width 33 height 18
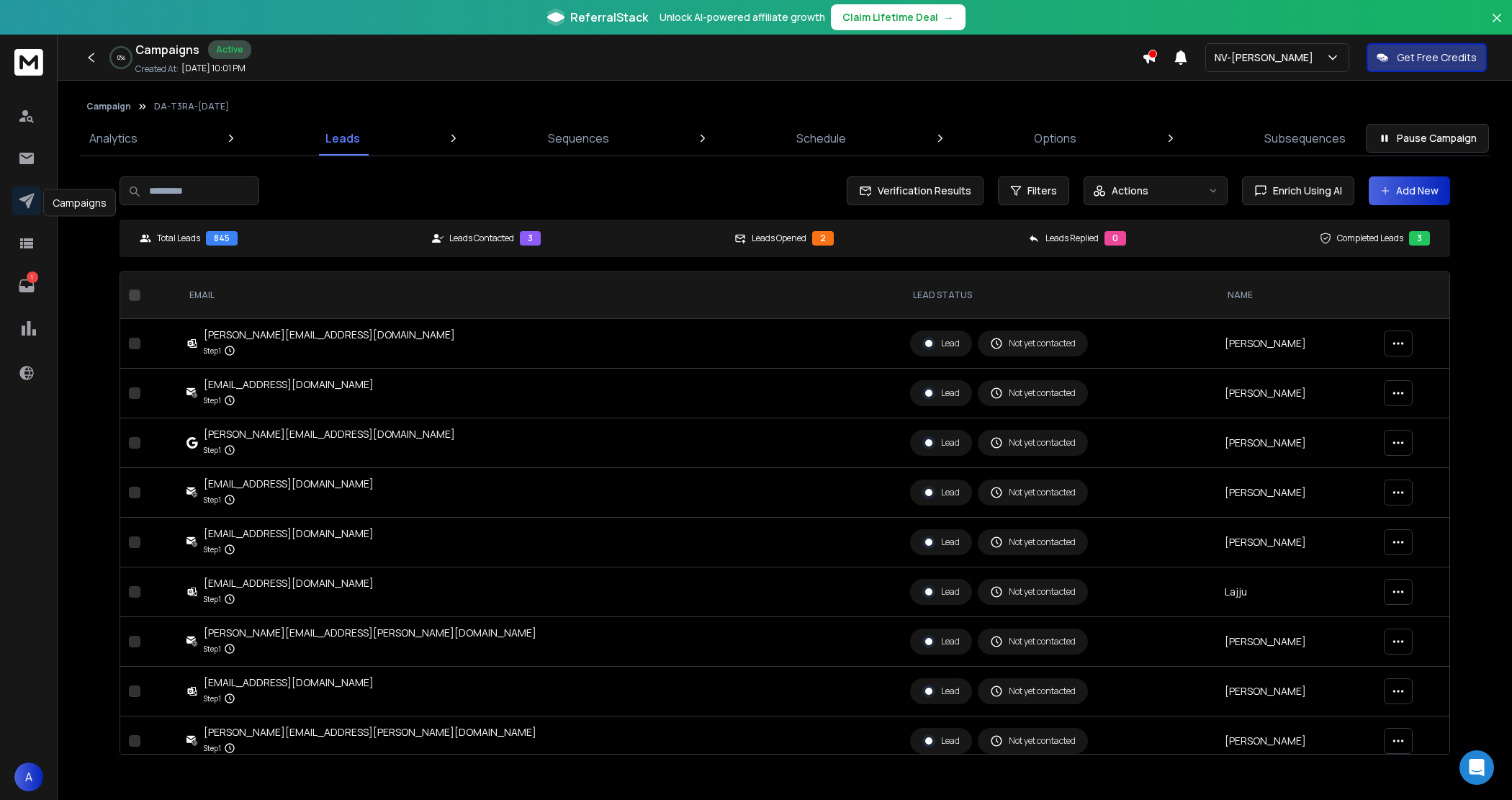
click at [28, 203] on icon at bounding box center [26, 201] width 15 height 15
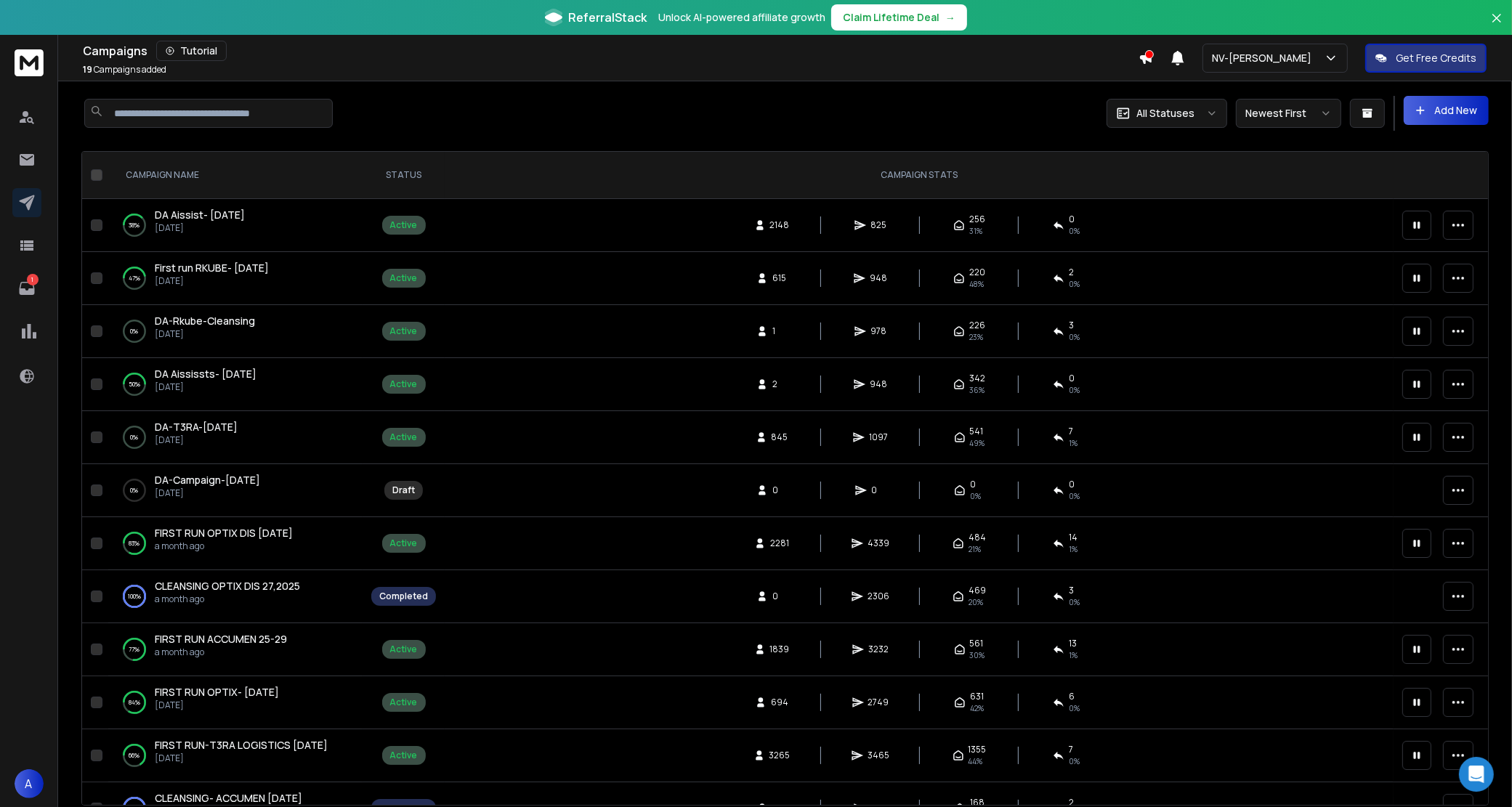
click at [617, 73] on div "19 Campaigns added" at bounding box center [610, 70] width 1055 height 12
